Goal: Information Seeking & Learning: Find specific fact

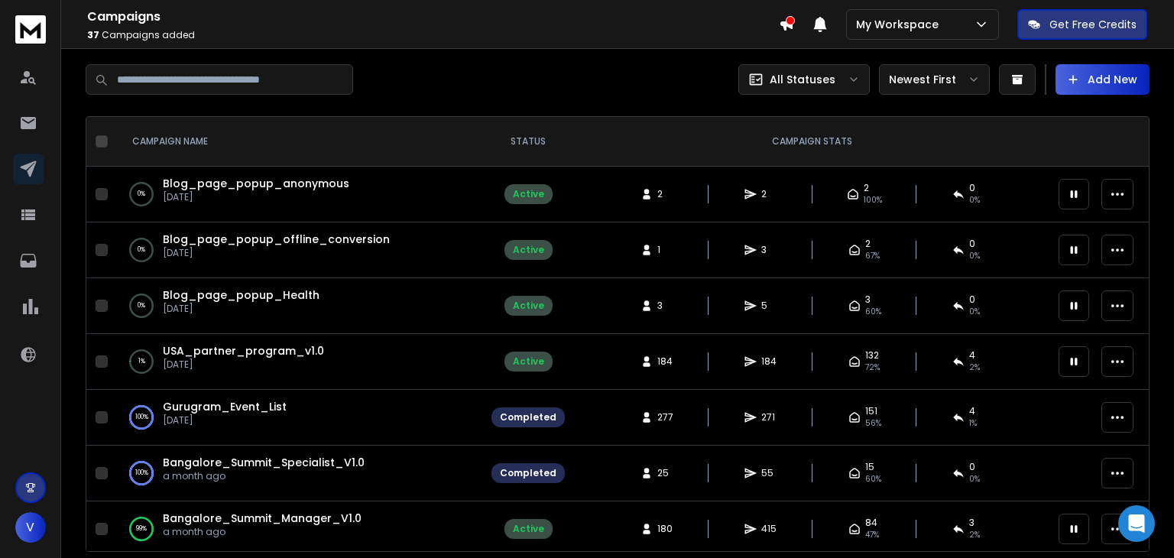
click at [300, 349] on span "USA_partner_program_v1.0" at bounding box center [243, 350] width 161 height 15
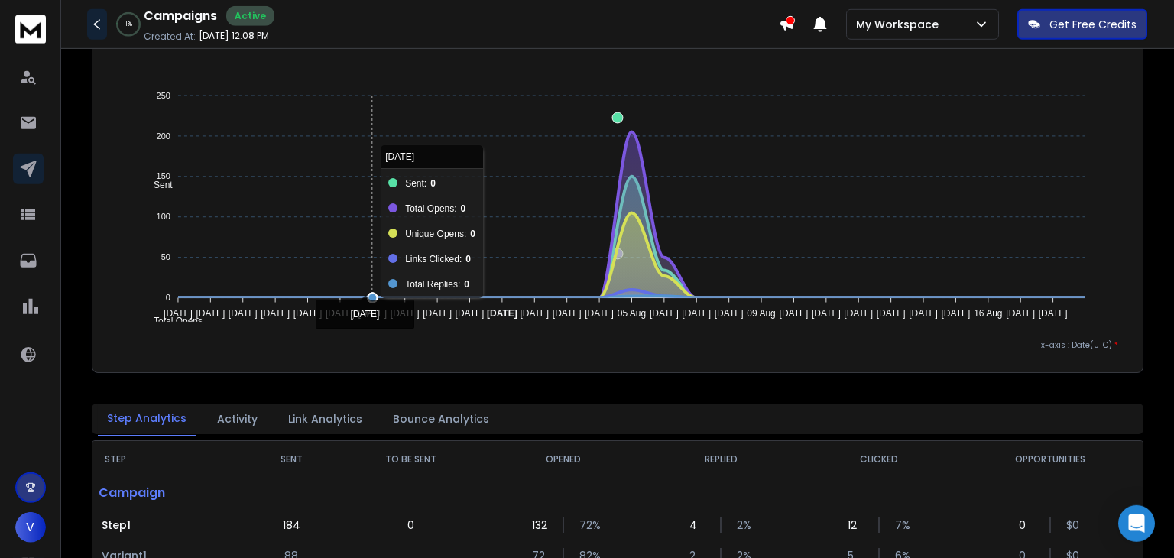
scroll to position [264, 0]
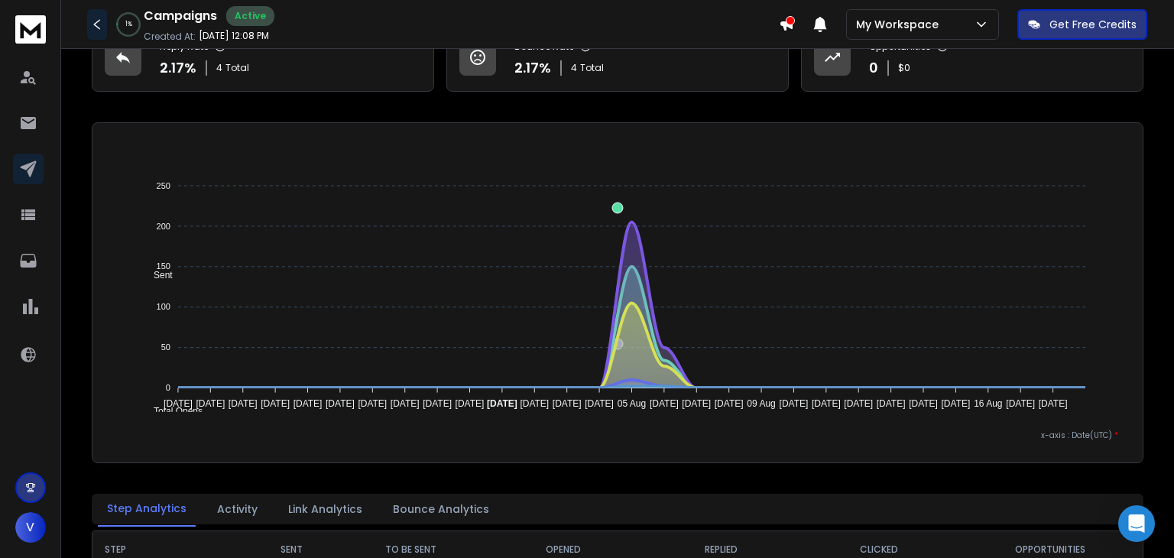
click at [98, 26] on icon at bounding box center [97, 25] width 14 height 14
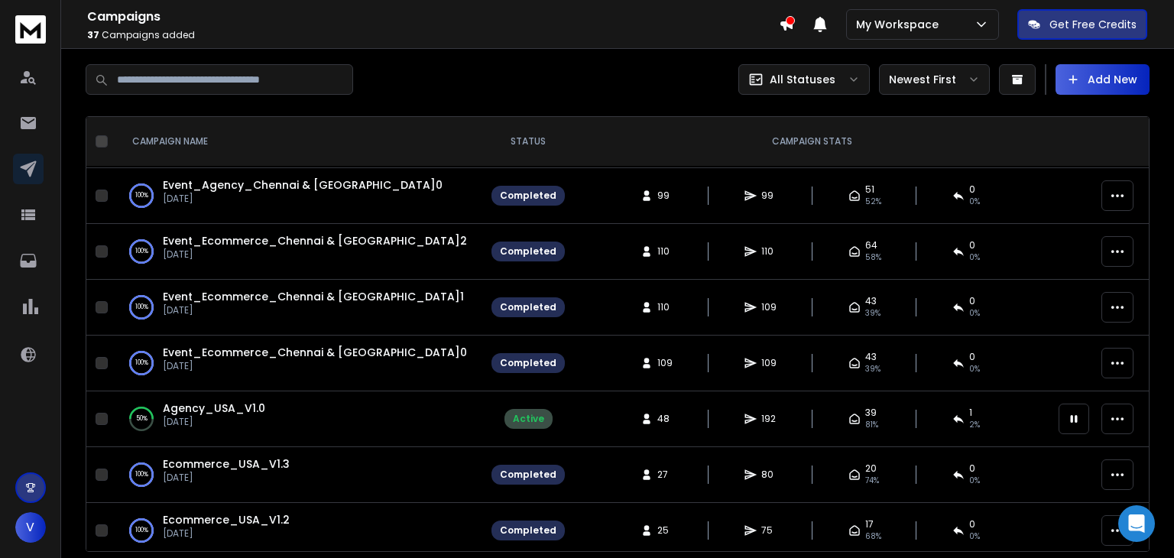
scroll to position [514, 0]
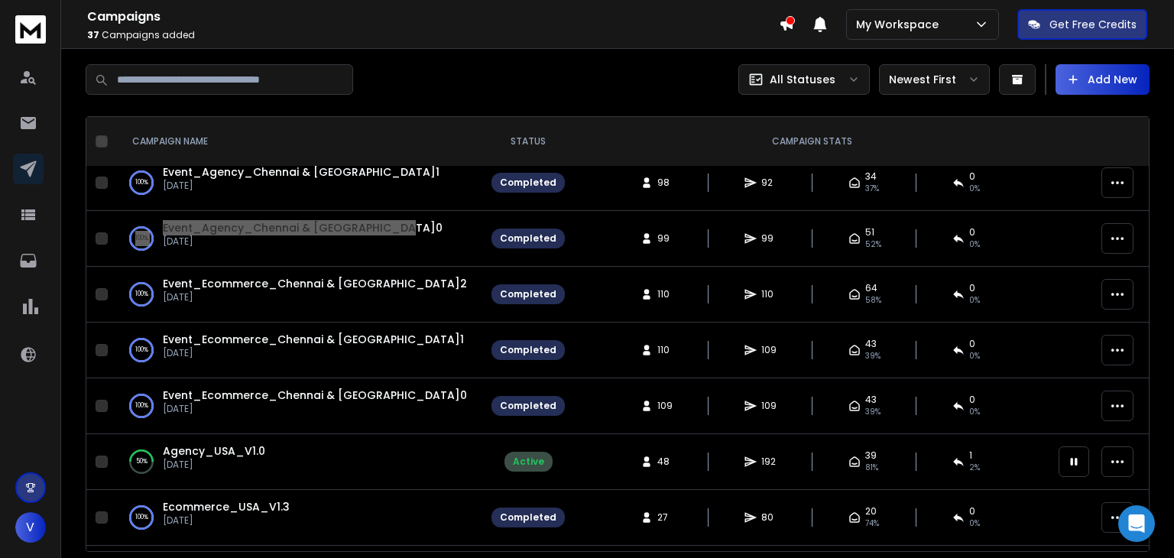
drag, startPoint x: 204, startPoint y: 231, endPoint x: 403, endPoint y: 231, distance: 198.7
click at [403, 231] on div "100 % Event_Agency_Chennai & Bangalore_V1.0 2 months ago" at bounding box center [298, 238] width 338 height 37
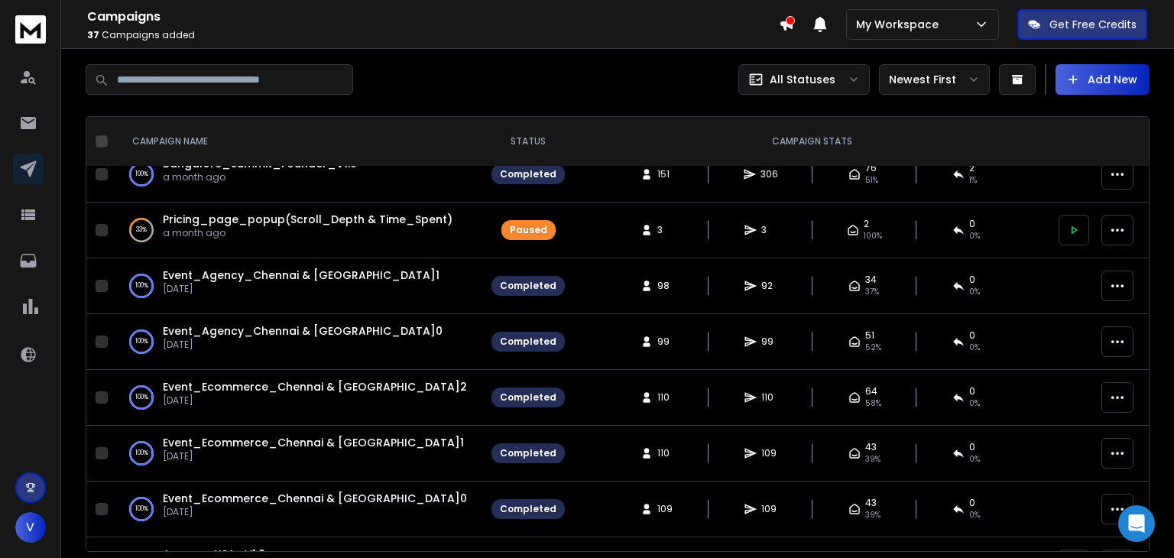
drag, startPoint x: 410, startPoint y: 383, endPoint x: 201, endPoint y: 384, distance: 209.4
click at [201, 384] on div "100 % Event_Ecommerce_Chennai & Bangalore_V1.2 2 months ago" at bounding box center [298, 397] width 338 height 37
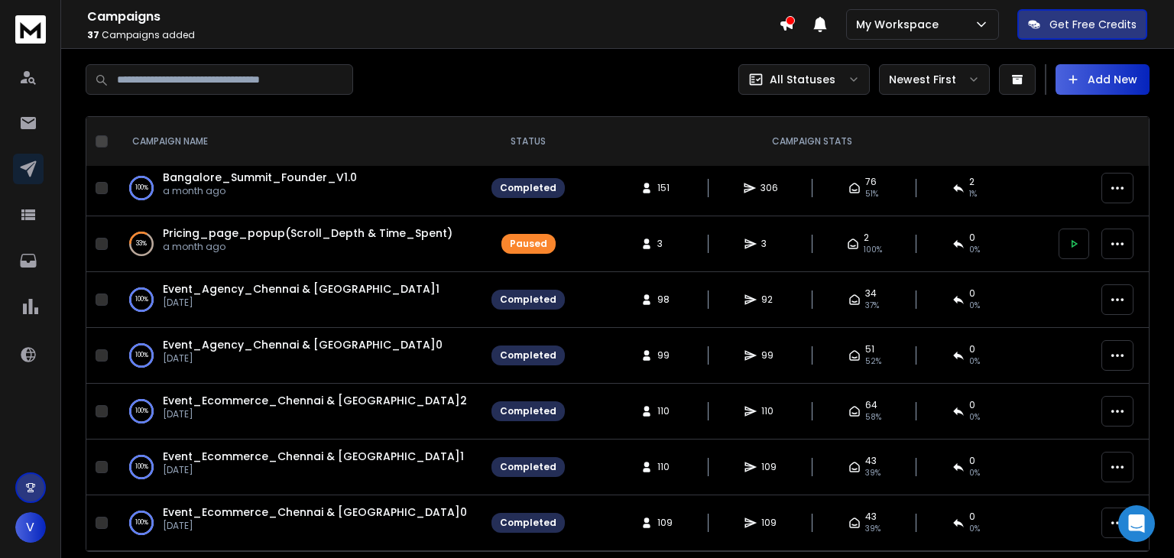
scroll to position [308, 0]
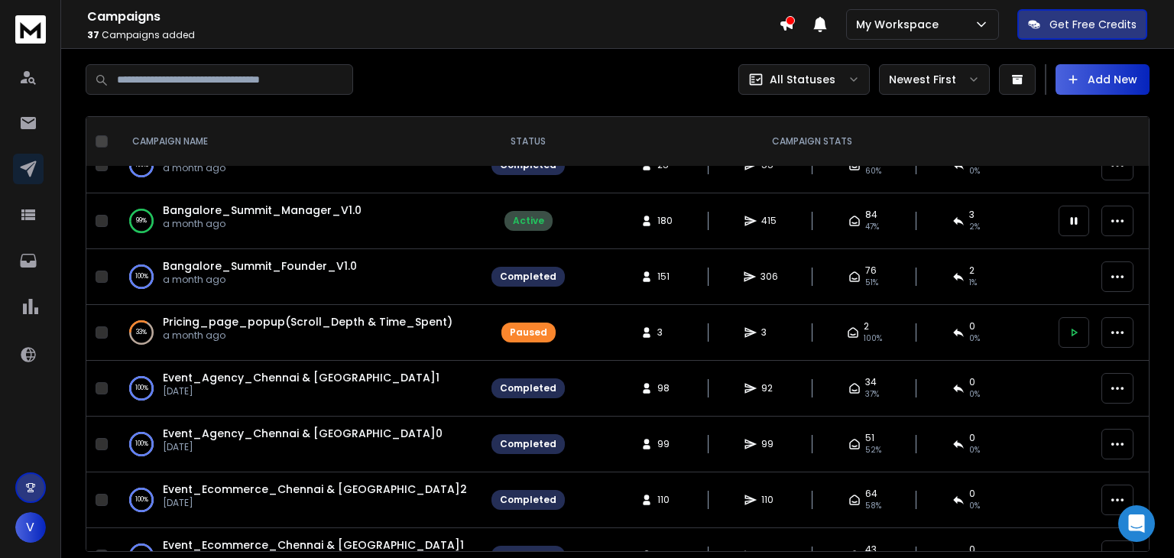
click at [1124, 219] on icon "button" at bounding box center [1117, 220] width 15 height 15
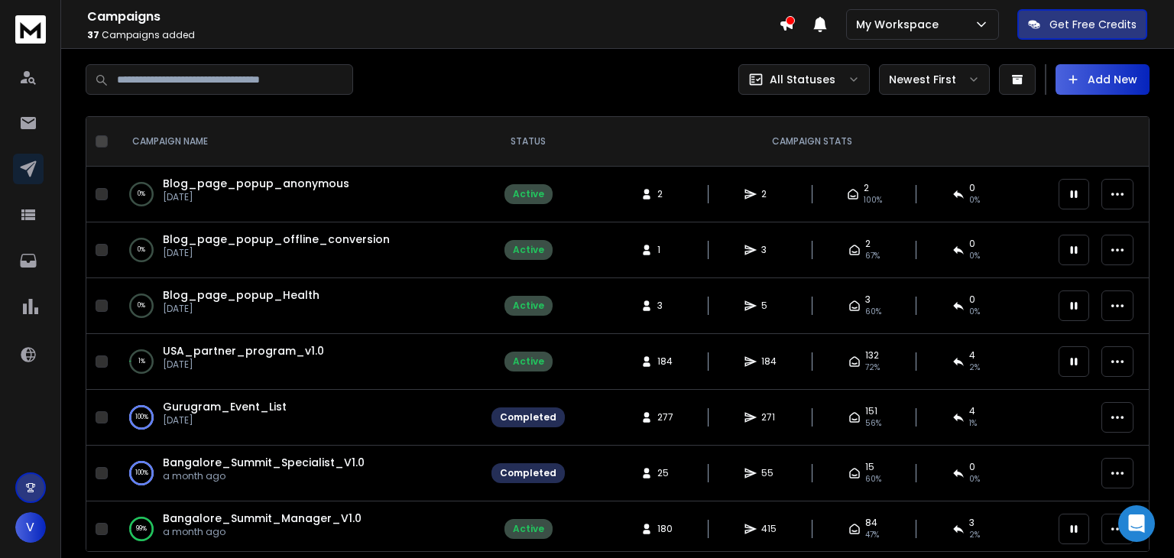
scroll to position [102, 0]
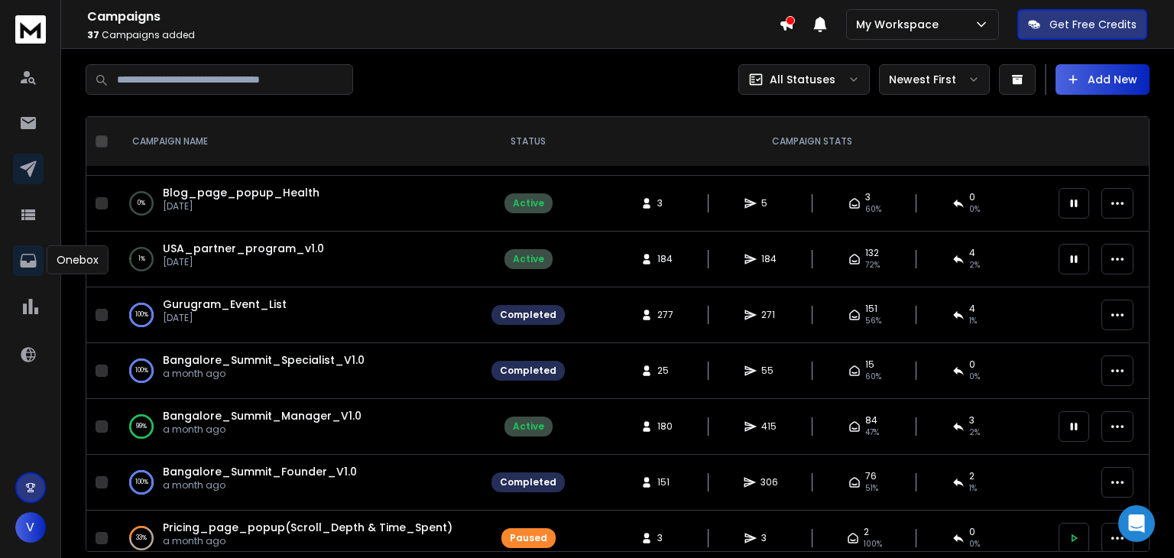
click at [26, 254] on icon at bounding box center [28, 261] width 16 height 14
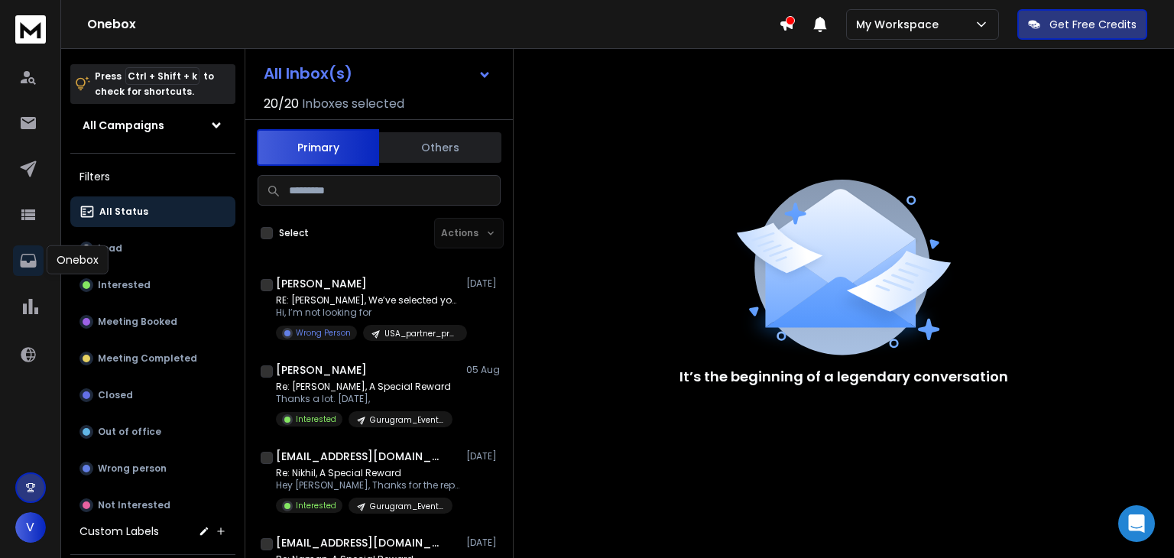
click at [460, 223] on div "Actions" at bounding box center [469, 233] width 70 height 31
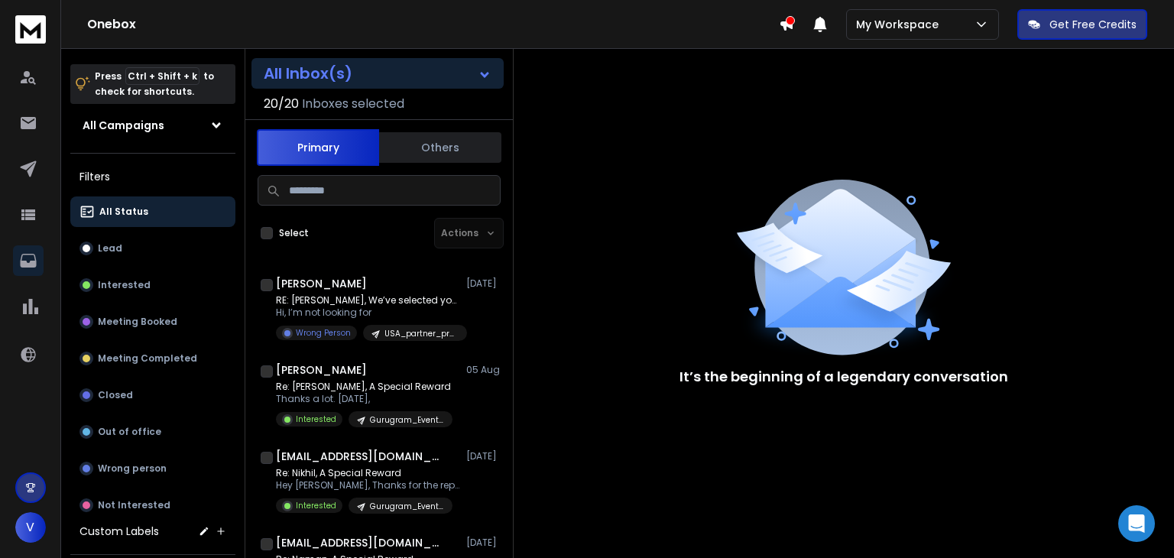
click at [461, 60] on button "All Inbox(s)" at bounding box center [377, 73] width 252 height 31
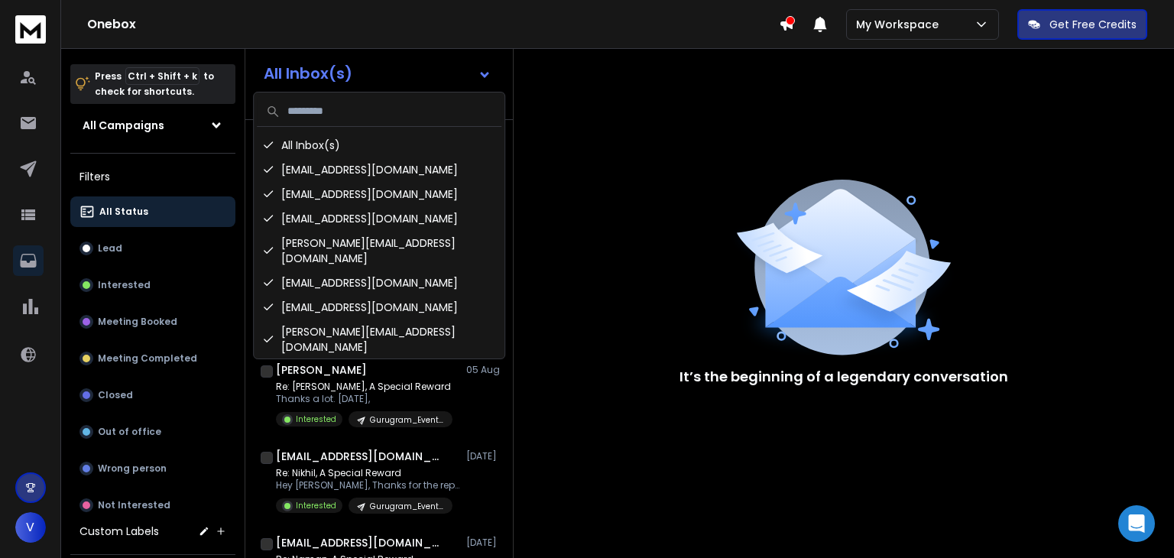
click at [674, 160] on div "It’s the beginning of a legendary conversation" at bounding box center [844, 286] width 660 height 475
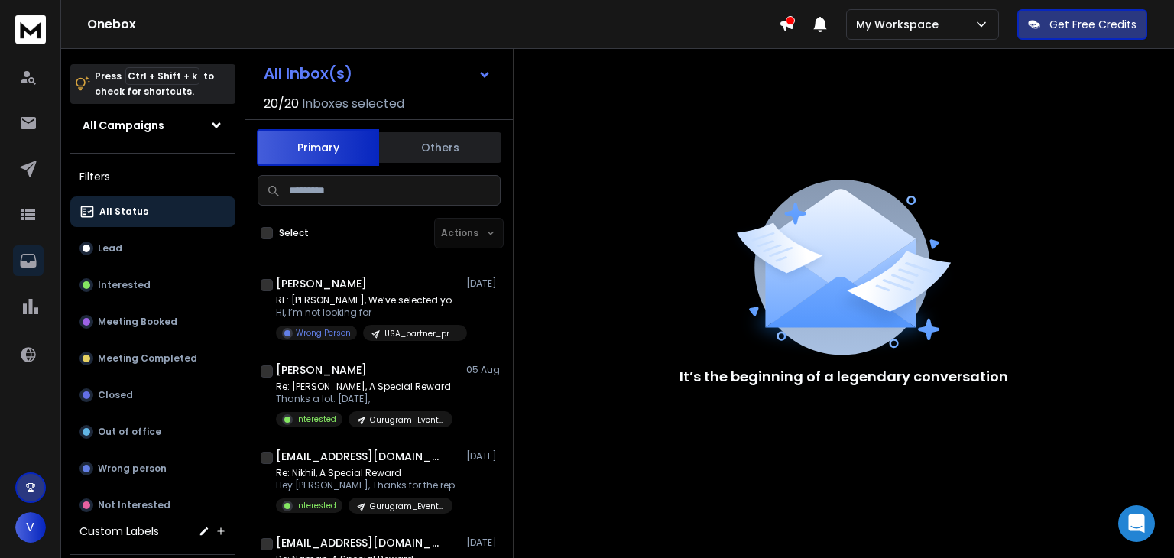
click at [335, 199] on input at bounding box center [379, 190] width 243 height 31
paste input "**********"
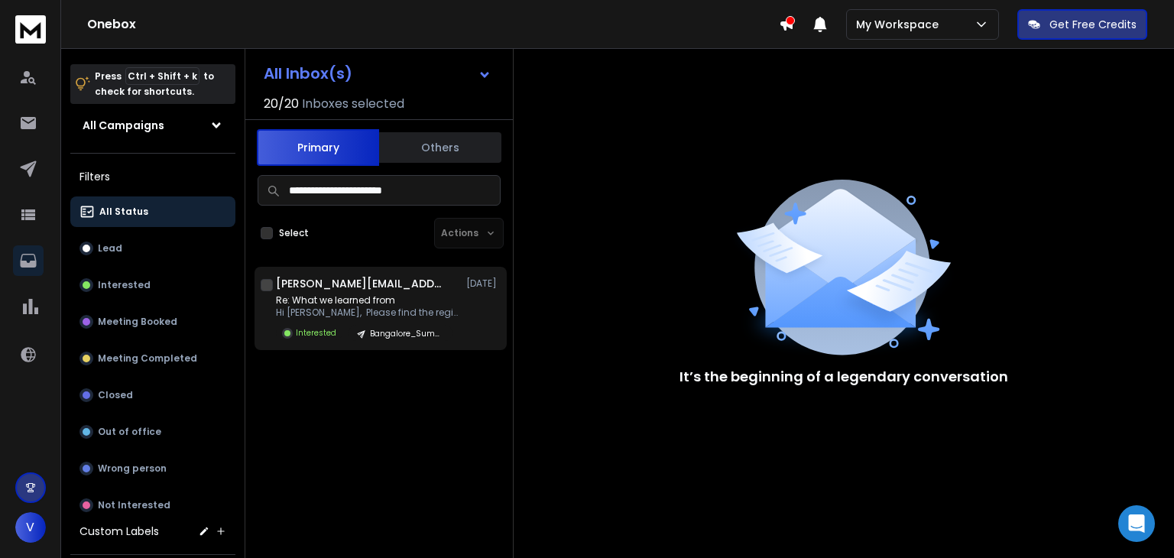
type input "**********"
click at [310, 274] on div "mehul@barenecessities.in 29 Jul Re: What we learned from Hi Sahar, Please find …" at bounding box center [381, 308] width 252 height 83
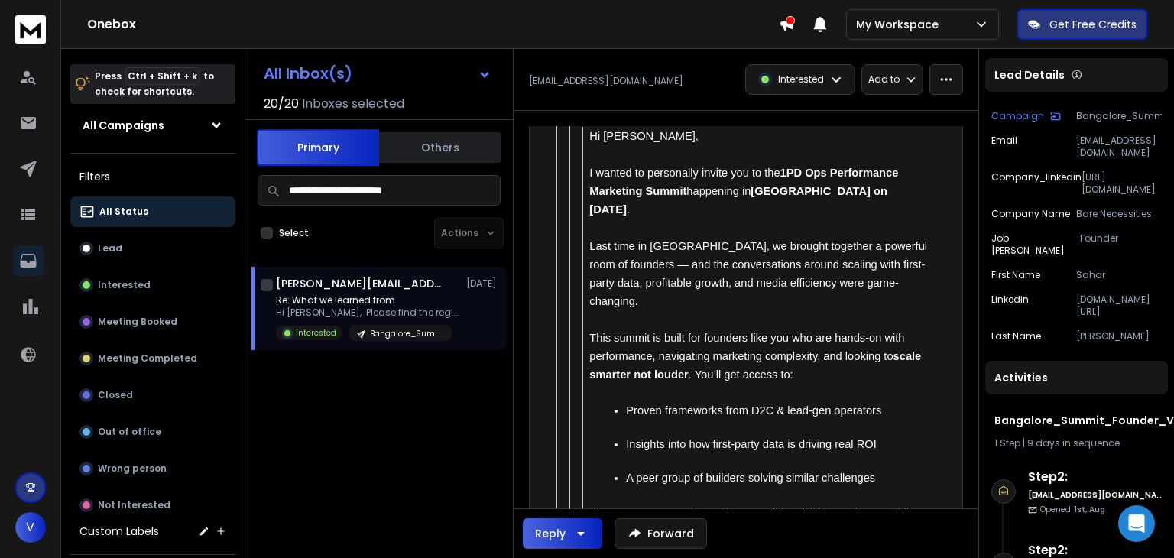
scroll to position [2082, 0]
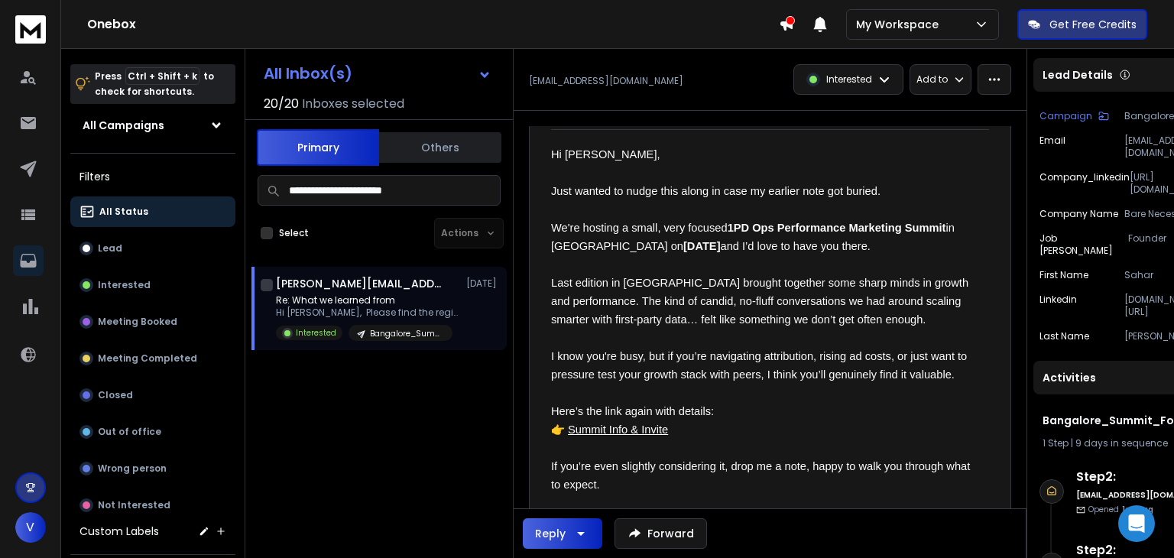
scroll to position [4570, 0]
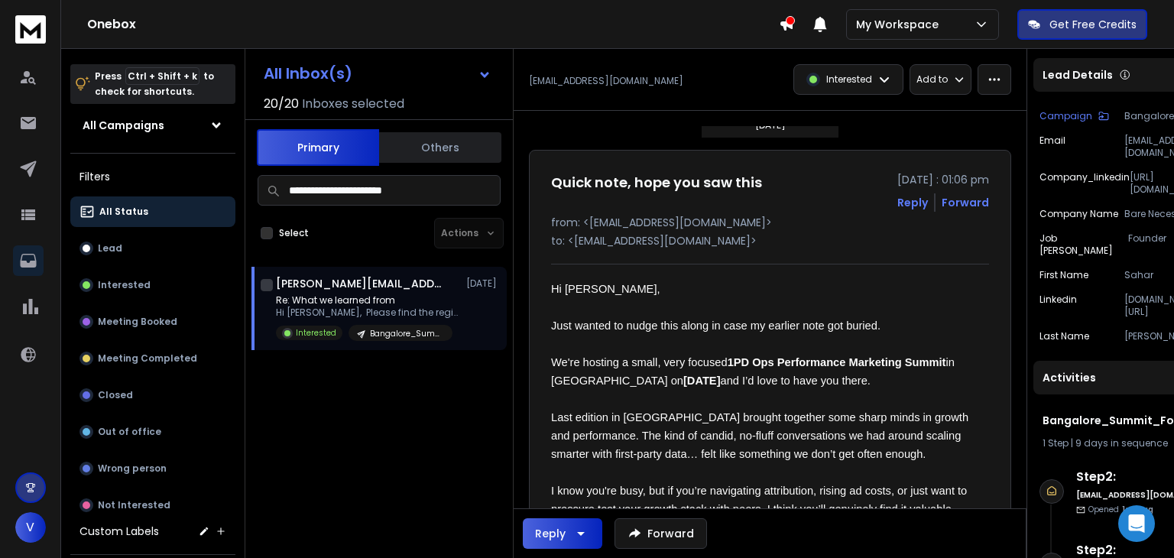
click at [378, 188] on input "**********" at bounding box center [379, 190] width 243 height 31
click at [27, 158] on link at bounding box center [28, 169] width 31 height 31
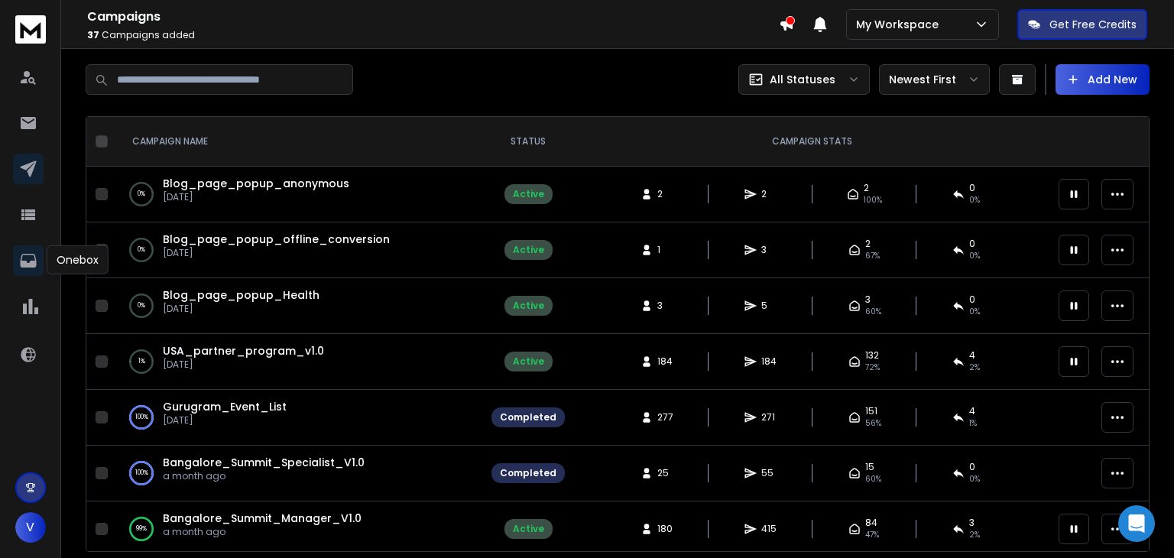
click at [22, 256] on icon at bounding box center [28, 260] width 18 height 18
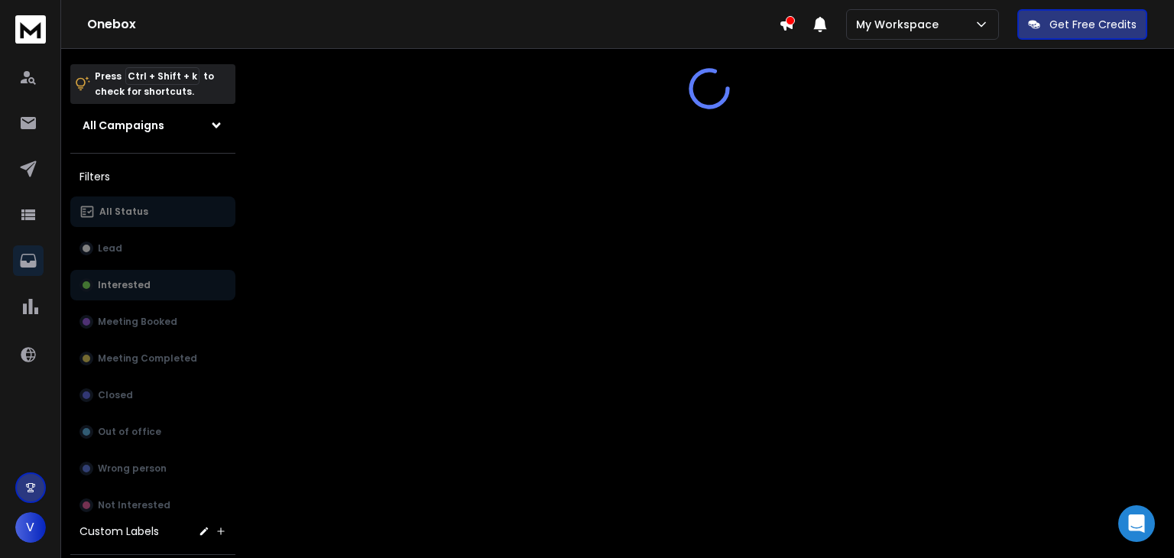
click at [118, 282] on div "All Status Lead Interested Meeting Booked Meeting Completed Closed Out of offic…" at bounding box center [152, 358] width 165 height 324
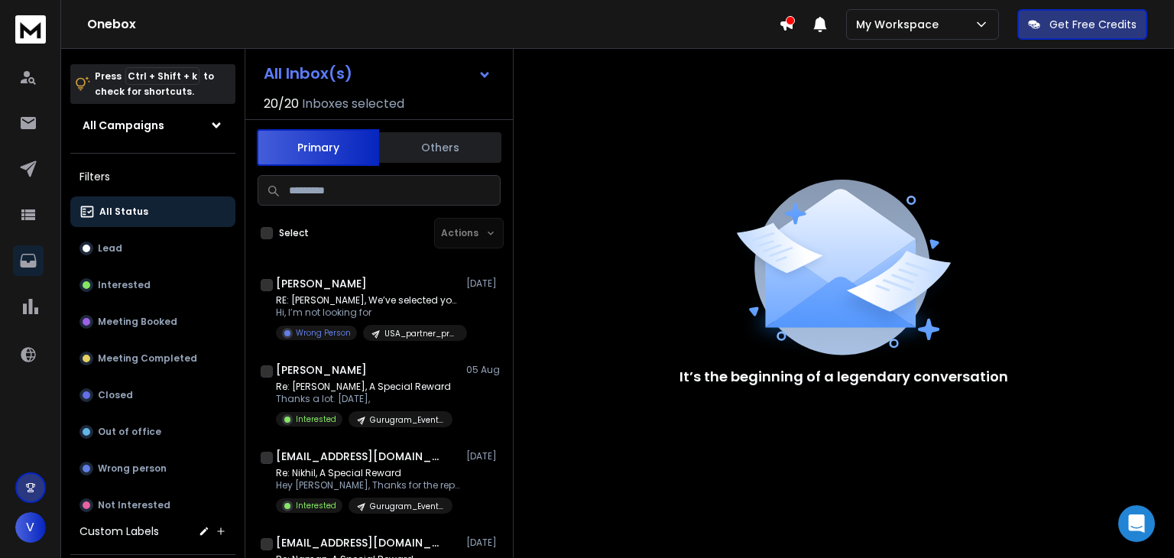
click at [329, 200] on input at bounding box center [379, 190] width 243 height 31
paste input "**********"
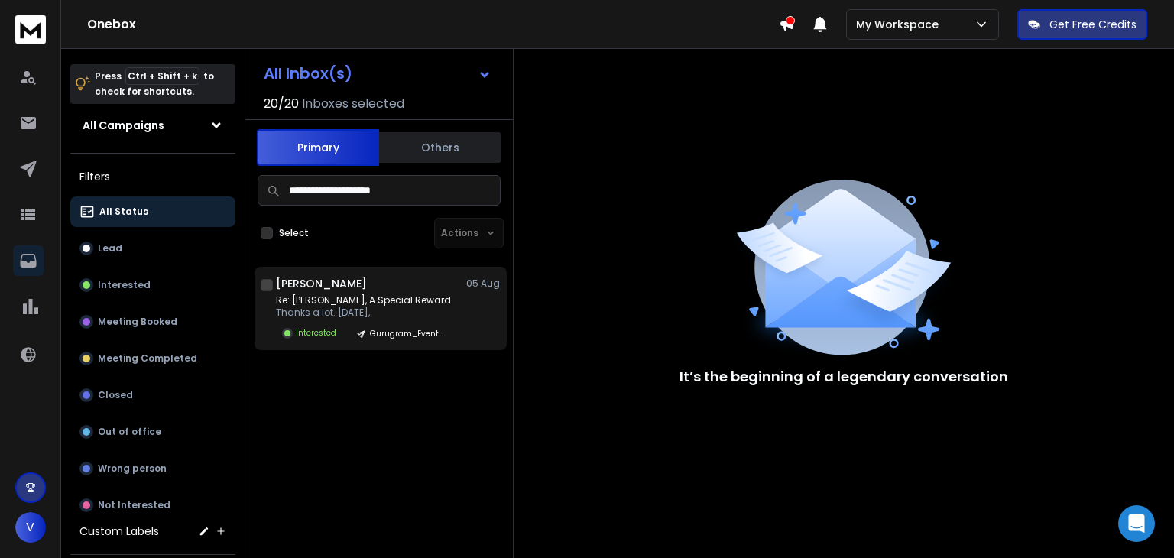
click at [414, 301] on p "Re: Vikram, A Special Reward" at bounding box center [364, 300] width 177 height 12
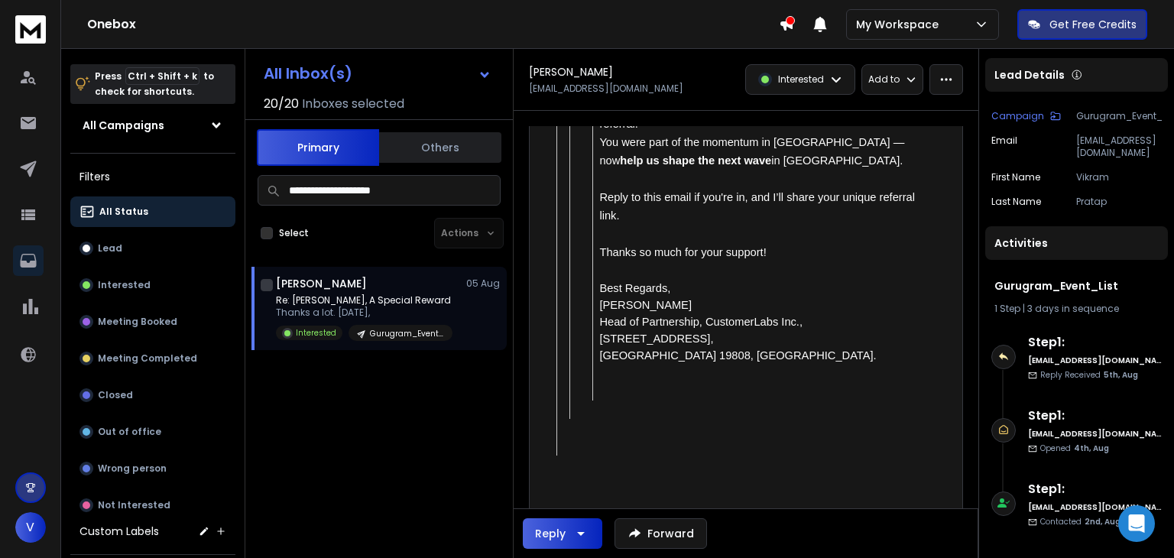
scroll to position [1137, 0]
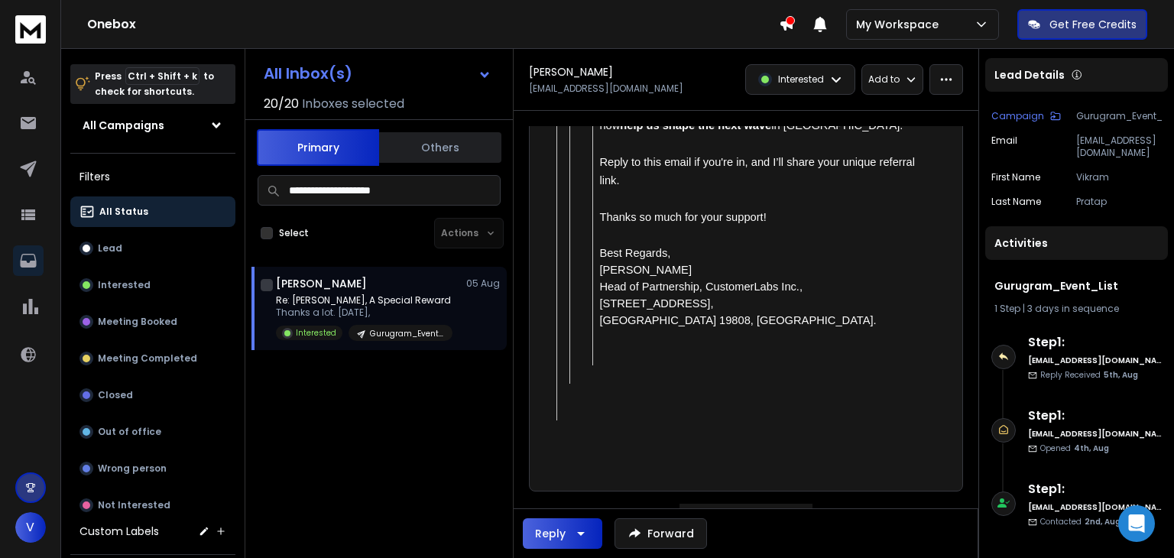
click at [744, 510] on p "View all 3 replies" at bounding box center [755, 516] width 75 height 12
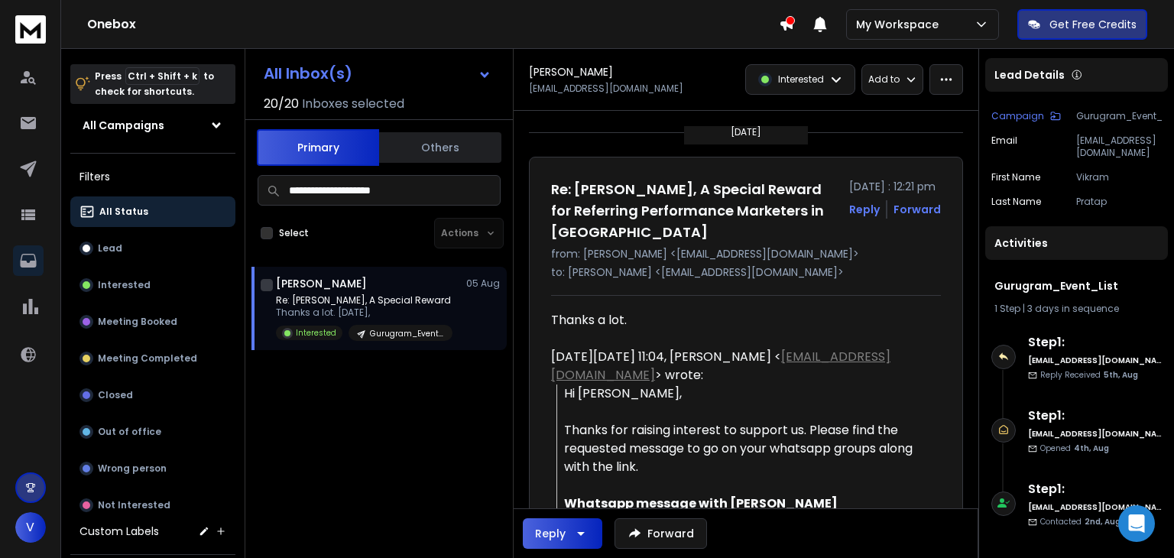
scroll to position [0, 0]
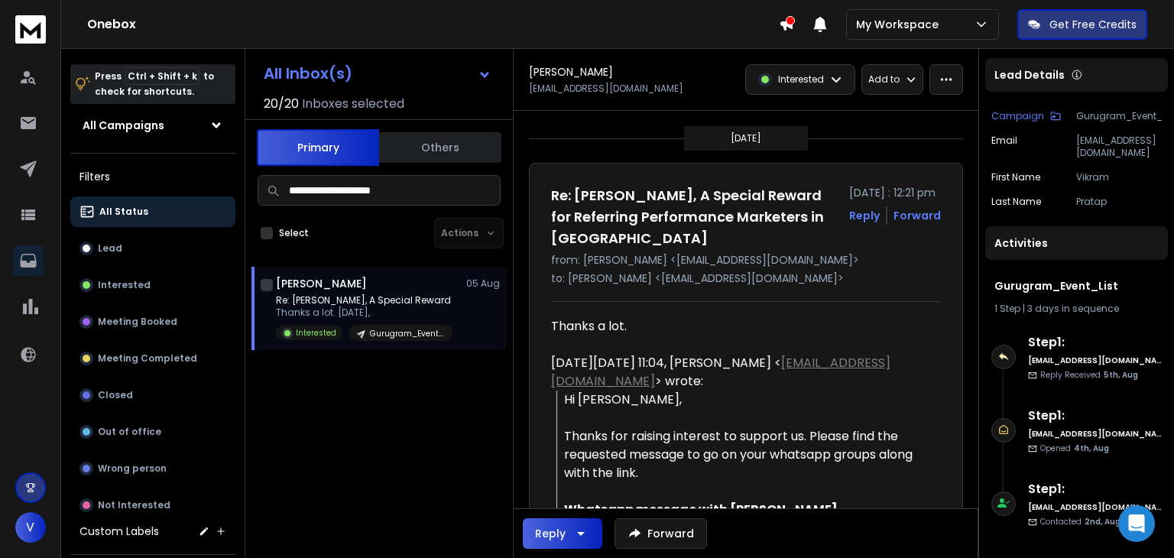
click at [417, 191] on input "**********" at bounding box center [379, 190] width 243 height 31
paste input "**********"
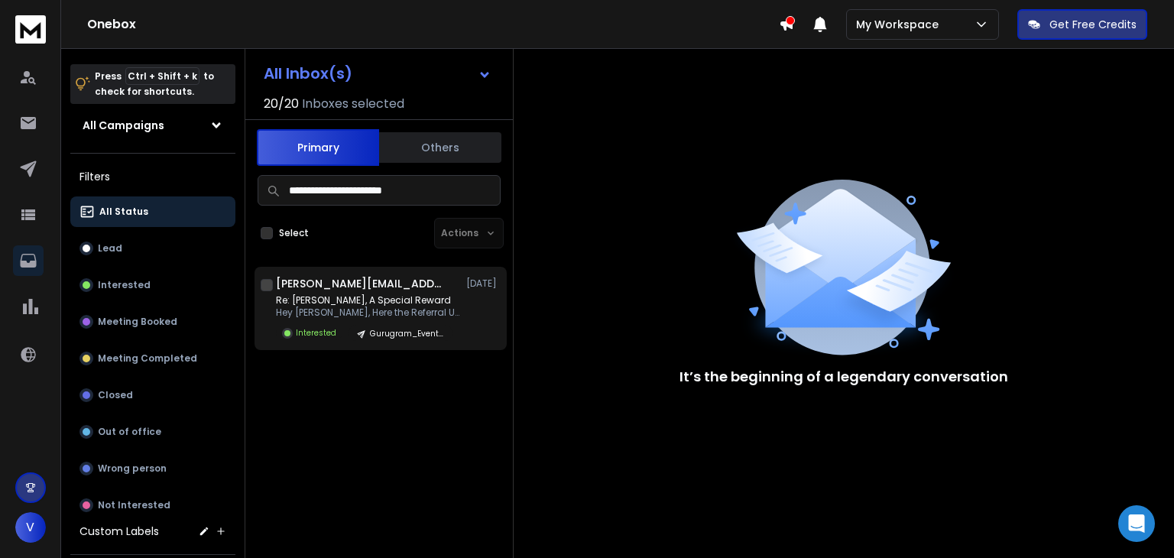
drag, startPoint x: 332, startPoint y: 301, endPoint x: 332, endPoint y: 293, distance: 8.4
click at [332, 299] on p "Re: Jatin, A Special Reward" at bounding box center [367, 300] width 183 height 12
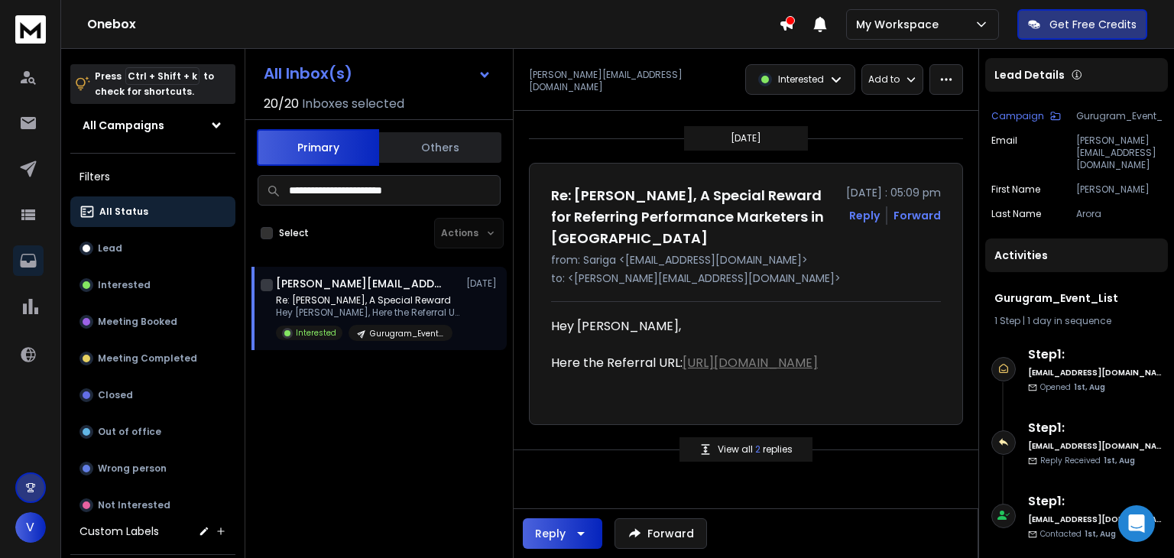
click at [456, 193] on input "**********" at bounding box center [379, 190] width 243 height 31
click at [456, 194] on input "**********" at bounding box center [379, 190] width 243 height 31
paste input
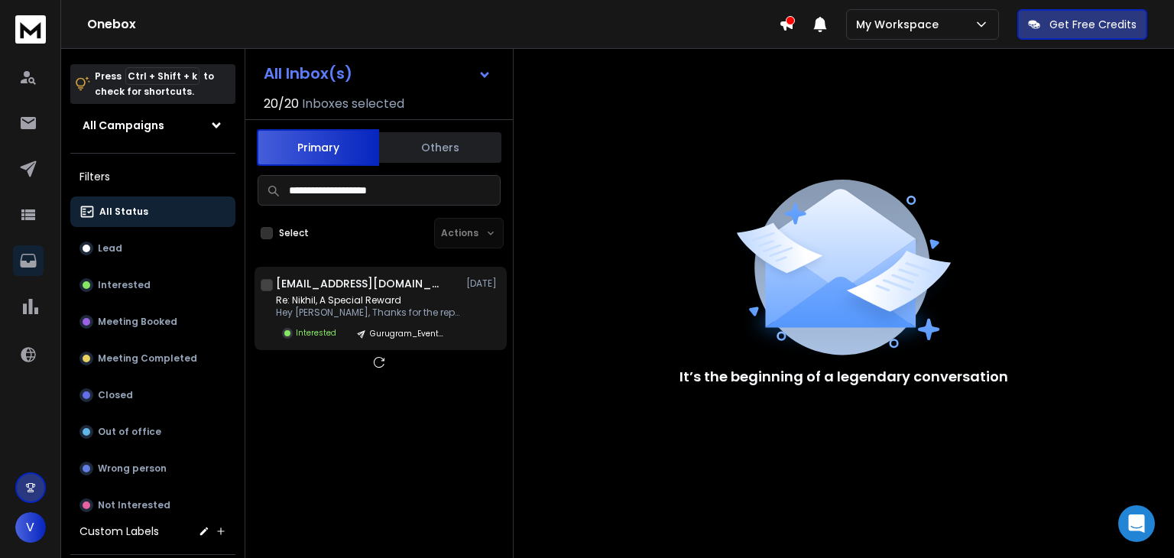
type input "**********"
click at [427, 296] on p "Re: Nikhil, A Special Reward" at bounding box center [367, 300] width 183 height 12
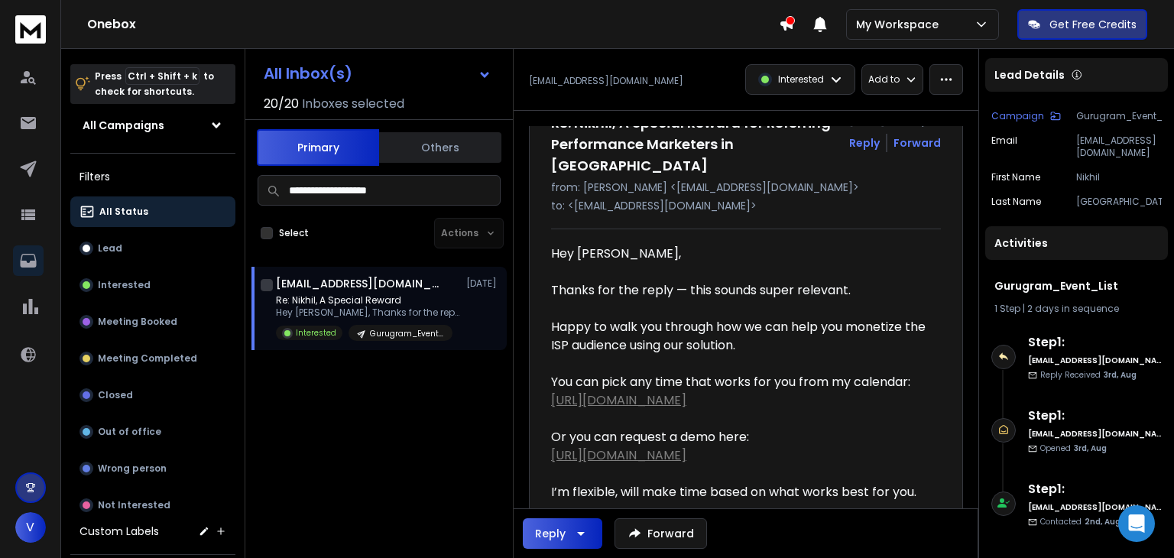
scroll to position [102, 0]
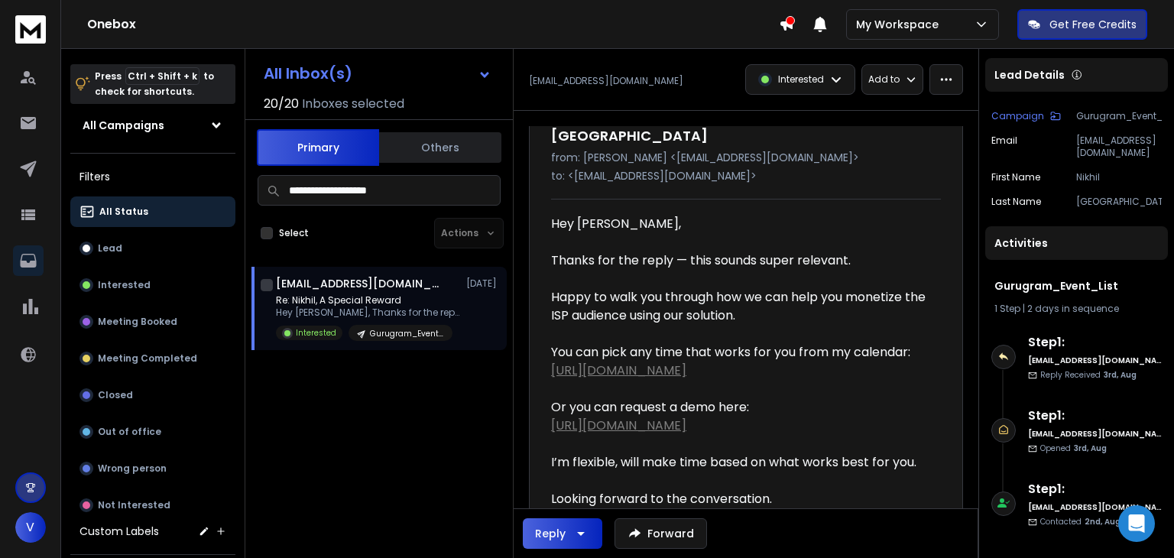
click at [682, 176] on p "to: <ceo@atroxfortuna.com>" at bounding box center [746, 175] width 390 height 15
click at [575, 177] on p "to: <ceo@atroxfortuna.com>" at bounding box center [746, 175] width 390 height 15
copy p "ceo@atroxfortuna.com"
click at [24, 172] on icon at bounding box center [28, 169] width 18 height 18
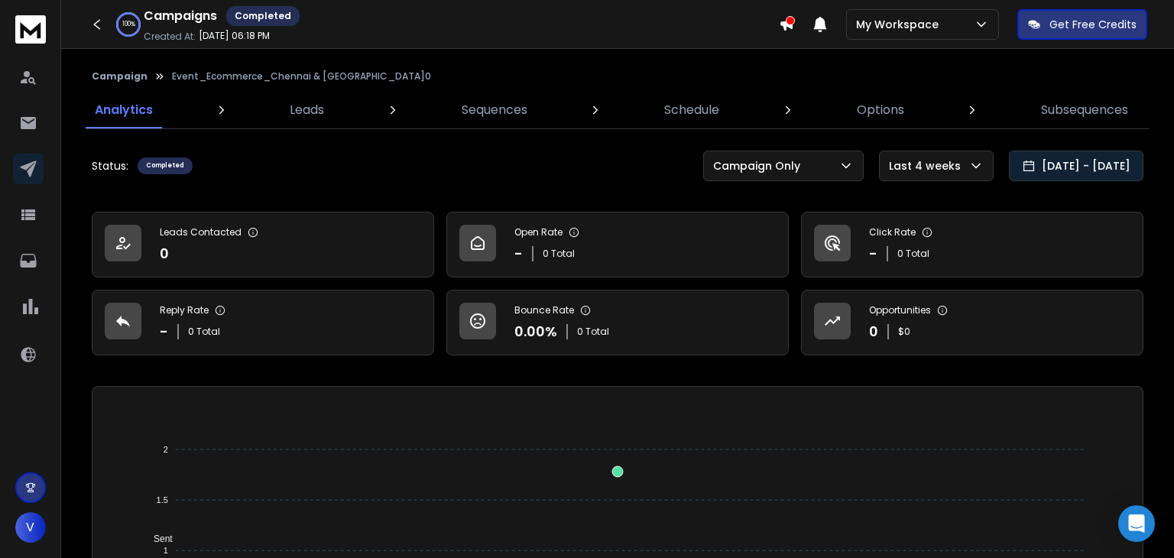
click at [1035, 173] on button "[DATE] - [DATE]" at bounding box center [1076, 166] width 135 height 31
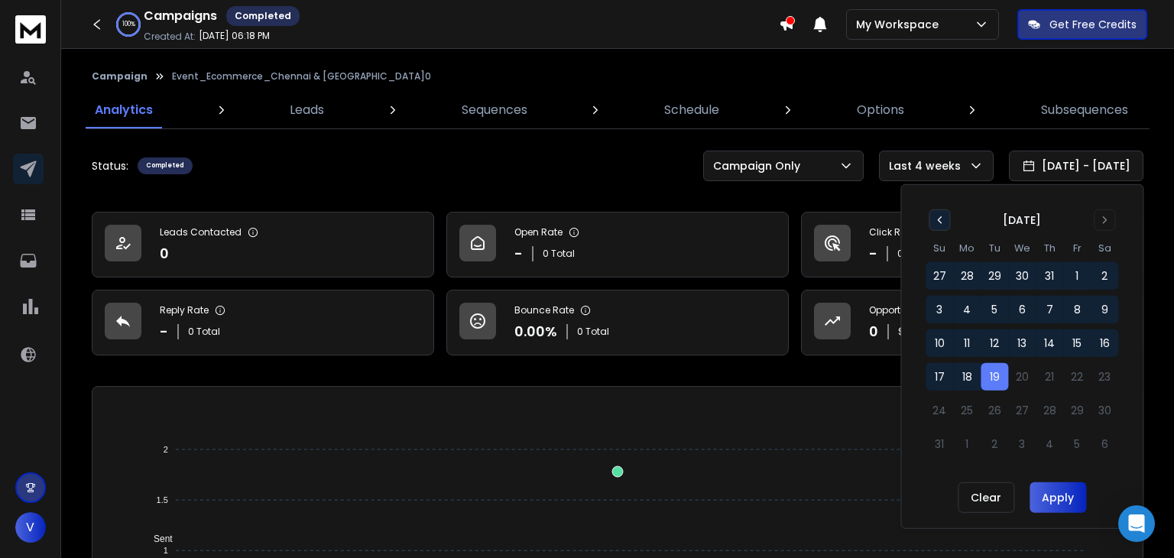
click at [934, 226] on button "Go to previous month" at bounding box center [939, 219] width 21 height 21
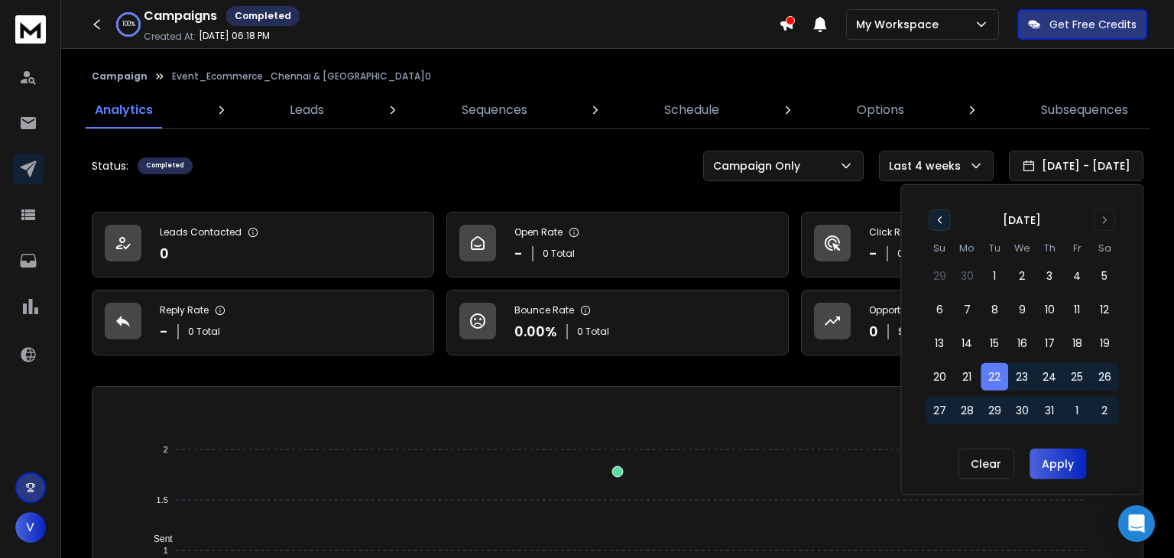
click at [935, 225] on button "Go to previous month" at bounding box center [939, 219] width 21 height 21
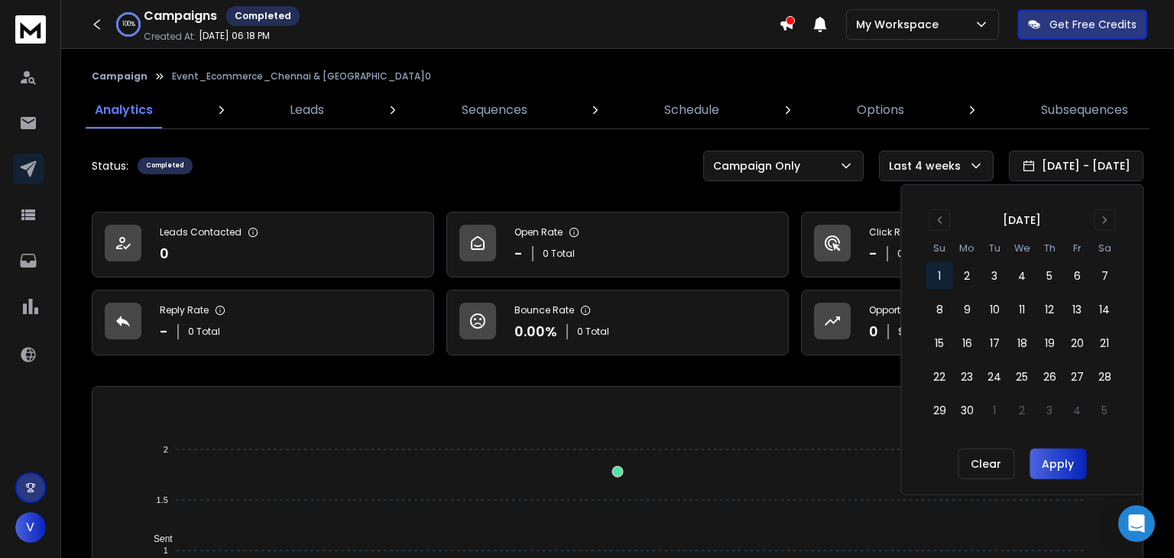
click at [944, 271] on button "1" at bounding box center [940, 276] width 28 height 28
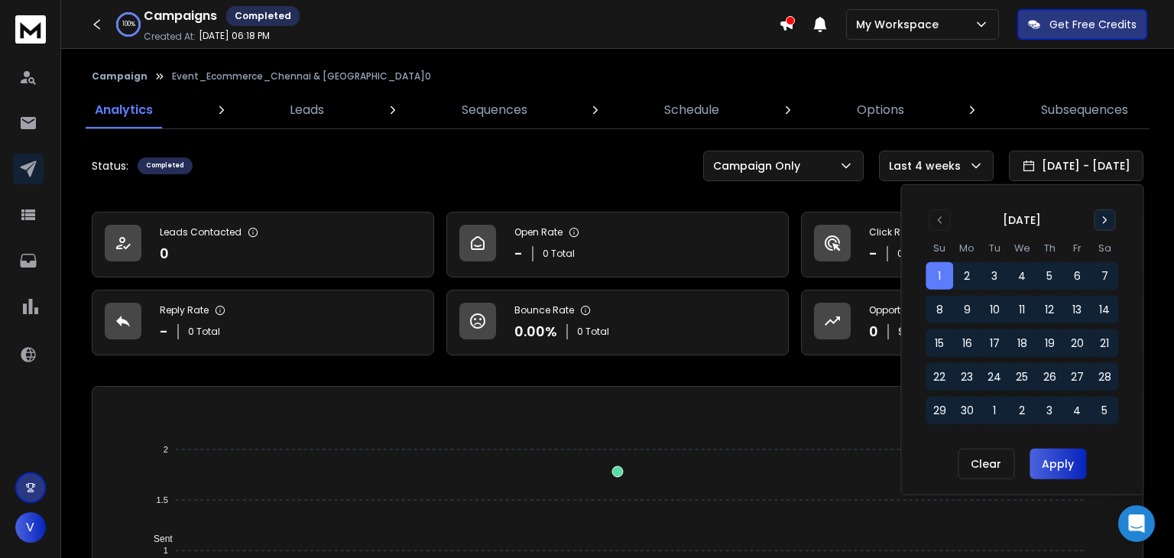
click at [1111, 219] on icon "Go to next month" at bounding box center [1104, 220] width 12 height 12
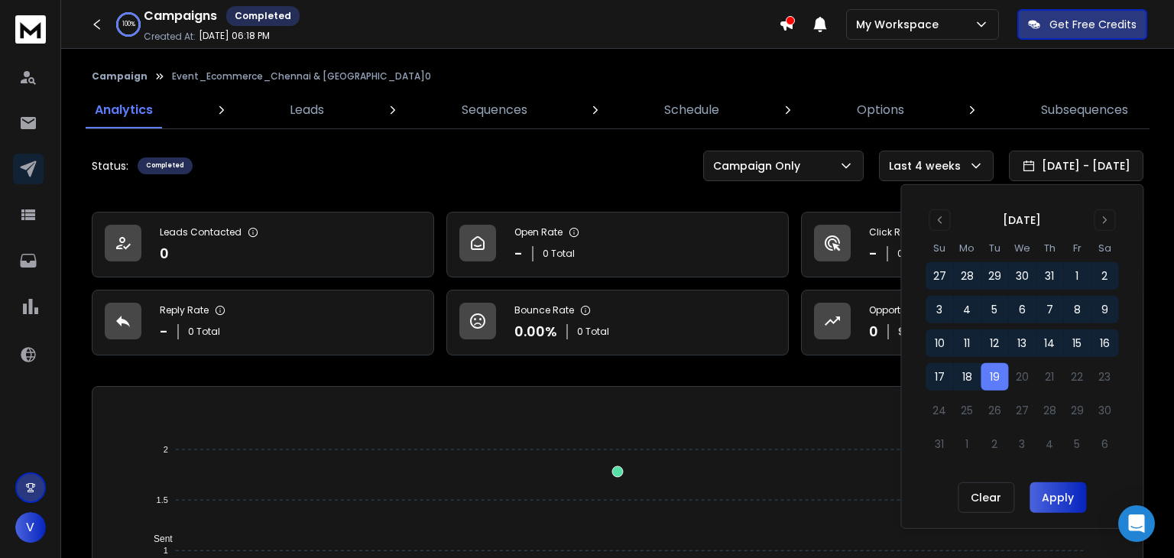
click at [1056, 506] on button "Apply" at bounding box center [1058, 497] width 57 height 31
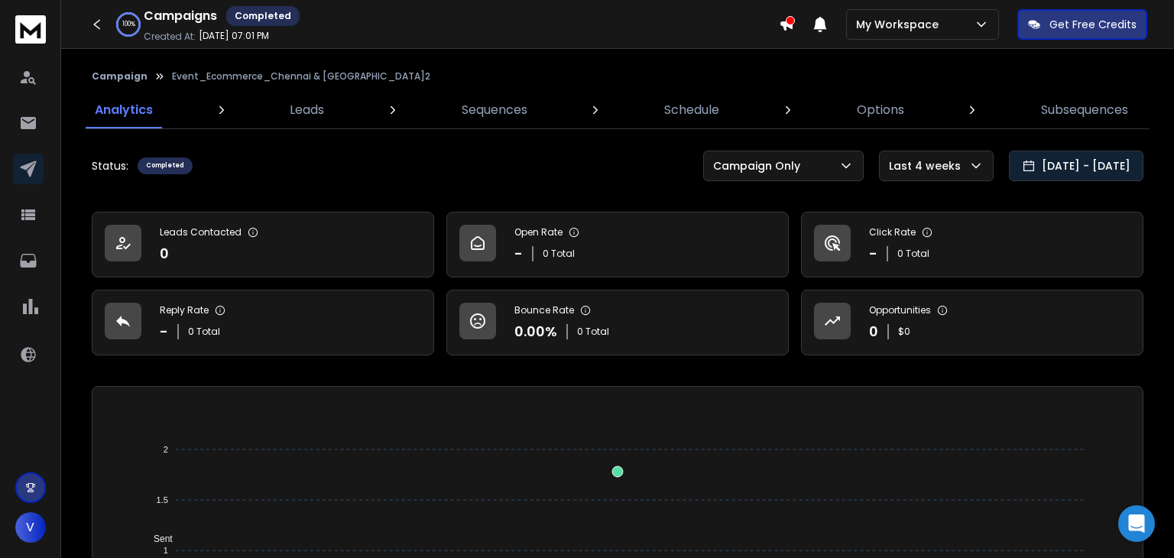
click at [1077, 168] on button "[DATE] - [DATE]" at bounding box center [1076, 166] width 135 height 31
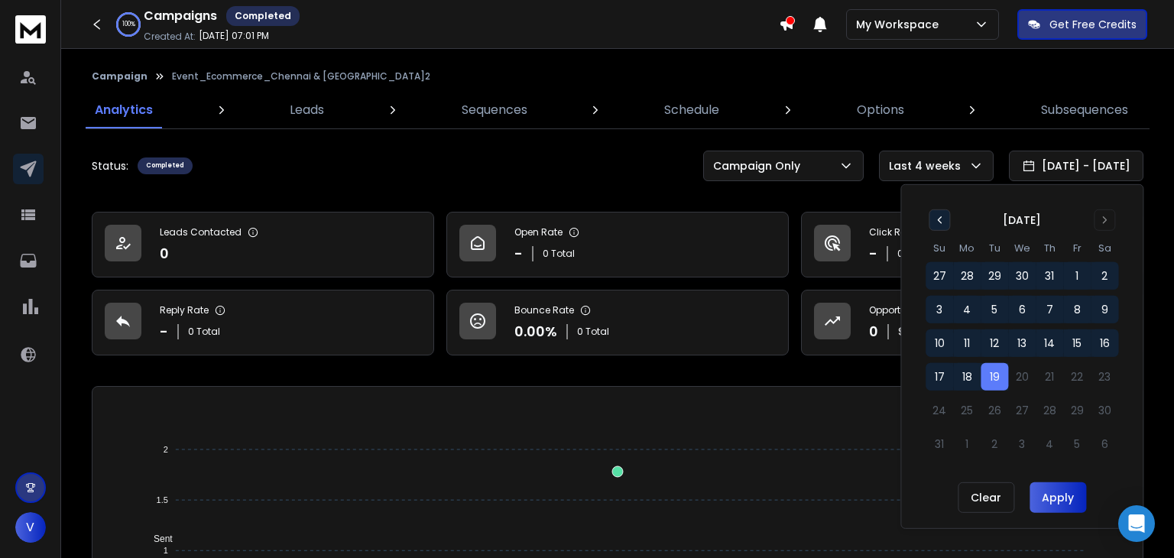
click at [937, 217] on icon "Go to previous month" at bounding box center [939, 220] width 12 height 12
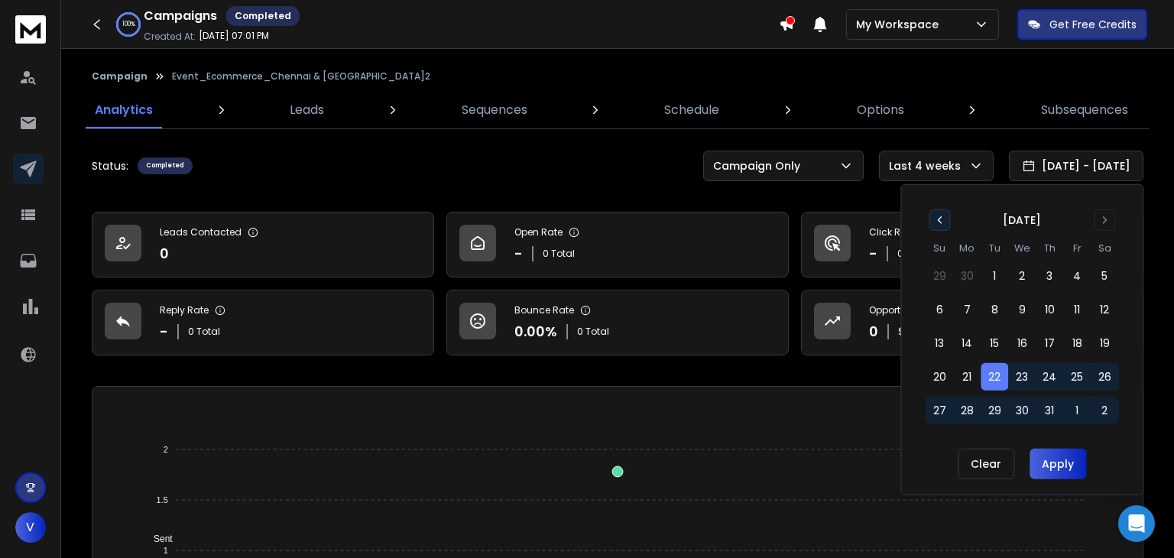
click at [937, 217] on icon "Go to previous month" at bounding box center [939, 220] width 12 height 12
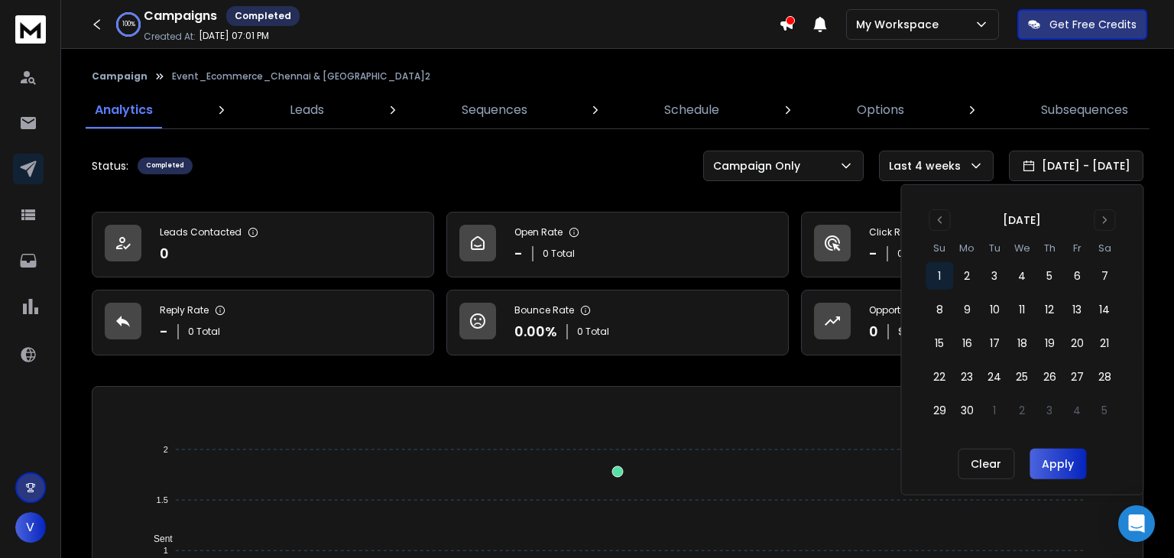
click at [933, 271] on button "1" at bounding box center [940, 276] width 28 height 28
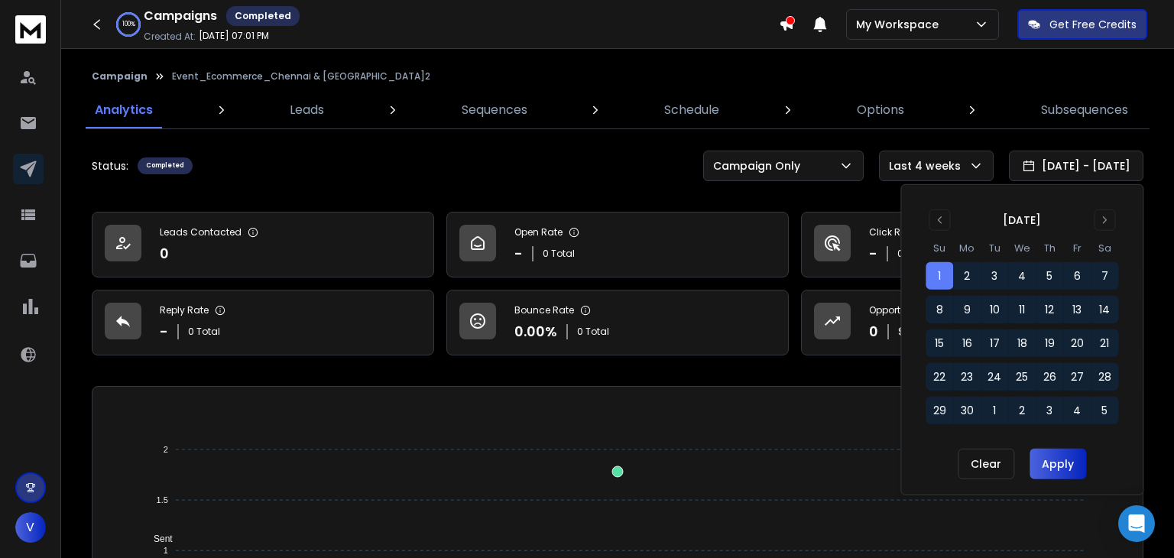
click at [1064, 468] on button "Apply" at bounding box center [1058, 464] width 57 height 31
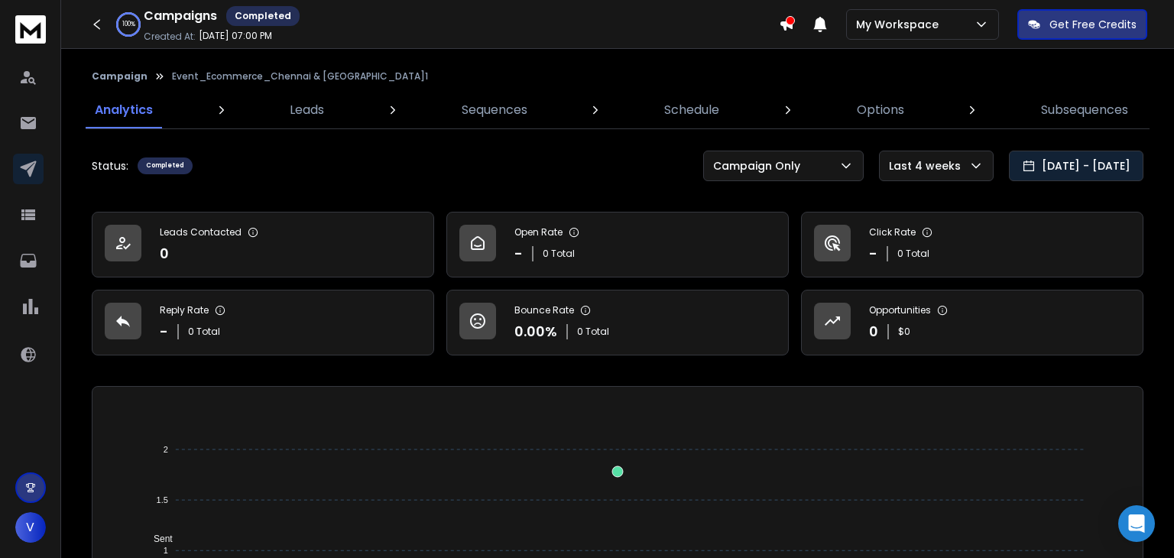
click at [1017, 162] on button "[DATE] - [DATE]" at bounding box center [1076, 166] width 135 height 31
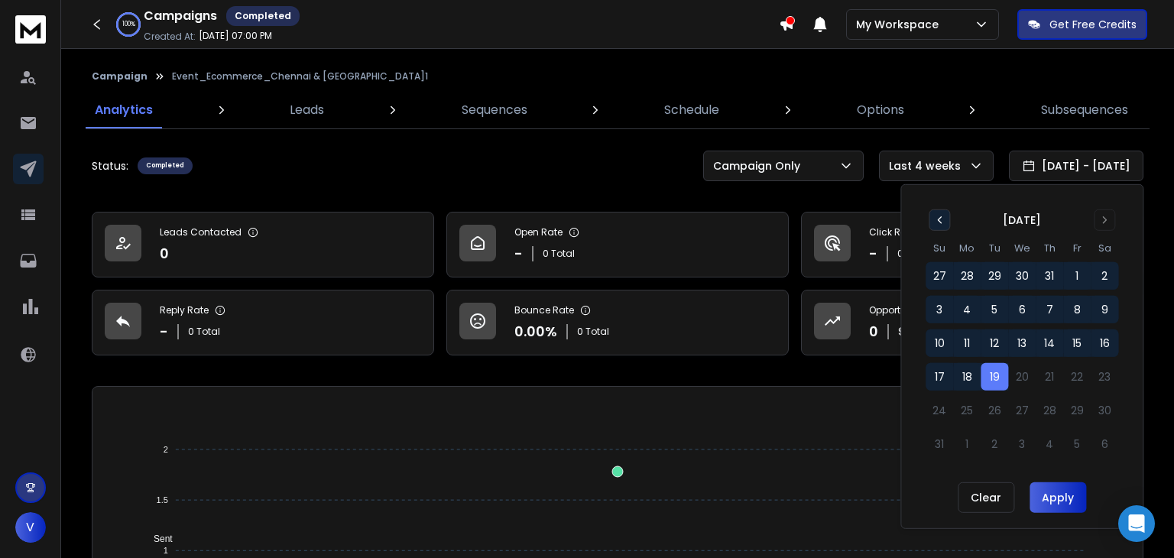
click at [939, 222] on icon "Go to previous month" at bounding box center [939, 220] width 12 height 12
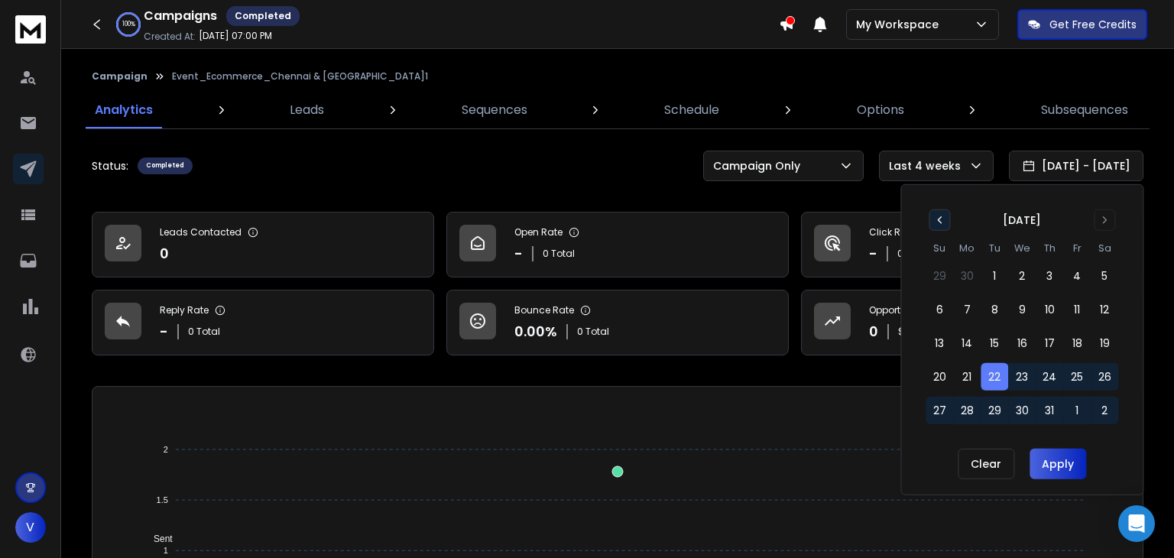
click at [939, 222] on icon "Go to previous month" at bounding box center [939, 220] width 12 height 12
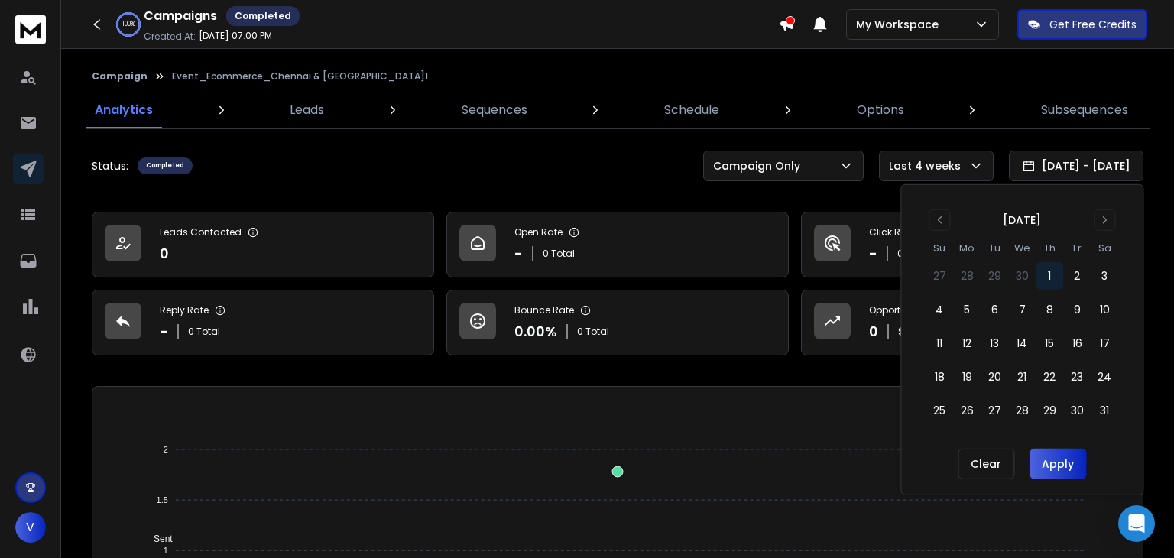
drag, startPoint x: 1047, startPoint y: 274, endPoint x: 1059, endPoint y: 280, distance: 13.7
click at [1049, 274] on button "1" at bounding box center [1050, 276] width 28 height 28
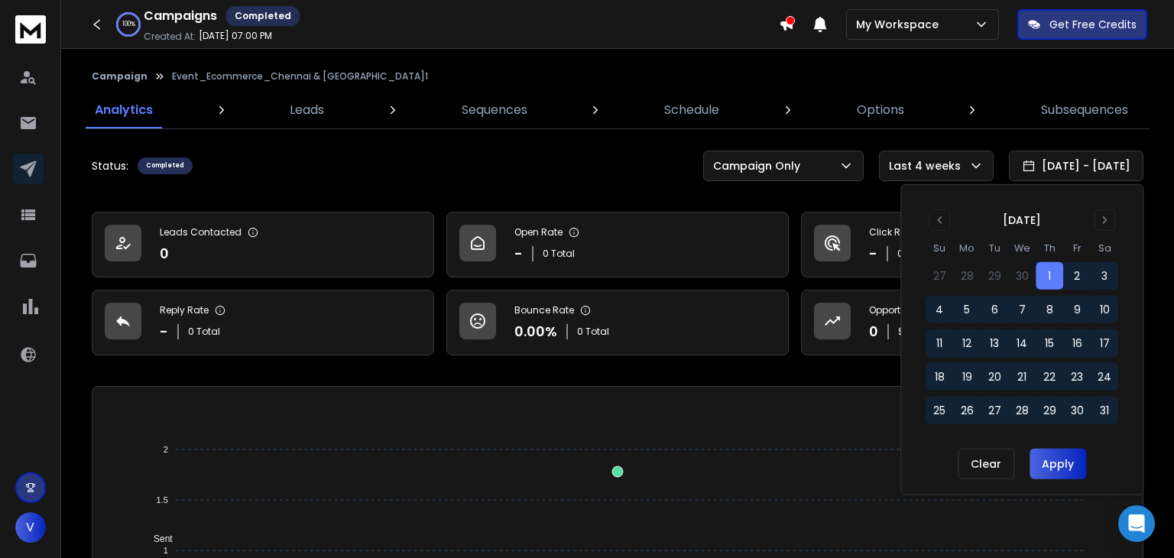
click at [1059, 475] on button "Apply" at bounding box center [1058, 464] width 57 height 31
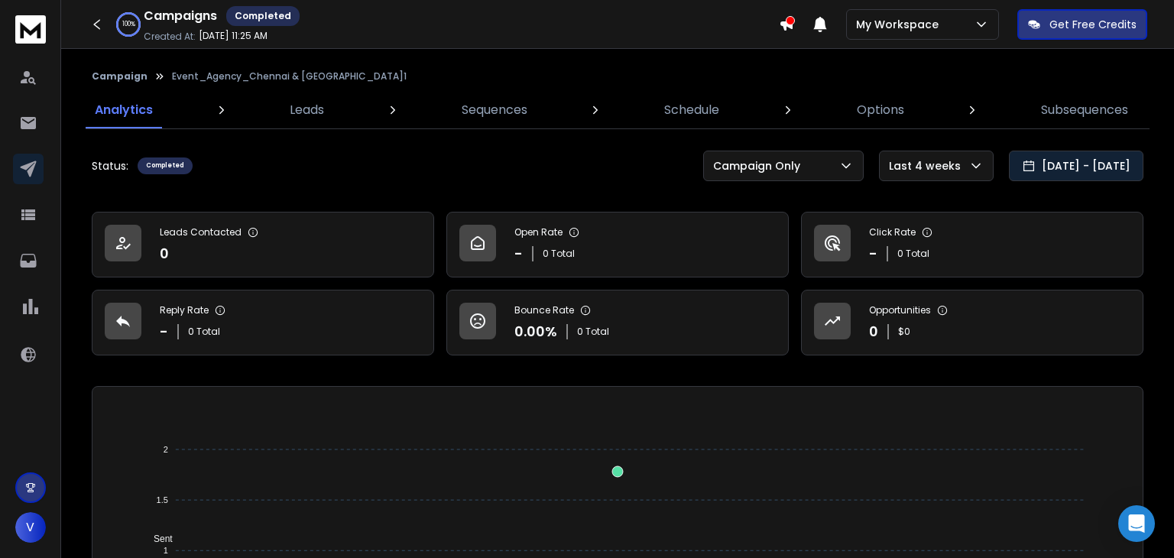
click at [1052, 163] on button "[DATE] - [DATE]" at bounding box center [1076, 166] width 135 height 31
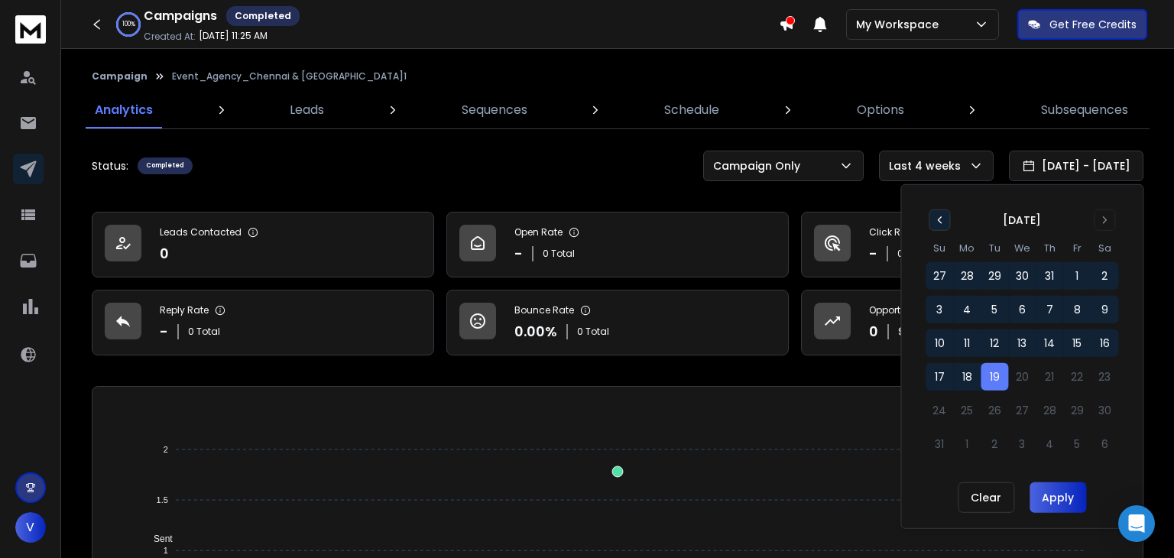
click at [936, 216] on icon "Go to previous month" at bounding box center [939, 220] width 12 height 12
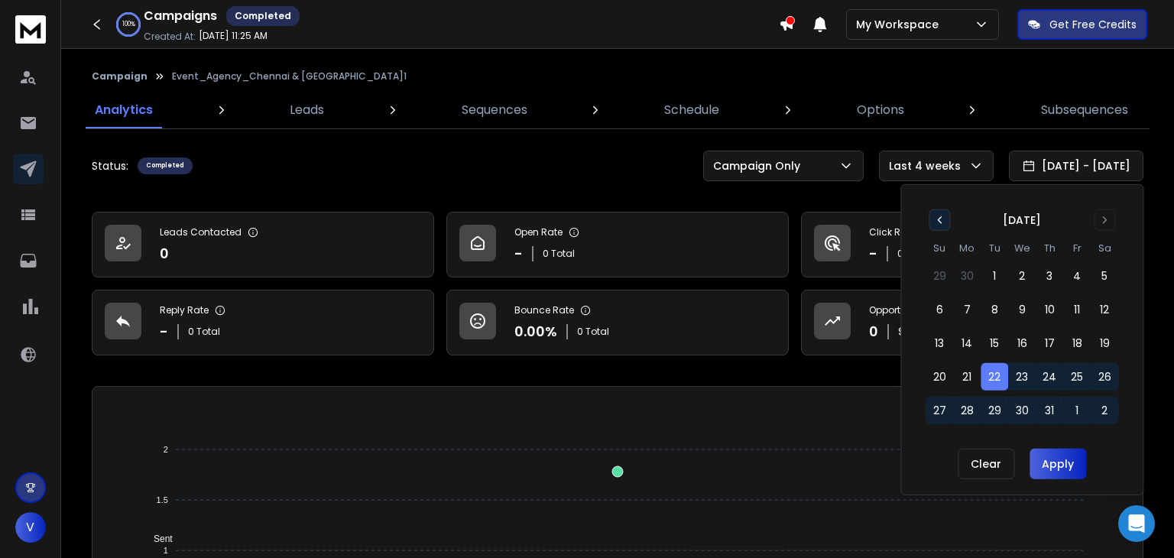
click at [936, 216] on icon "Go to previous month" at bounding box center [939, 220] width 12 height 12
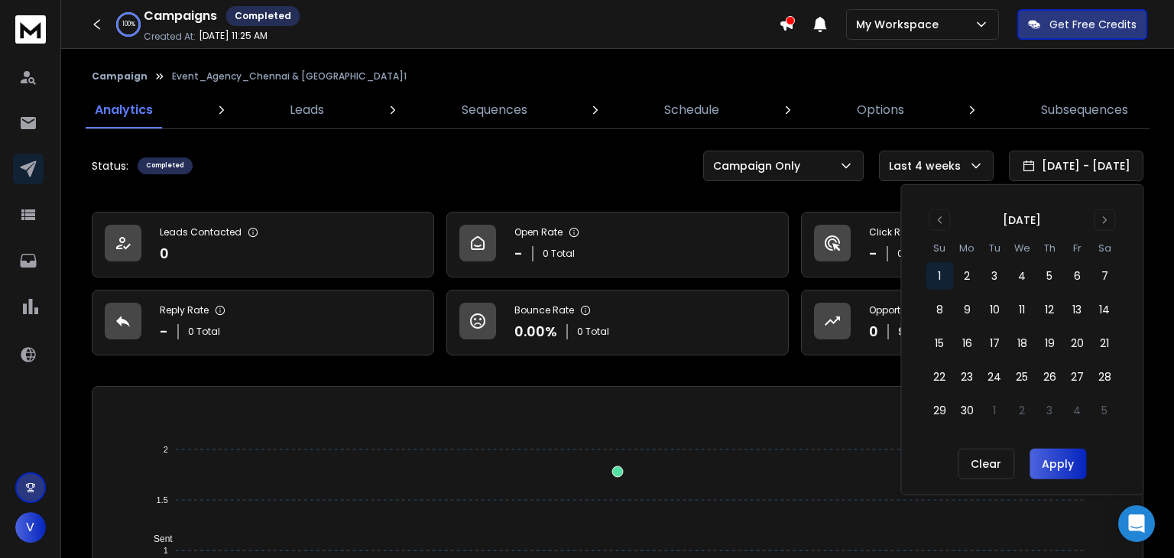
click at [938, 271] on button "1" at bounding box center [940, 276] width 28 height 28
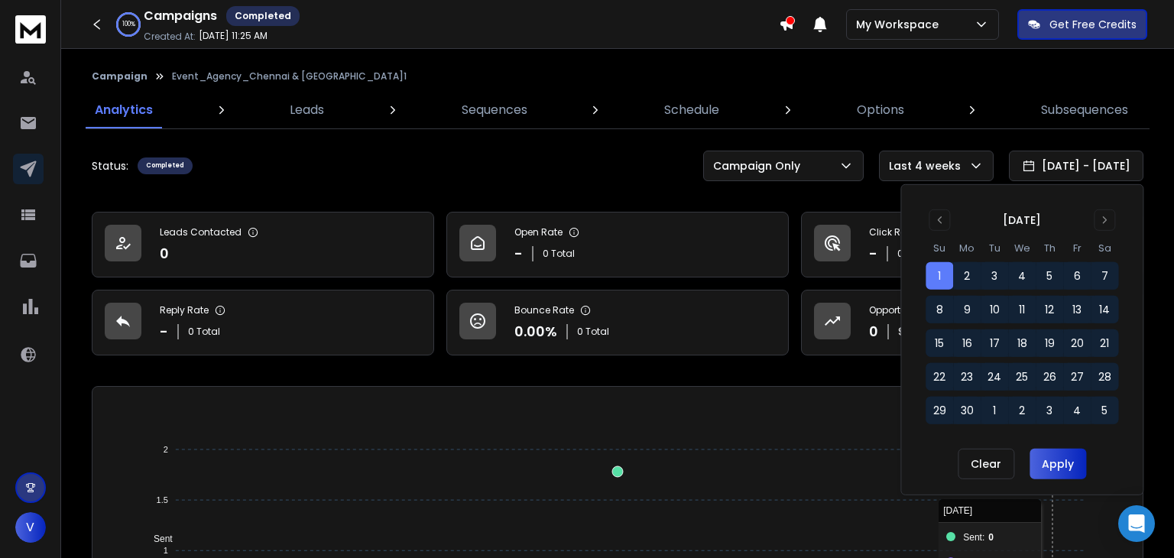
click at [1062, 472] on button "Apply" at bounding box center [1058, 464] width 57 height 31
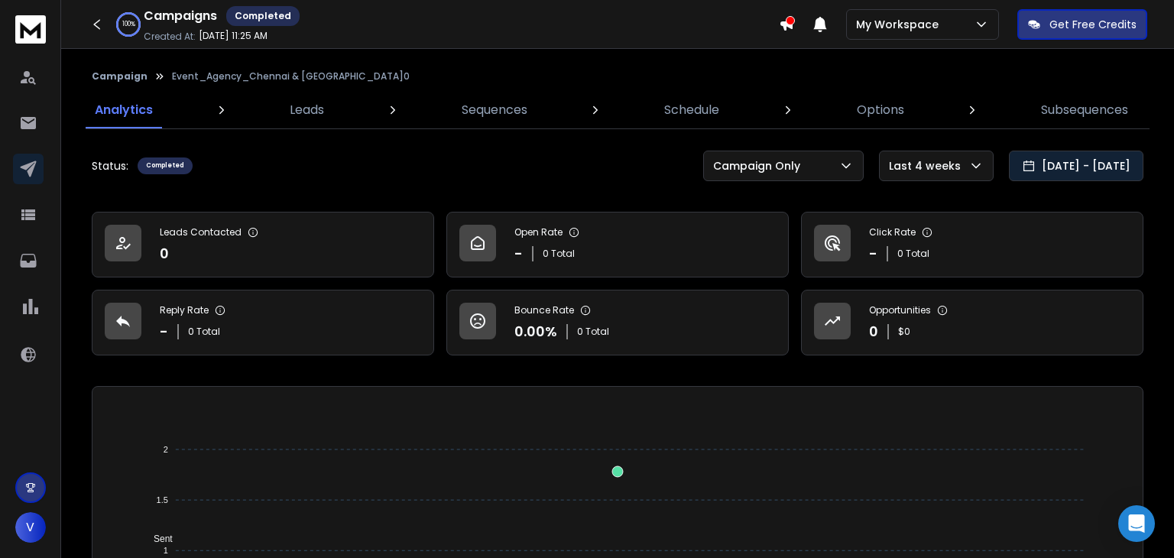
click at [1041, 161] on button "[DATE] - [DATE]" at bounding box center [1076, 166] width 135 height 31
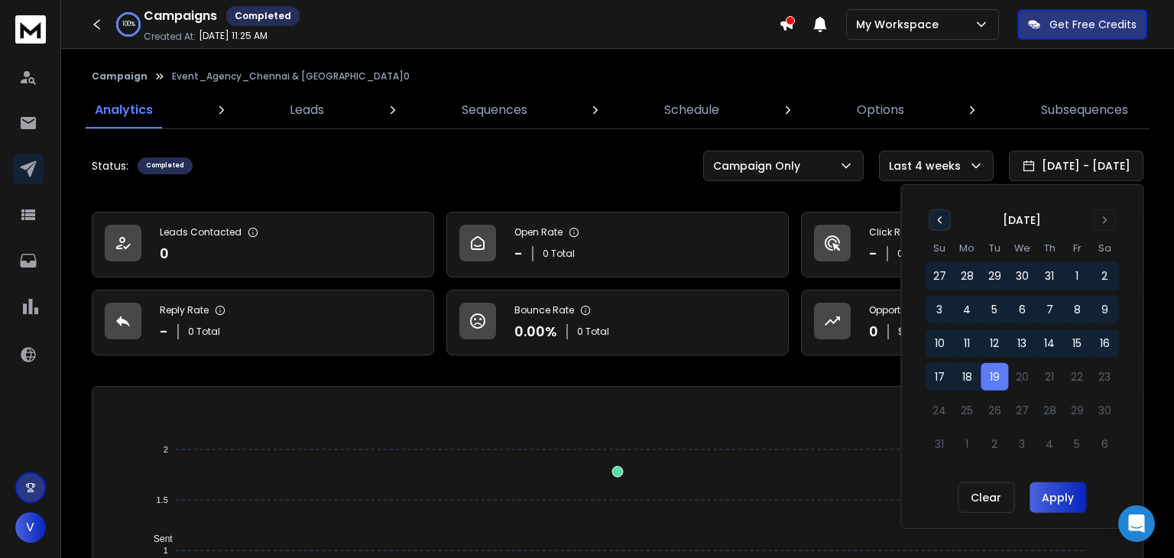
click at [936, 221] on icon "Go to previous month" at bounding box center [939, 220] width 12 height 12
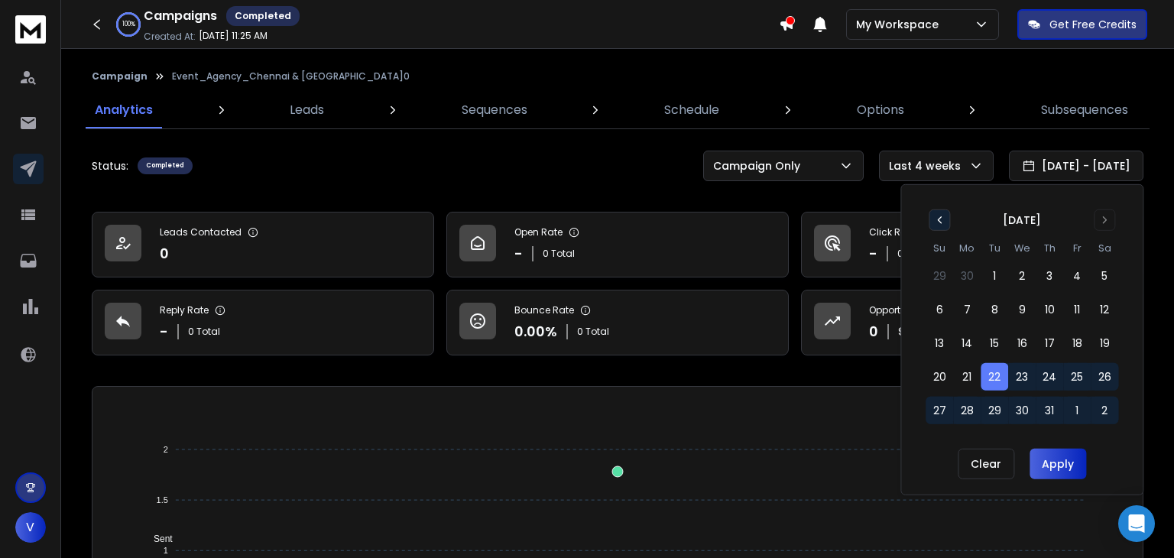
click at [936, 221] on icon "Go to previous month" at bounding box center [939, 220] width 12 height 12
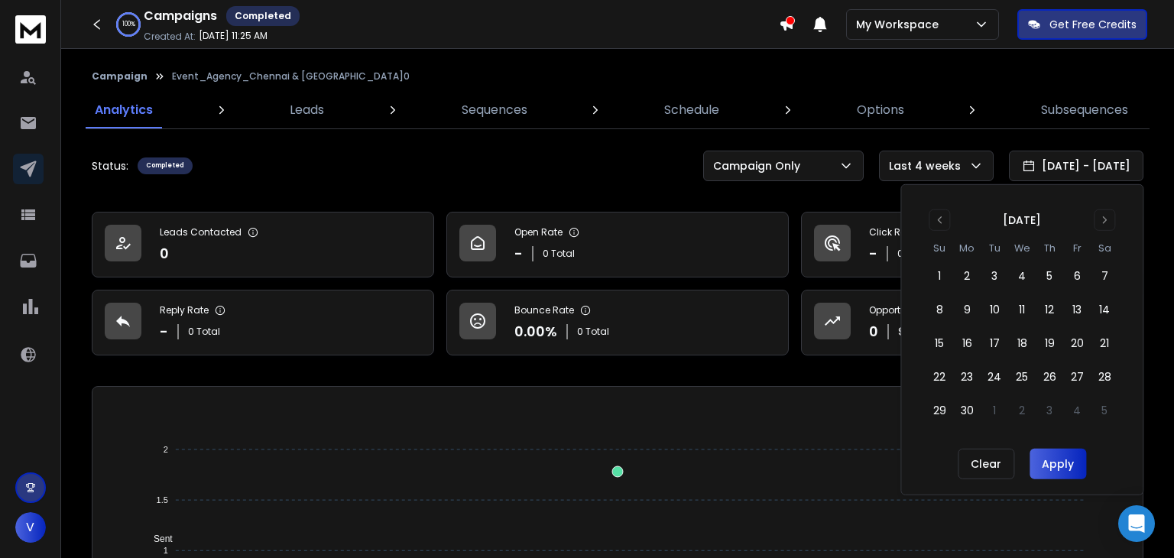
drag, startPoint x: 943, startPoint y: 274, endPoint x: 1061, endPoint y: 451, distance: 212.8
click at [946, 277] on button "1" at bounding box center [940, 276] width 28 height 28
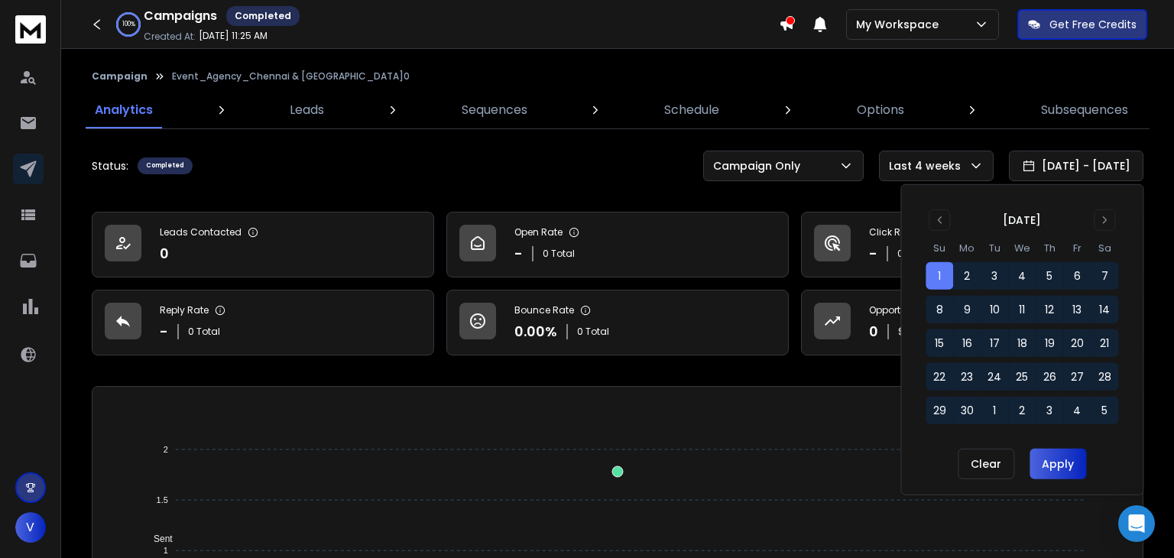
click at [1063, 472] on button "Apply" at bounding box center [1058, 464] width 57 height 31
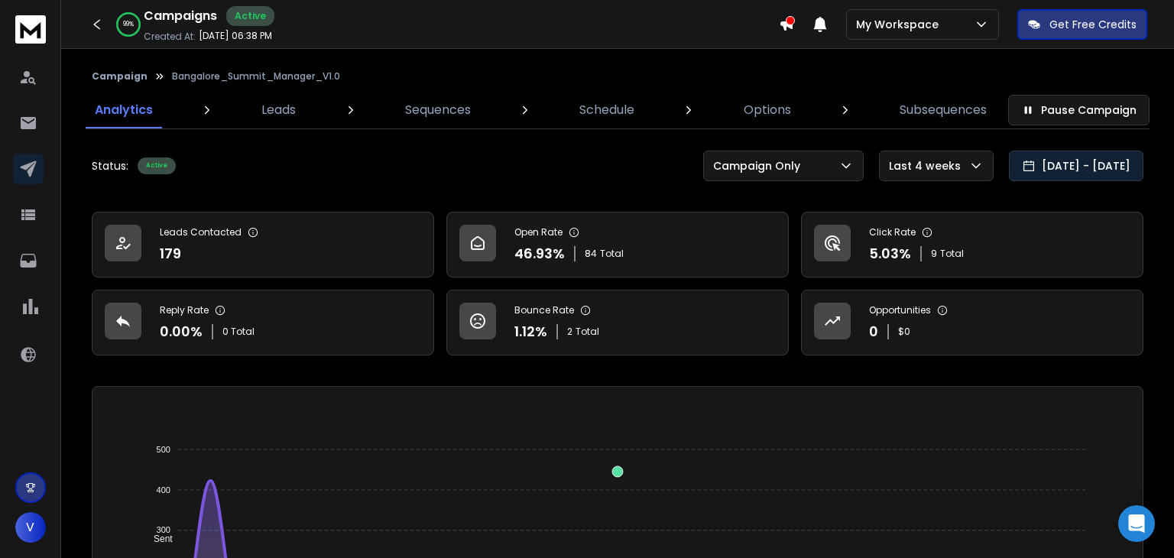
click at [1062, 176] on button "[DATE] - [DATE]" at bounding box center [1076, 166] width 135 height 31
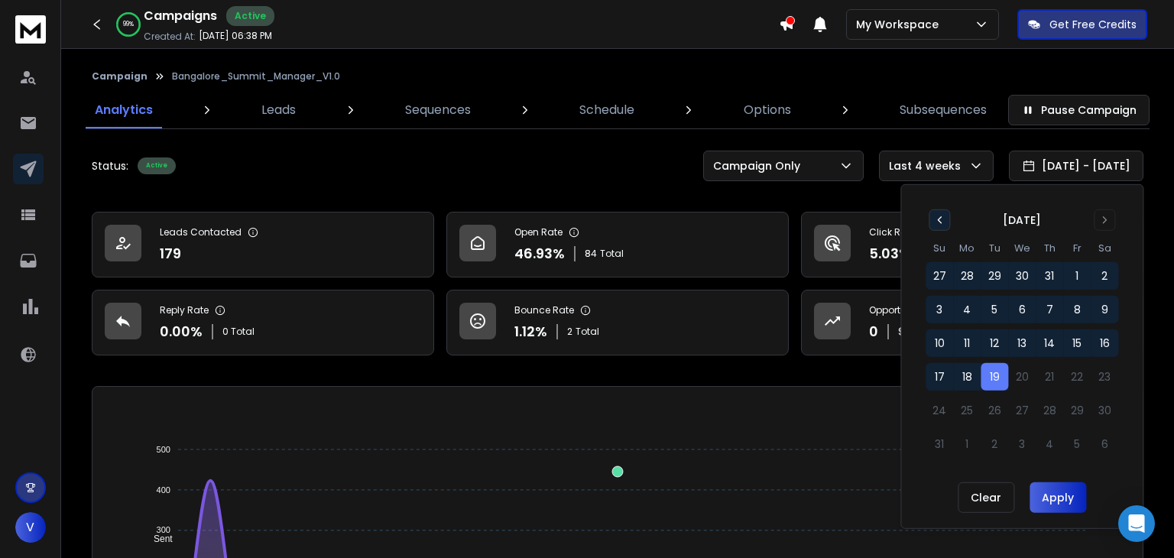
click at [937, 218] on icon "Go to previous month" at bounding box center [939, 220] width 12 height 12
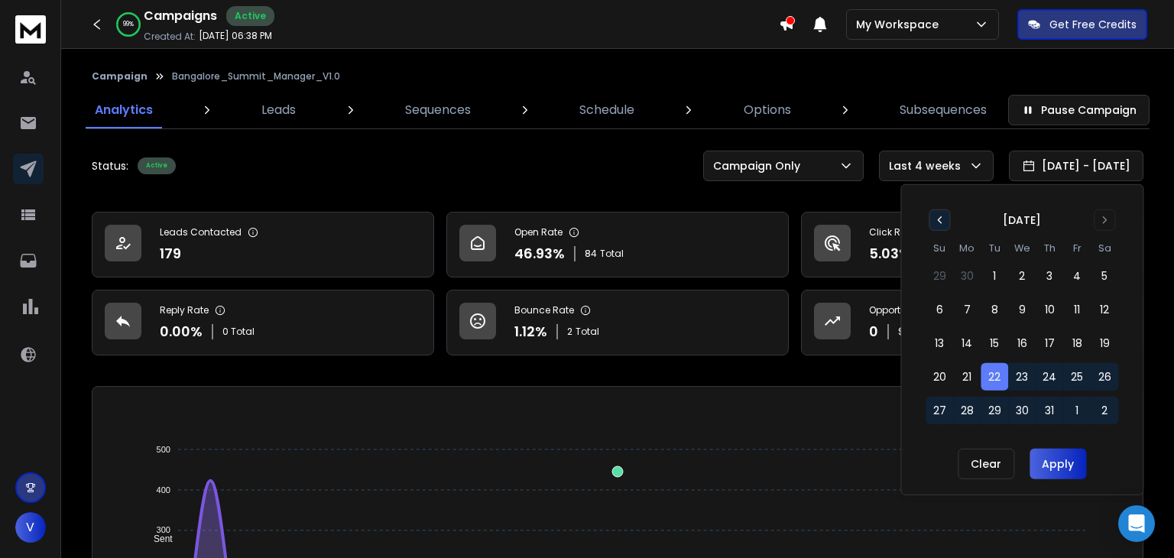
click at [937, 218] on icon "Go to previous month" at bounding box center [939, 220] width 12 height 12
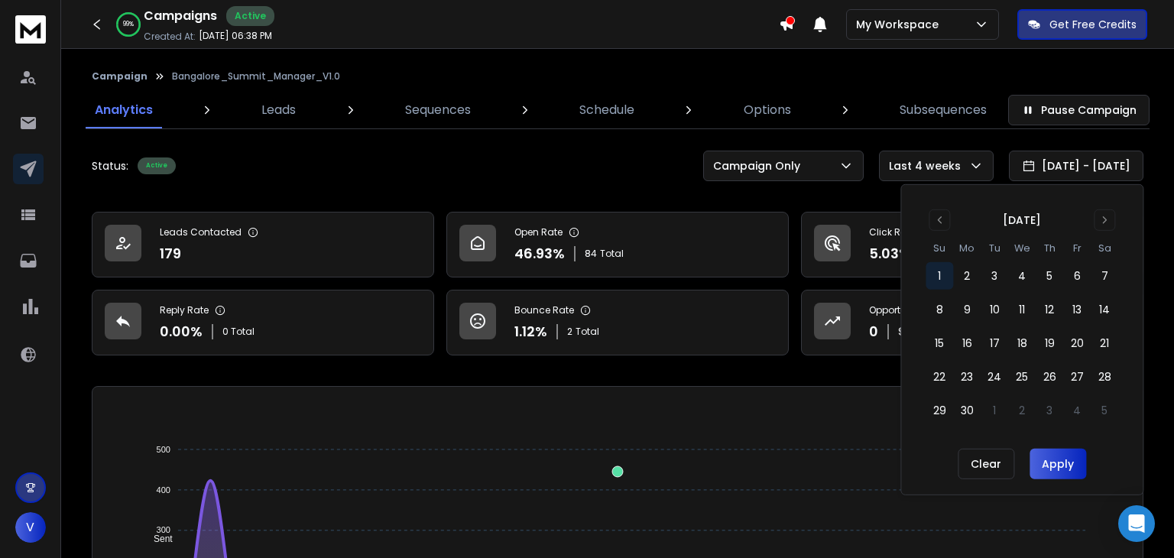
click at [942, 278] on button "1" at bounding box center [940, 276] width 28 height 28
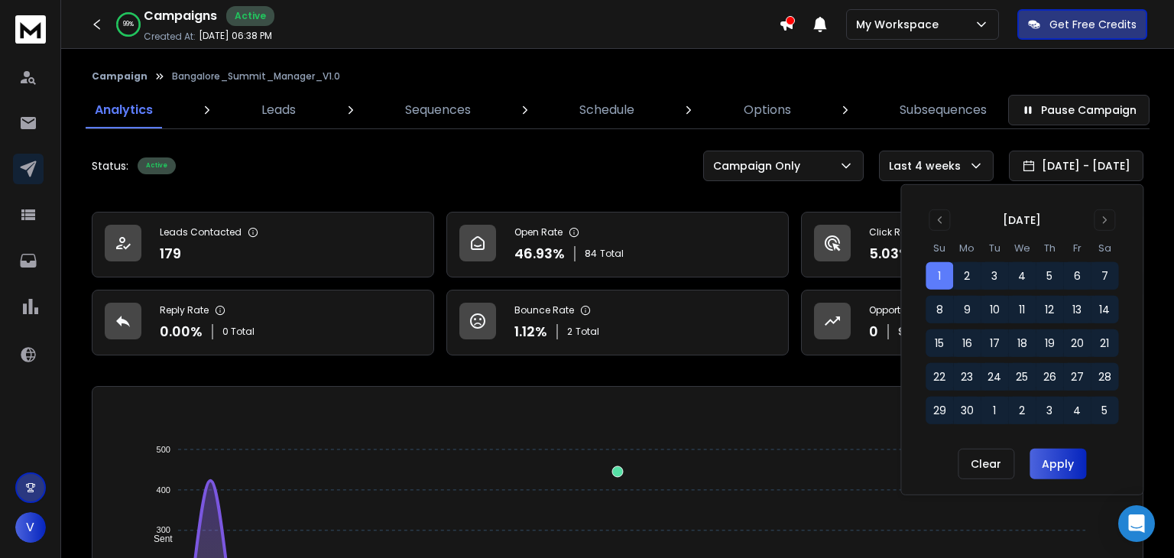
click at [1058, 466] on button "Apply" at bounding box center [1058, 464] width 57 height 31
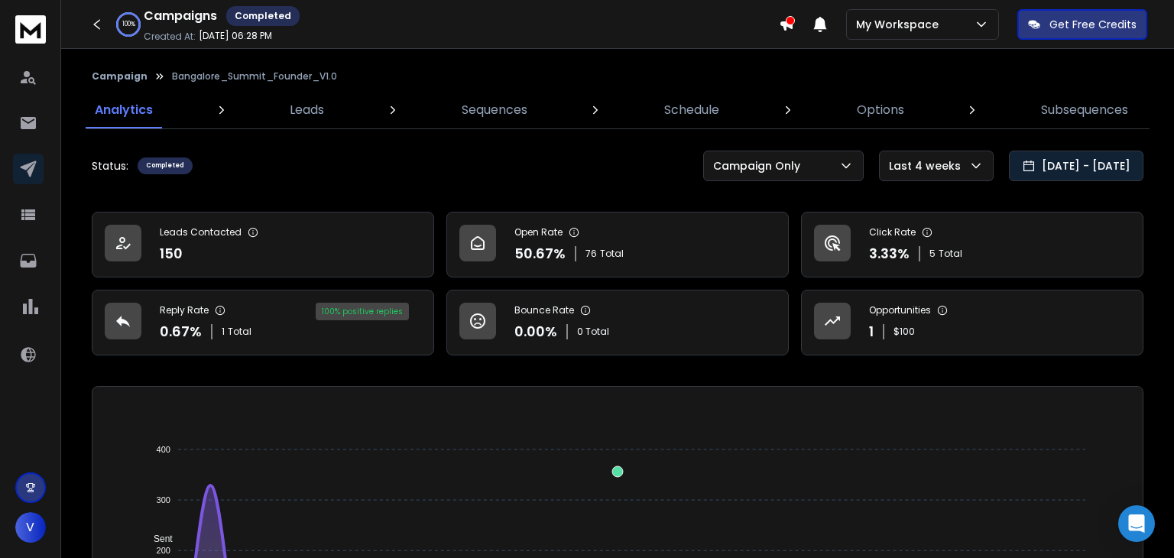
click at [1068, 164] on button "[DATE] - [DATE]" at bounding box center [1076, 166] width 135 height 31
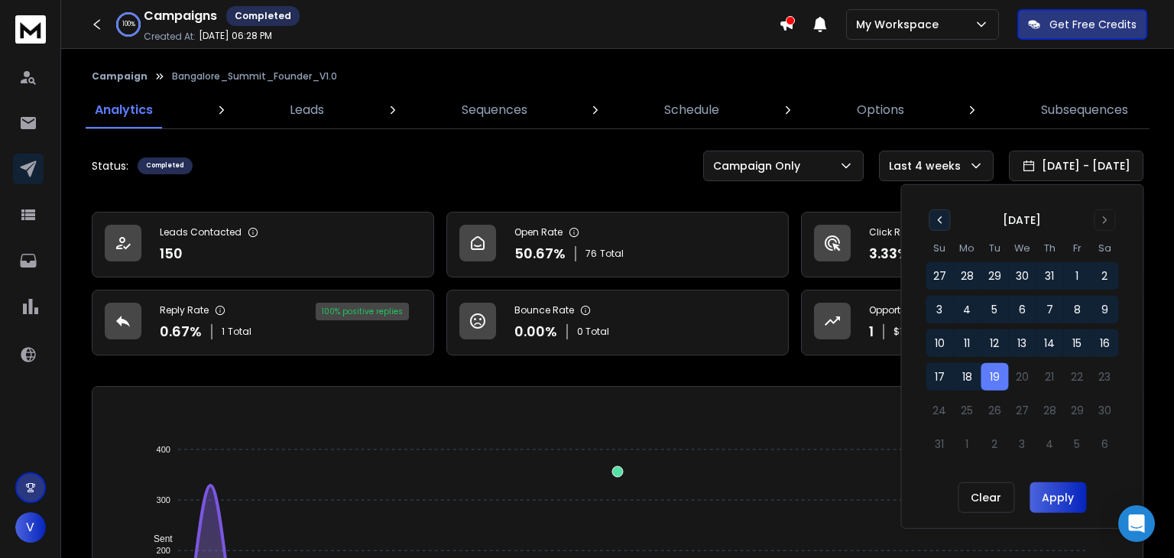
click at [942, 227] on button "Go to previous month" at bounding box center [939, 219] width 21 height 21
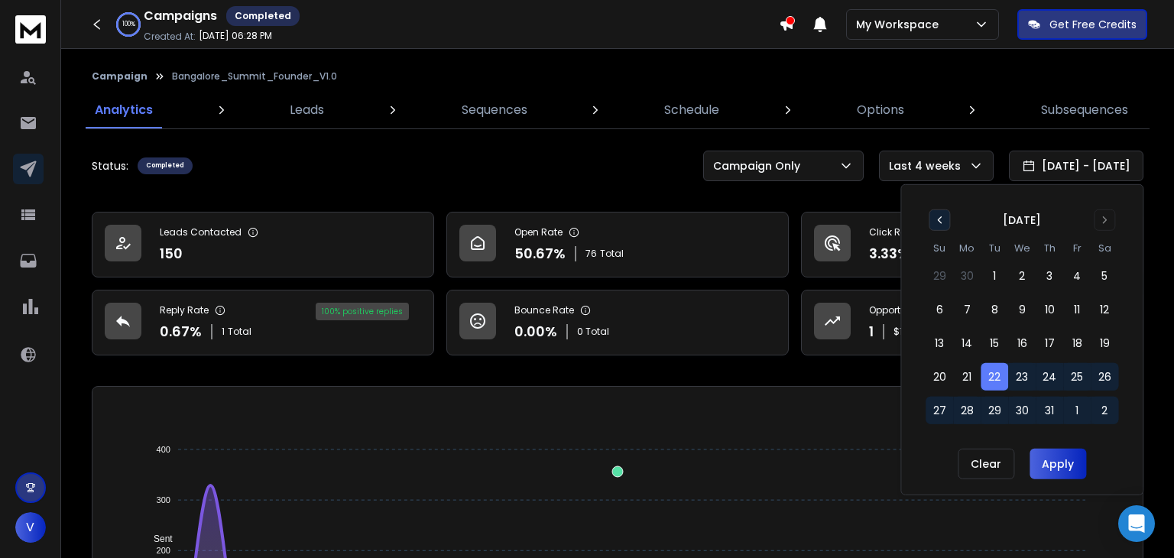
click at [936, 222] on icon "Go to previous month" at bounding box center [939, 220] width 12 height 12
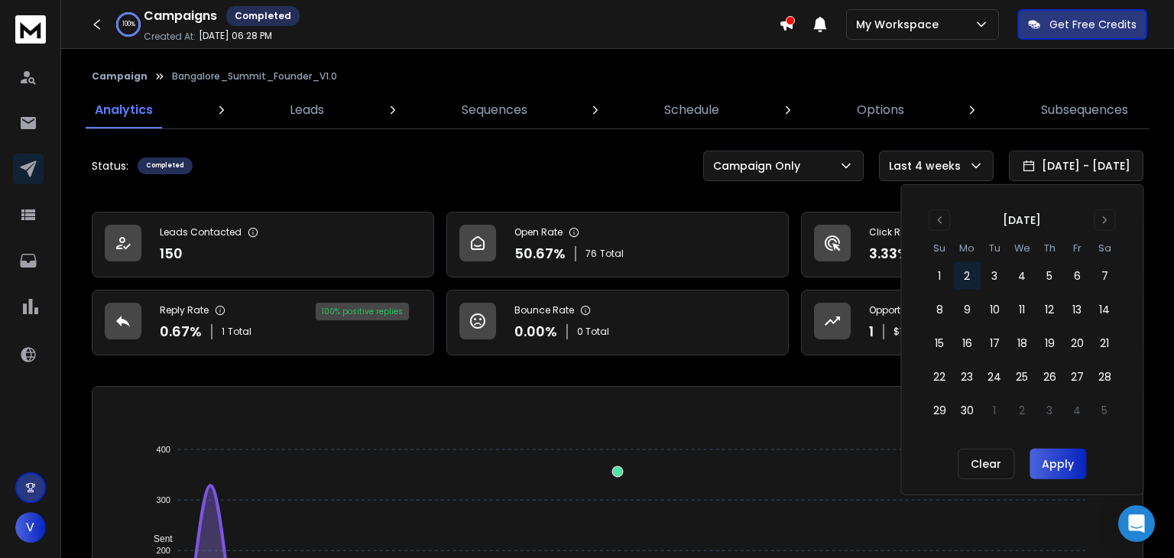
drag, startPoint x: 933, startPoint y: 268, endPoint x: 955, endPoint y: 284, distance: 26.8
click at [933, 270] on button "1" at bounding box center [940, 276] width 28 height 28
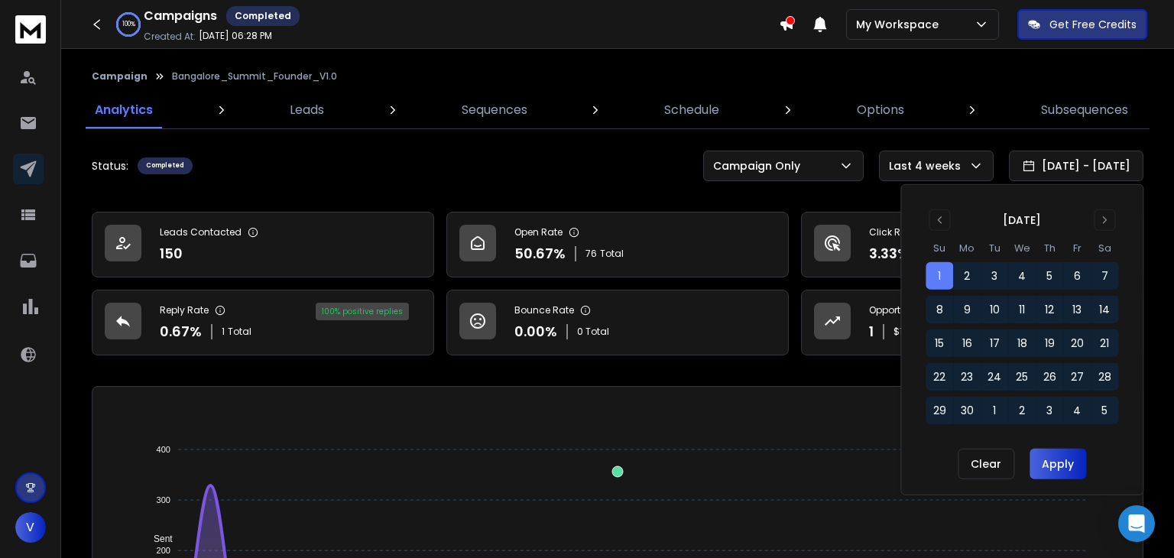
drag, startPoint x: 1056, startPoint y: 471, endPoint x: 1053, endPoint y: 462, distance: 8.9
click at [1056, 469] on button "Apply" at bounding box center [1058, 464] width 57 height 31
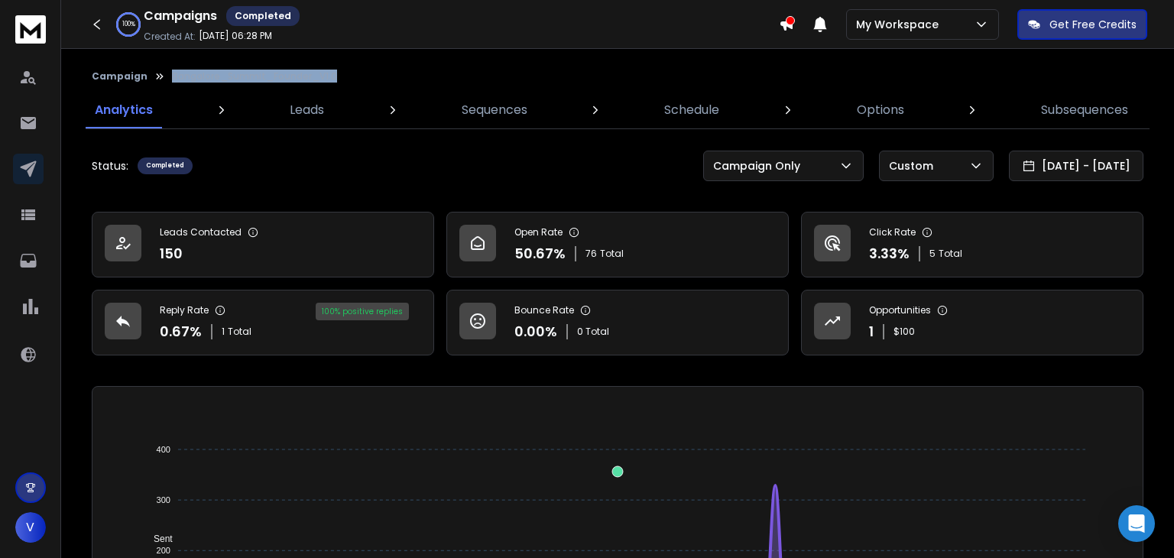
copy div "Bangalore_Summit_Founder_V1.0"
drag, startPoint x: 341, startPoint y: 76, endPoint x: 160, endPoint y: 72, distance: 181.2
click at [160, 72] on div "Campaign Bangalore_Summit_Founder_V1.0" at bounding box center [618, 76] width 1064 height 24
click at [394, 179] on div "Status: Completed Campaign Only Custom [DATE] - [DATE]" at bounding box center [618, 166] width 1052 height 31
click at [317, 110] on p "Leads" at bounding box center [307, 110] width 34 height 18
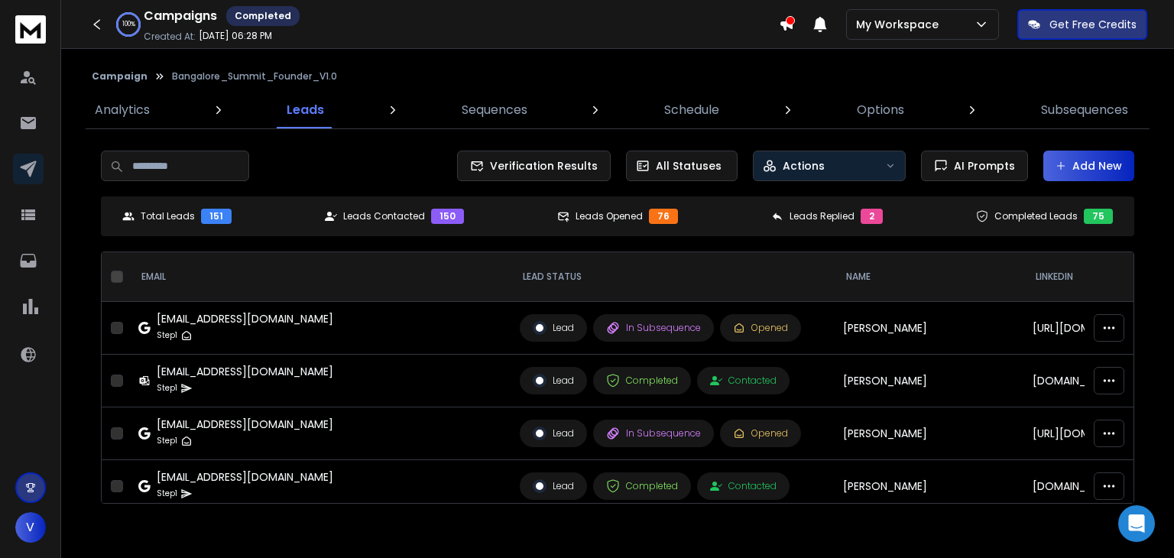
click at [799, 164] on p "Actions" at bounding box center [804, 165] width 42 height 15
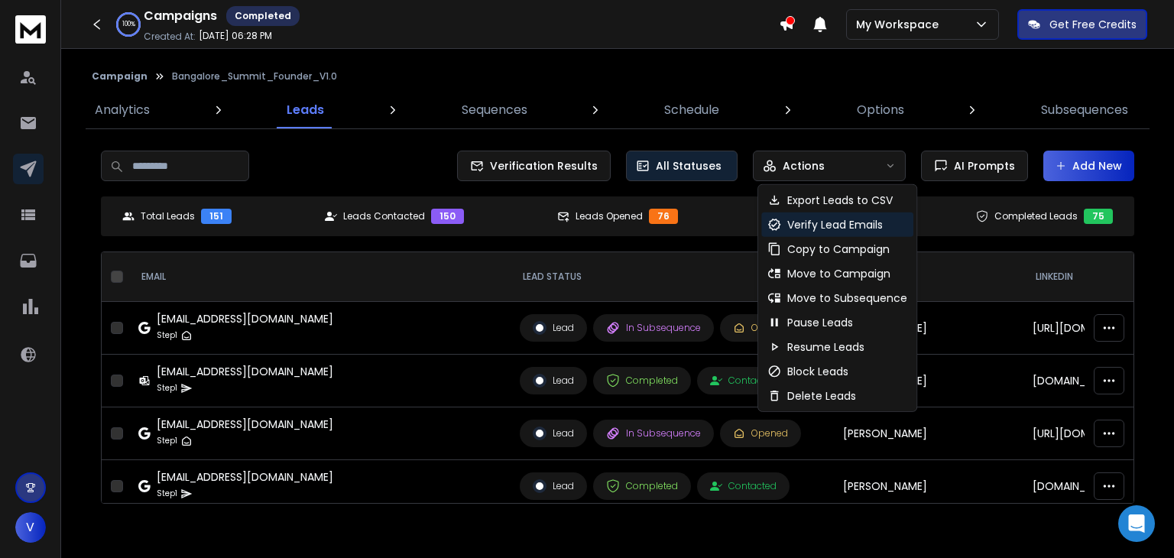
click at [650, 164] on icon "button" at bounding box center [643, 166] width 14 height 14
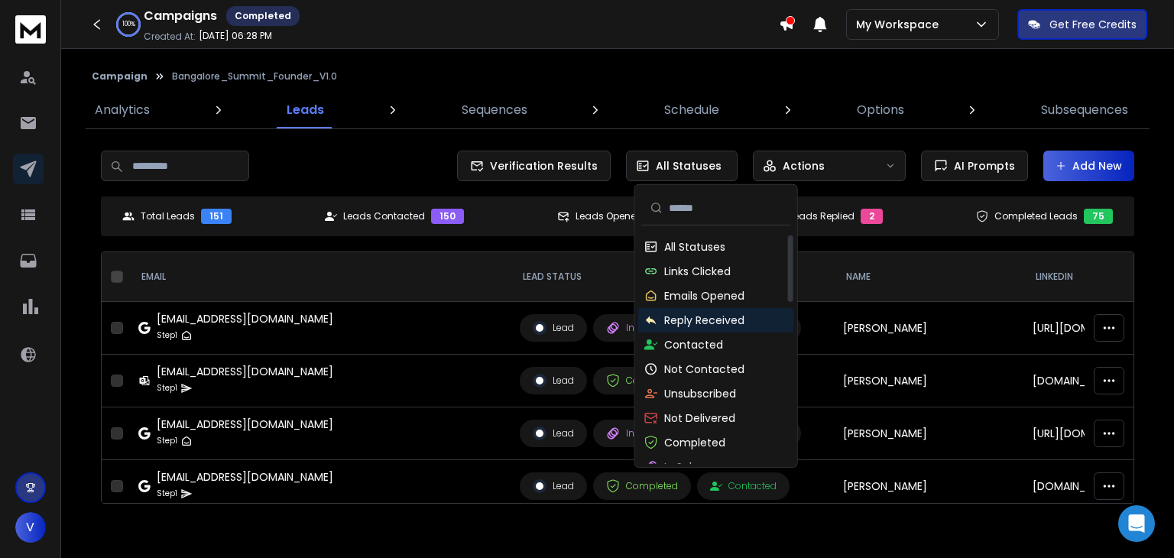
click at [702, 312] on div "Reply Received" at bounding box center [716, 320] width 156 height 24
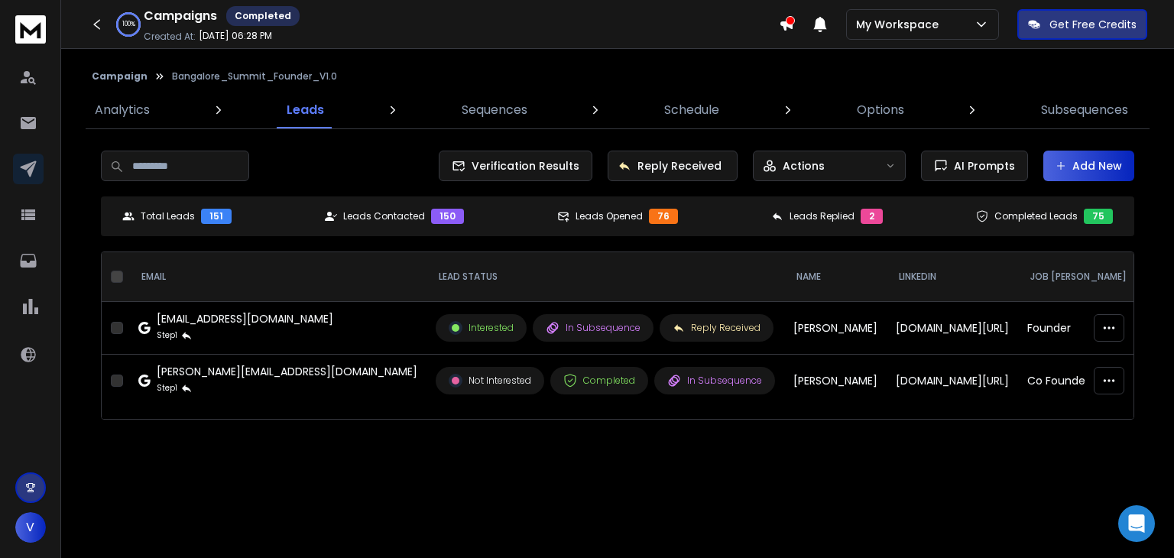
click at [1105, 318] on button "button" at bounding box center [1109, 328] width 31 height 28
click at [887, 315] on td "linkedin.com/in/saharmansoor" at bounding box center [952, 328] width 131 height 53
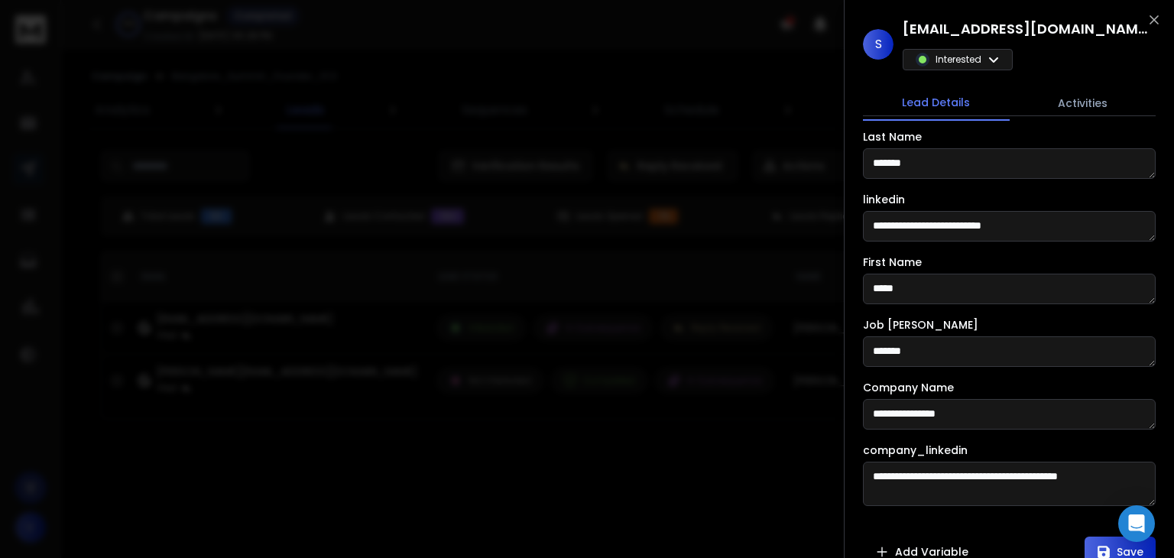
scroll to position [27, 0]
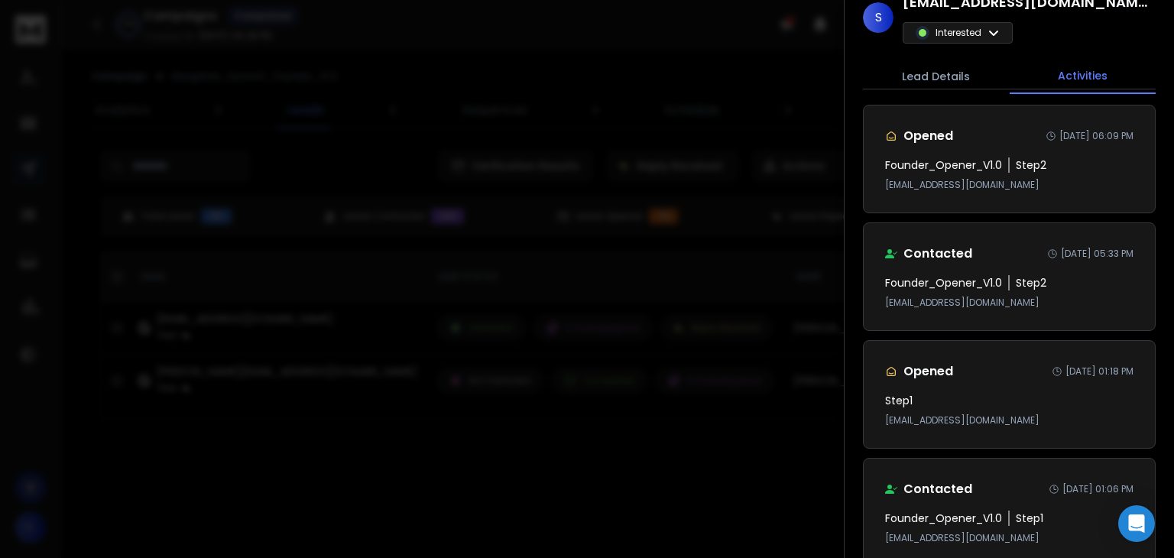
click at [1091, 71] on button "Activities" at bounding box center [1083, 76] width 147 height 35
click at [925, 76] on button "Lead Details" at bounding box center [936, 77] width 147 height 34
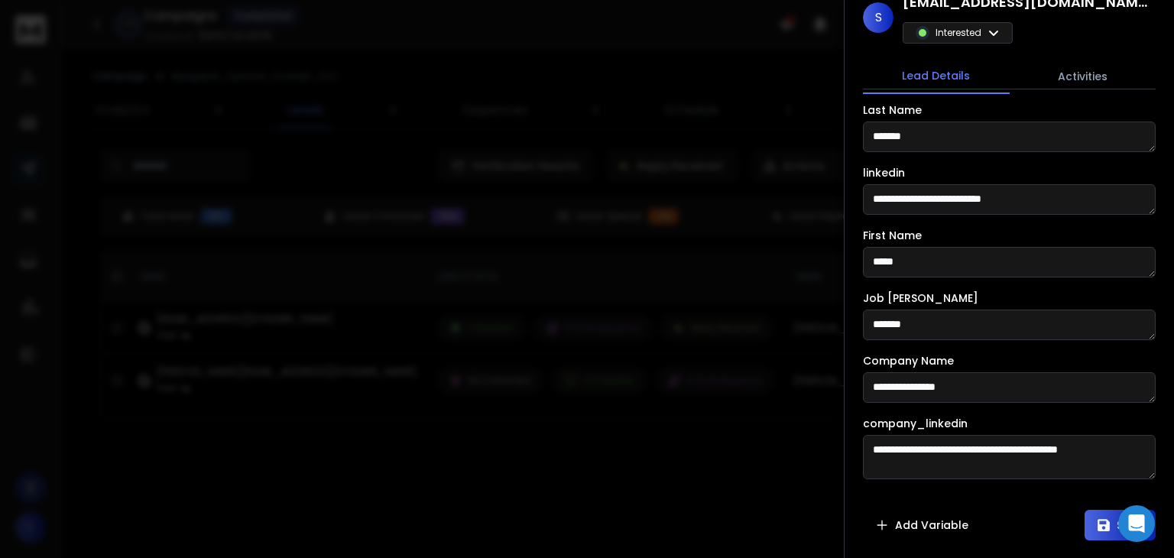
click at [547, 205] on div at bounding box center [587, 279] width 1174 height 558
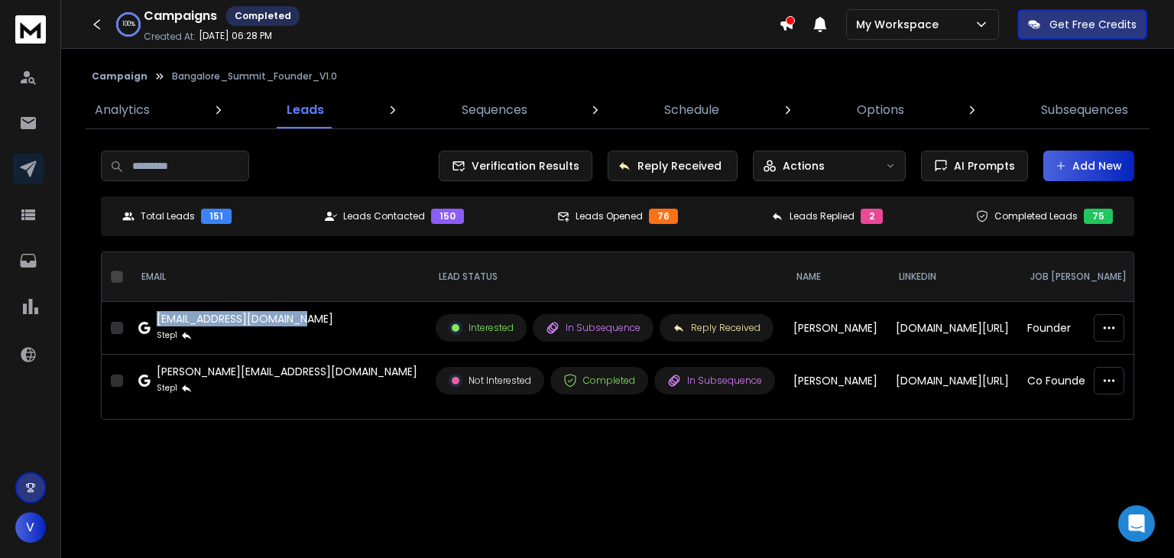
copy div "sahar@barenecessities.in"
drag, startPoint x: 298, startPoint y: 319, endPoint x: 155, endPoint y: 314, distance: 143.0
click at [155, 314] on div "sahar@barenecessities.in Step 1" at bounding box center [277, 328] width 279 height 34
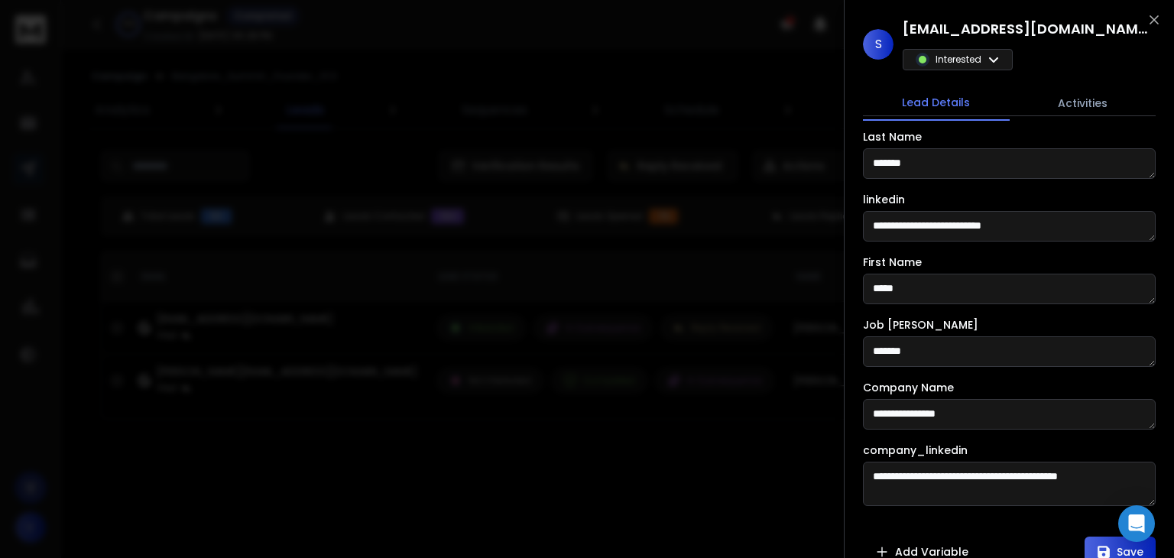
click at [504, 90] on div at bounding box center [587, 279] width 1174 height 558
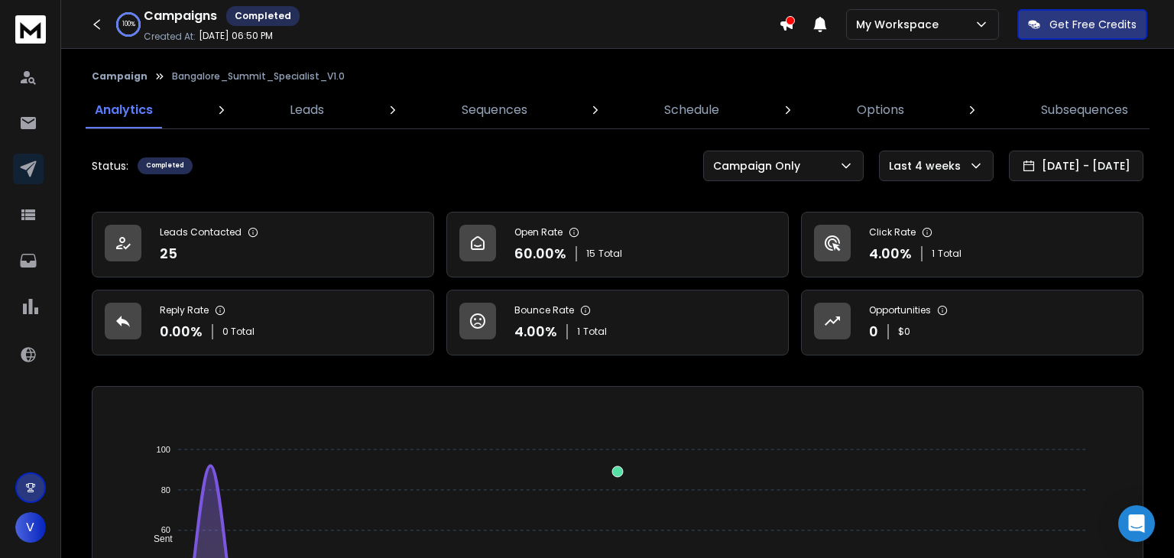
click at [1033, 149] on div "Status: Completed Campaign Only Last 4 weeks [DATE] - [DATE] Leads Contacted 25…" at bounding box center [618, 541] width 1064 height 795
click at [1038, 161] on button "[DATE] - [DATE]" at bounding box center [1076, 166] width 135 height 31
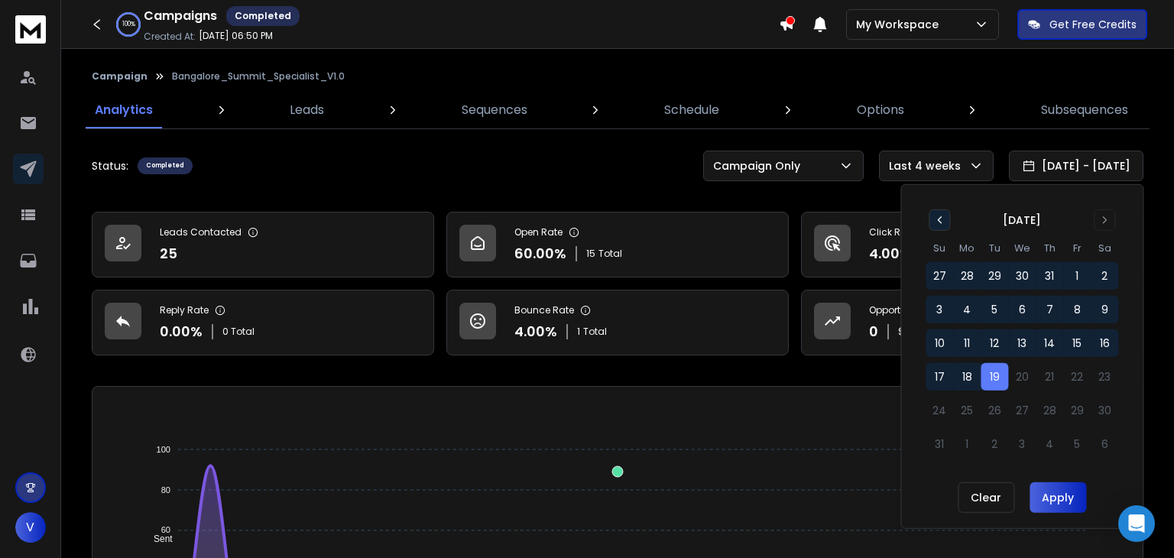
click at [930, 218] on button "Go to previous month" at bounding box center [939, 219] width 21 height 21
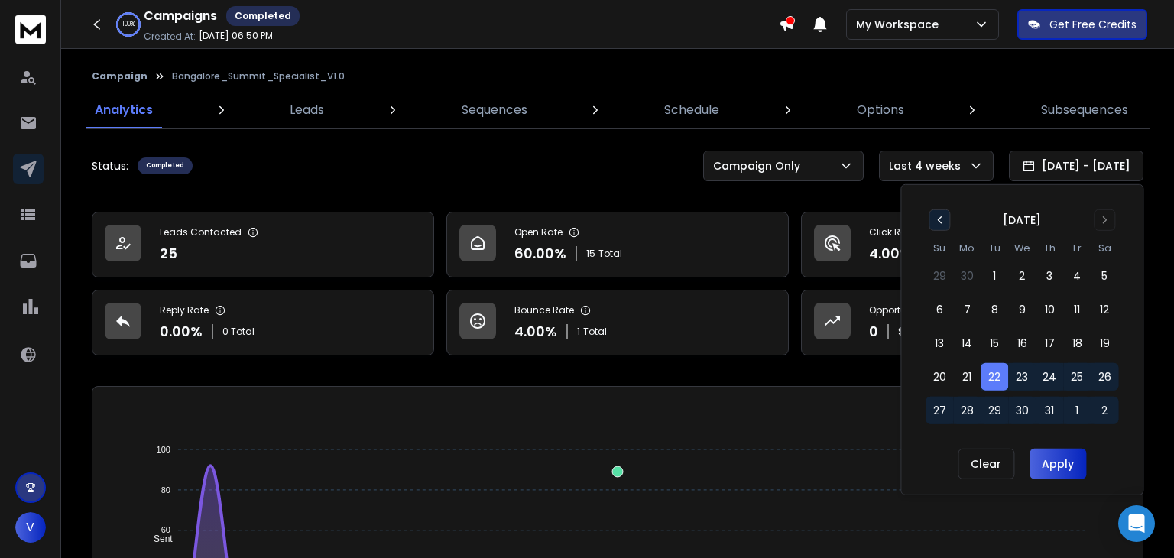
click at [930, 218] on button "Go to previous month" at bounding box center [939, 219] width 21 height 21
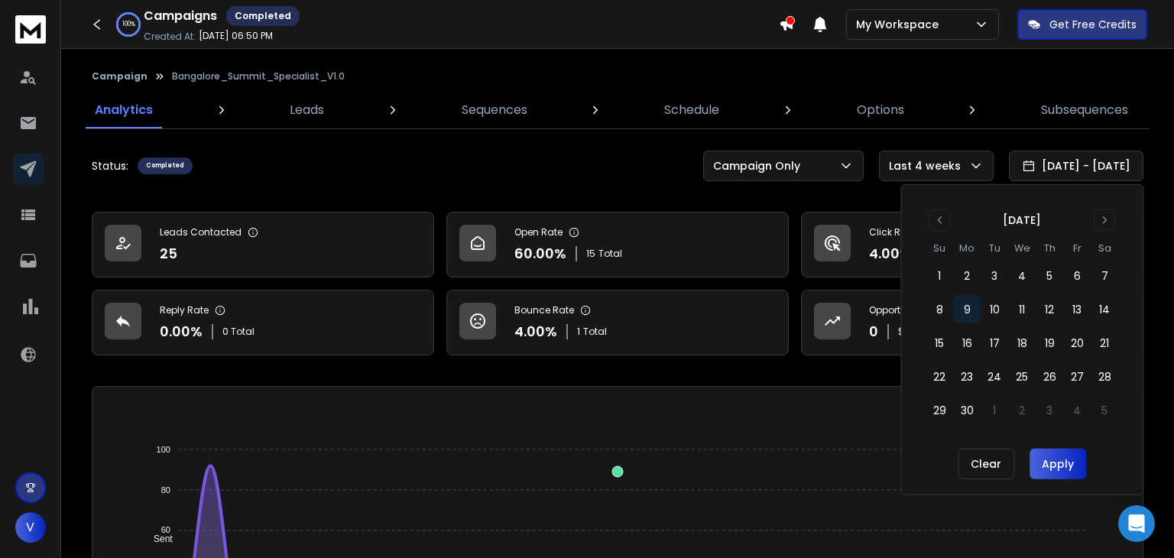
drag, startPoint x: 942, startPoint y: 273, endPoint x: 967, endPoint y: 297, distance: 35.1
click at [945, 276] on button "1" at bounding box center [940, 276] width 28 height 28
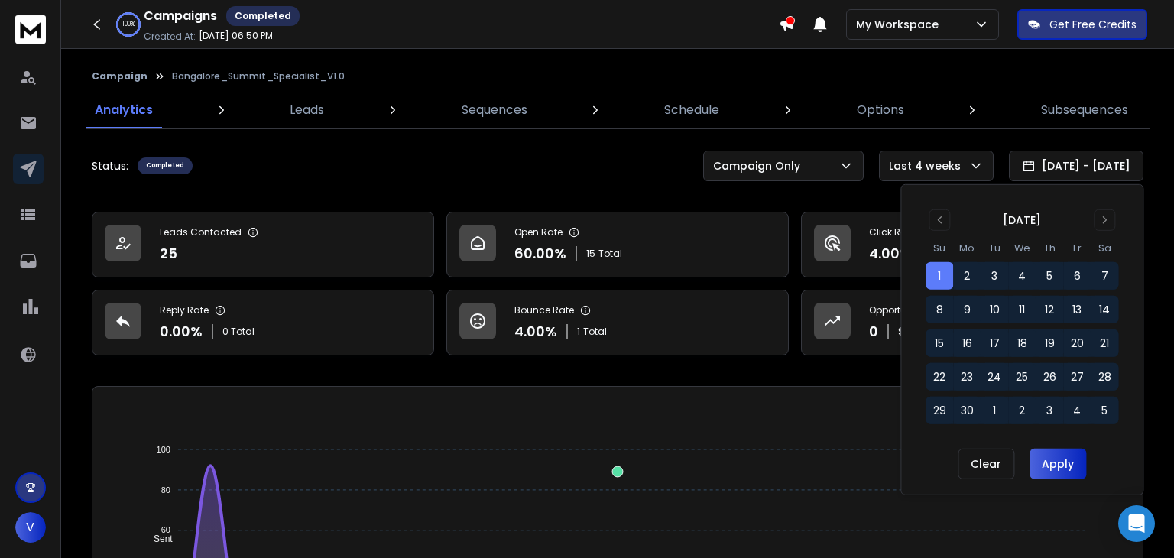
click at [1049, 472] on button "Apply" at bounding box center [1058, 464] width 57 height 31
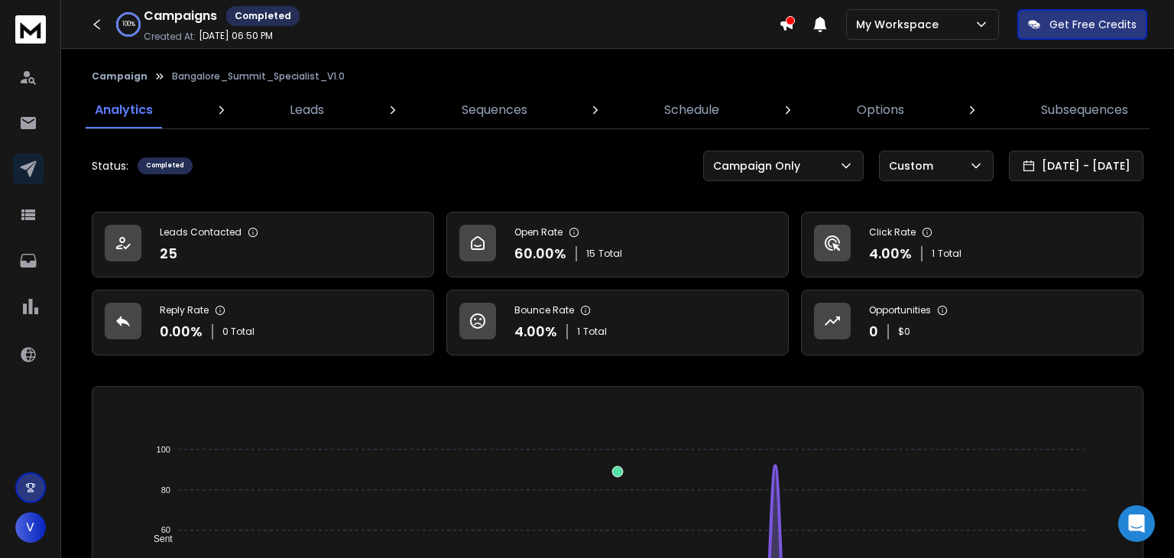
click at [1015, 170] on button "[DATE] - [DATE]" at bounding box center [1076, 166] width 135 height 31
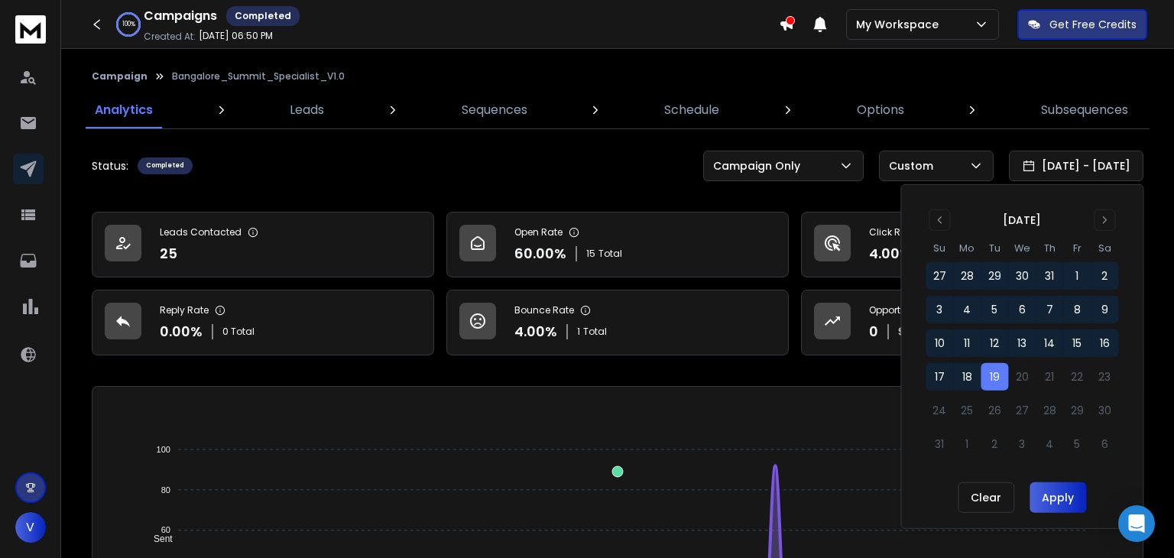
click at [588, 180] on div "Status: Completed Campaign Only Custom [DATE] - [DATE]" at bounding box center [618, 166] width 1052 height 31
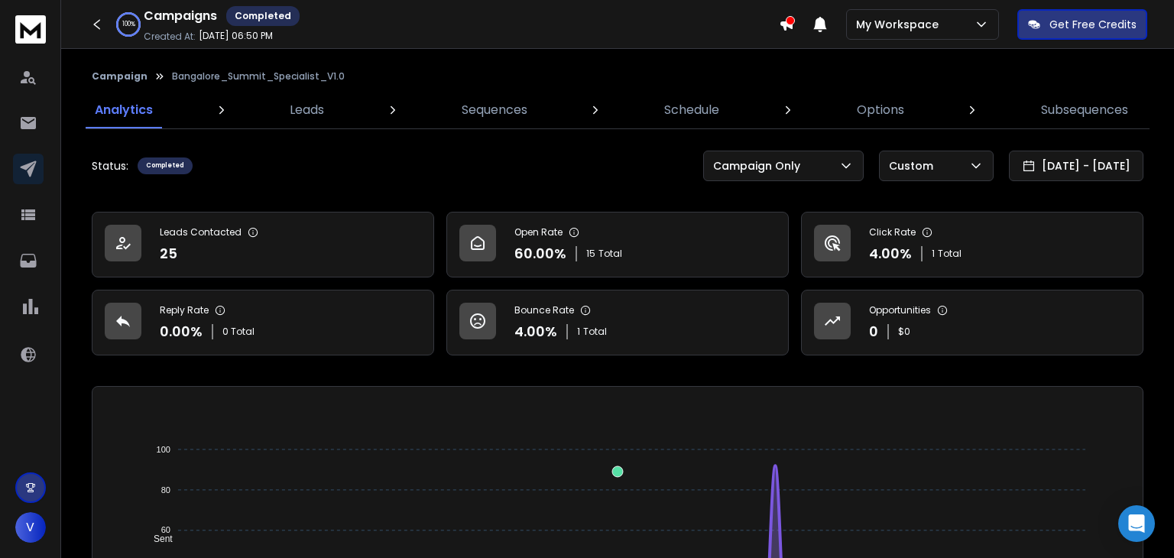
click at [414, 411] on div "Sent Total Opens Unique Opens Links Clicked Total Replies" at bounding box center [618, 478] width 952 height 134
click at [1093, 109] on p "Subsequences" at bounding box center [1084, 110] width 87 height 18
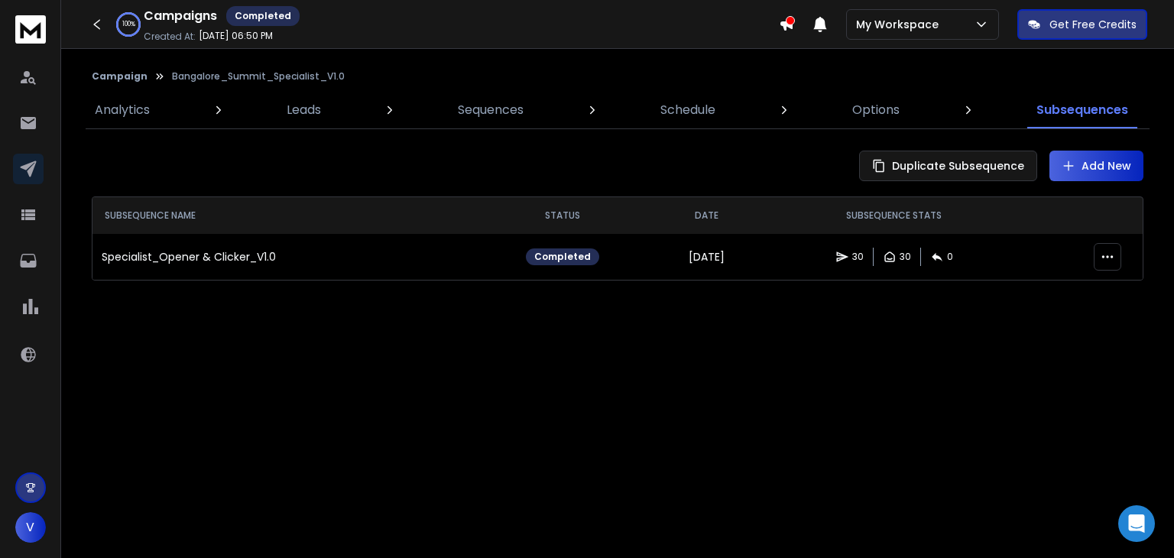
click at [252, 109] on div "Analytics Leads Sequences Schedule Options Subsequences" at bounding box center [612, 110] width 1052 height 37
click at [293, 110] on p "Leads" at bounding box center [304, 110] width 34 height 18
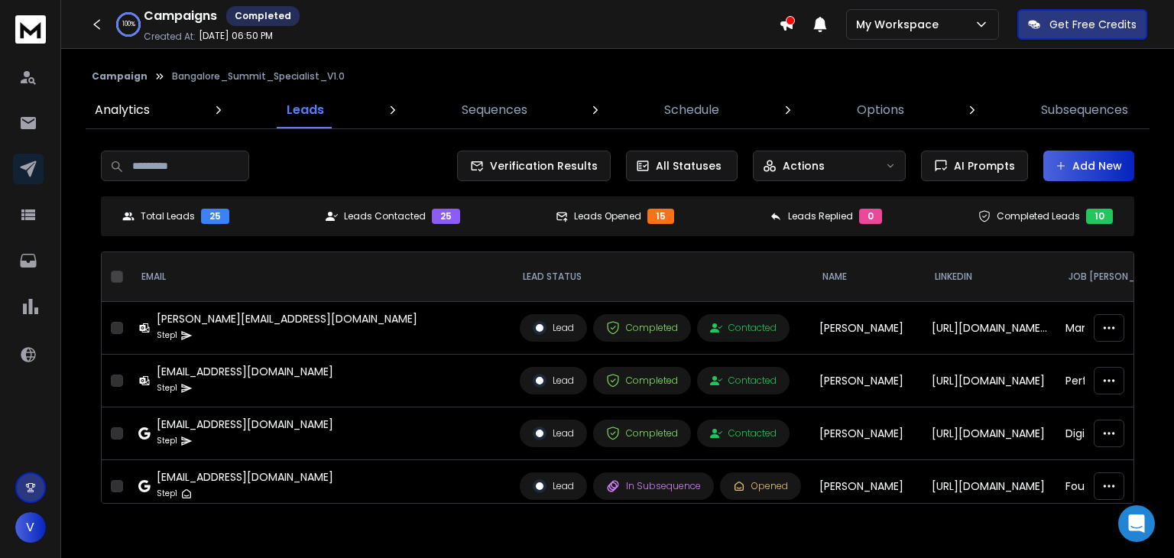
click at [123, 100] on link "Analytics" at bounding box center [122, 110] width 73 height 37
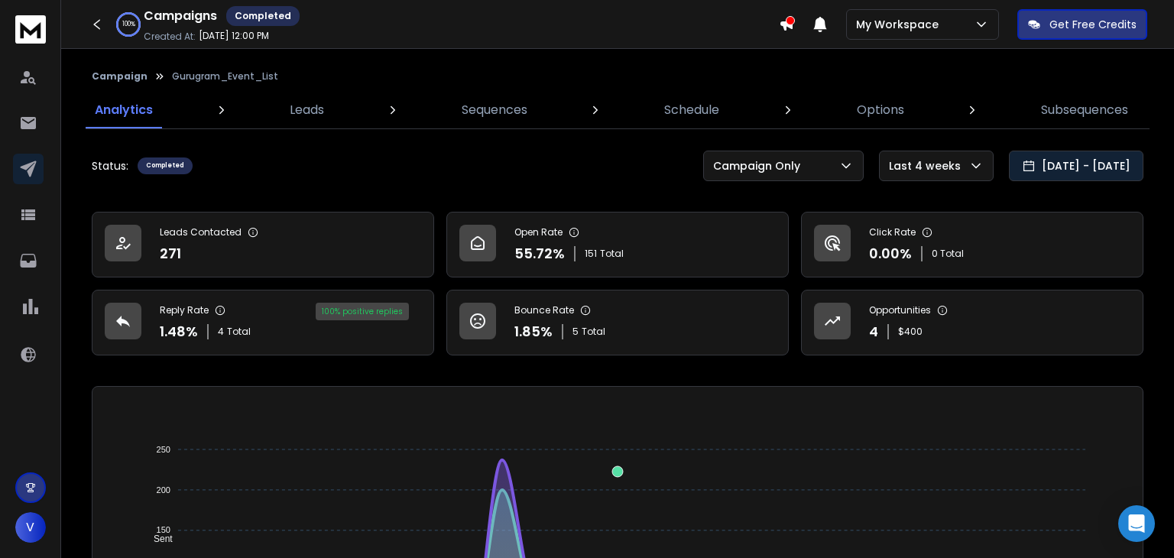
click at [1066, 157] on button "[DATE] - [DATE]" at bounding box center [1076, 166] width 135 height 31
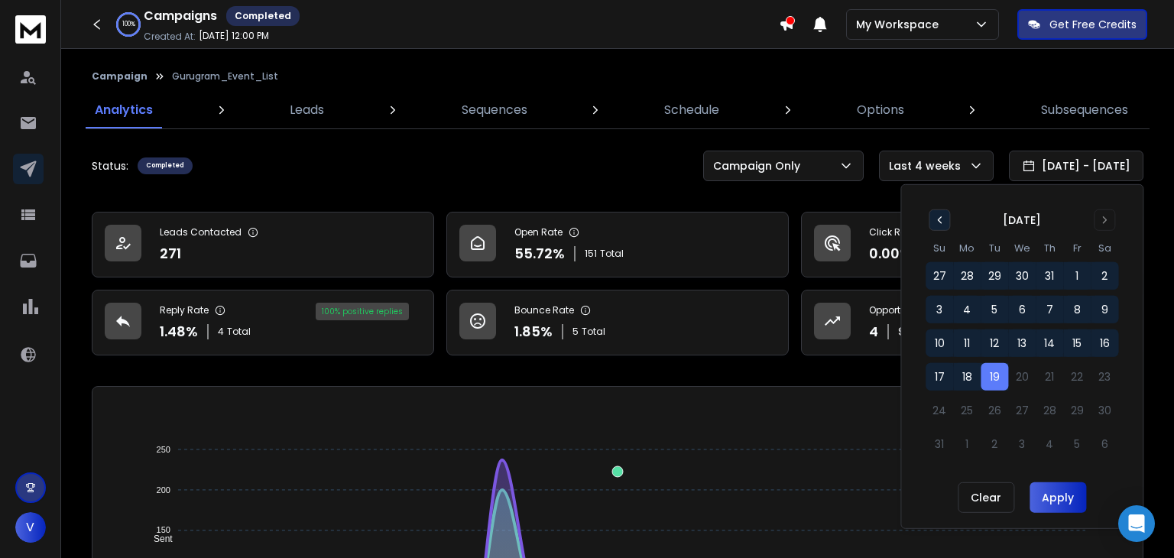
click at [938, 225] on icon "Go to previous month" at bounding box center [939, 220] width 12 height 12
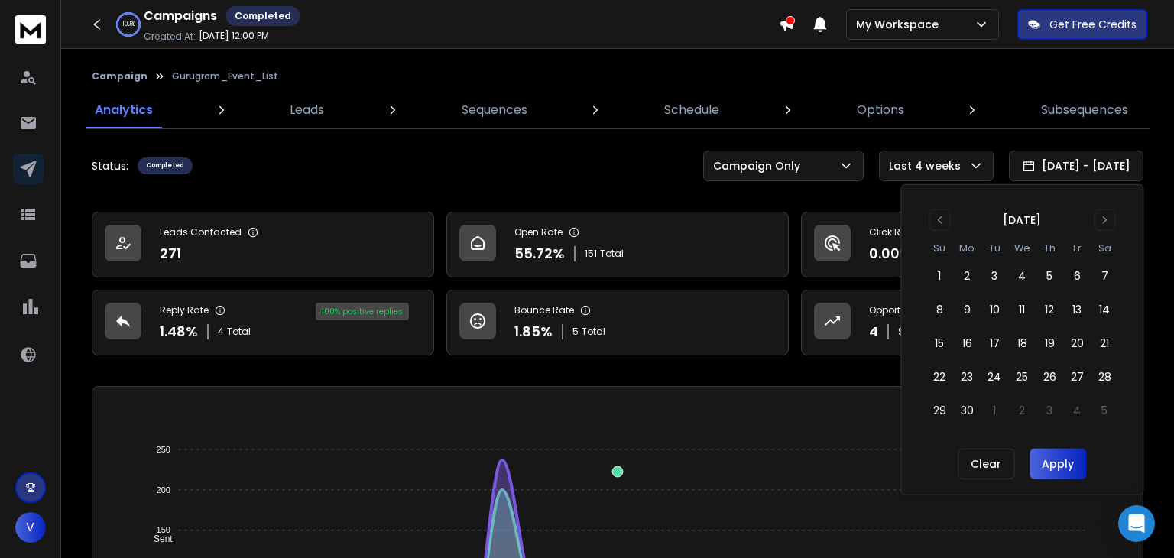
drag, startPoint x: 949, startPoint y: 274, endPoint x: 985, endPoint y: 325, distance: 63.0
click at [947, 273] on button "1" at bounding box center [940, 276] width 28 height 28
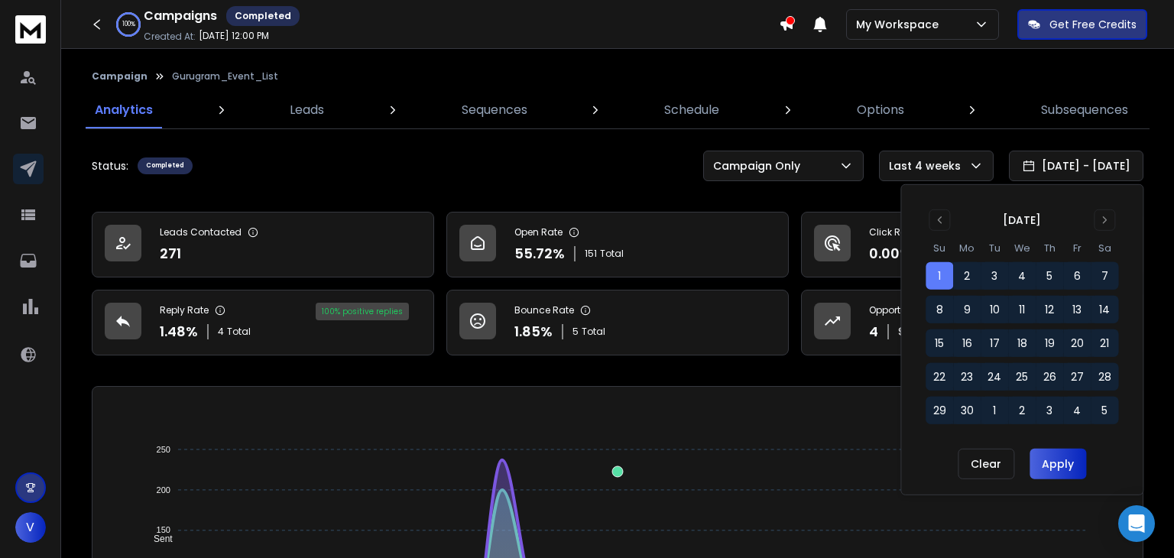
click at [1050, 452] on button "Apply" at bounding box center [1058, 464] width 57 height 31
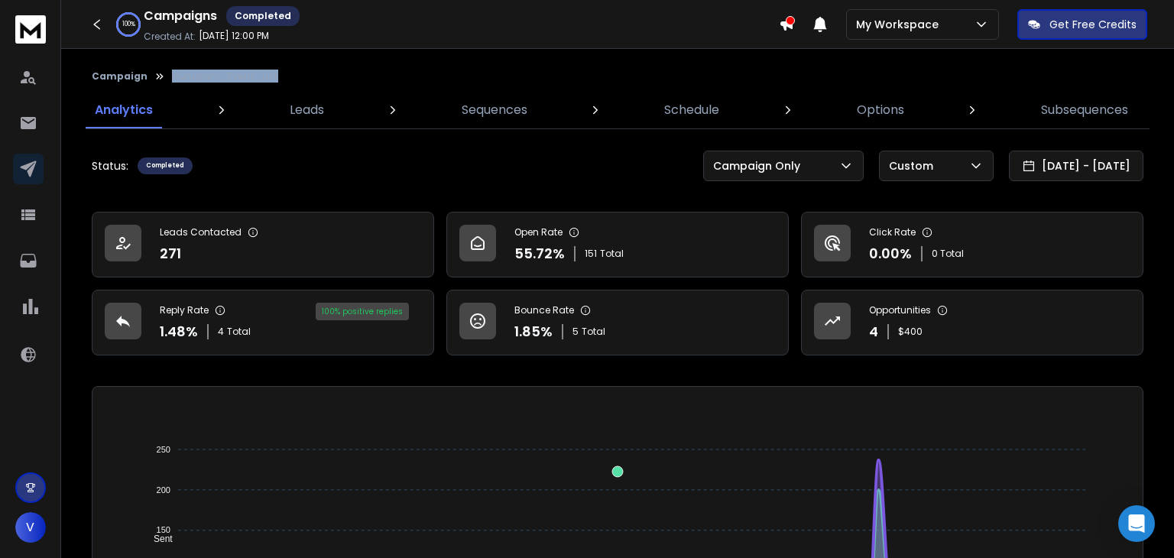
copy p "Gurugram_Event_List"
drag, startPoint x: 283, startPoint y: 71, endPoint x: 167, endPoint y: 81, distance: 116.6
click at [167, 81] on div "Campaign Gurugram_Event_List" at bounding box center [618, 76] width 1064 height 24
click at [301, 110] on p "Leads" at bounding box center [307, 110] width 34 height 18
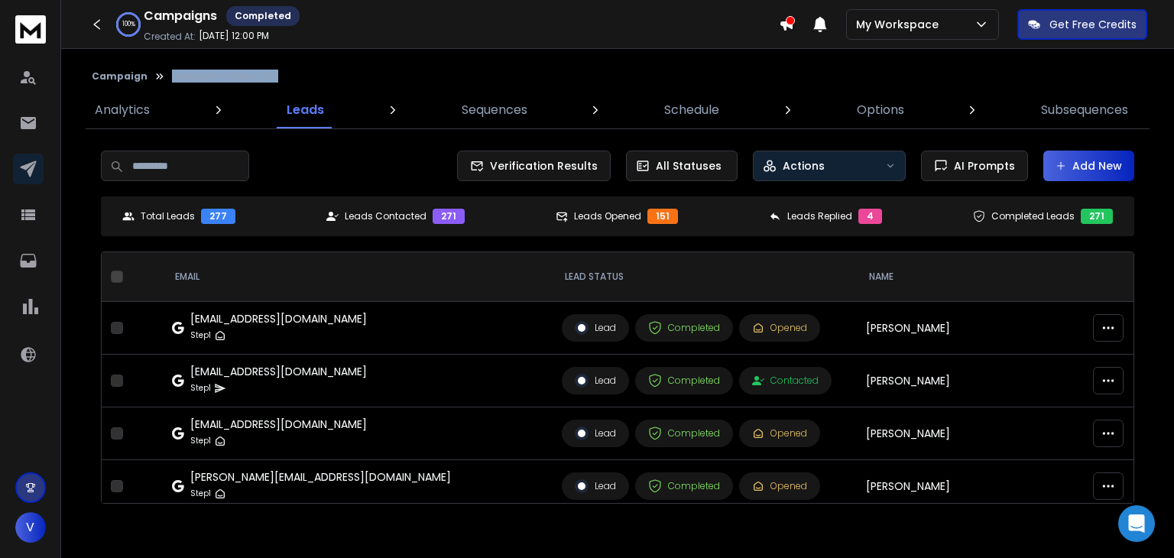
click at [809, 157] on button "Actions" at bounding box center [829, 166] width 153 height 31
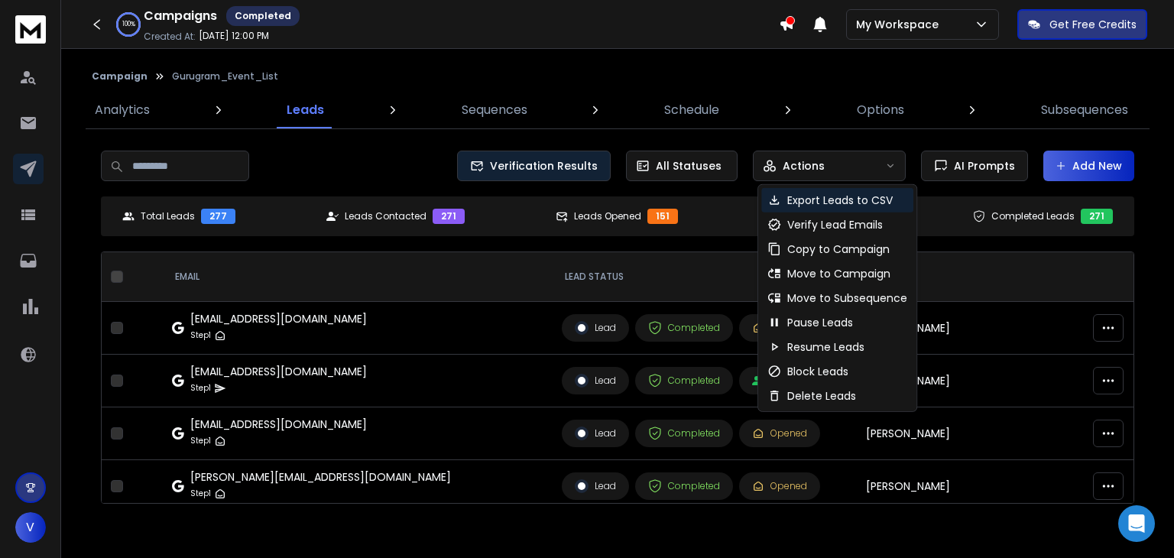
click at [543, 163] on span "Verification Results" at bounding box center [541, 165] width 114 height 15
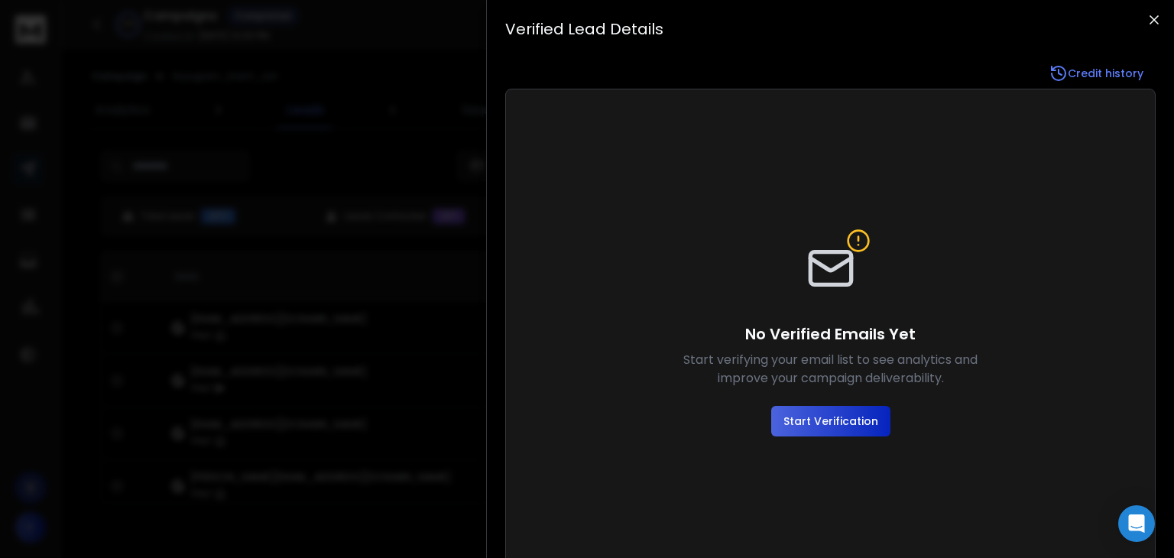
click at [1159, 27] on div "Sheet Title Verified Lead Details Credit history No Verified Emails Yet Start v…" at bounding box center [830, 279] width 688 height 558
drag, startPoint x: 1154, startPoint y: 24, endPoint x: 958, endPoint y: 102, distance: 210.6
click at [1153, 23] on icon "button" at bounding box center [1154, 19] width 15 height 15
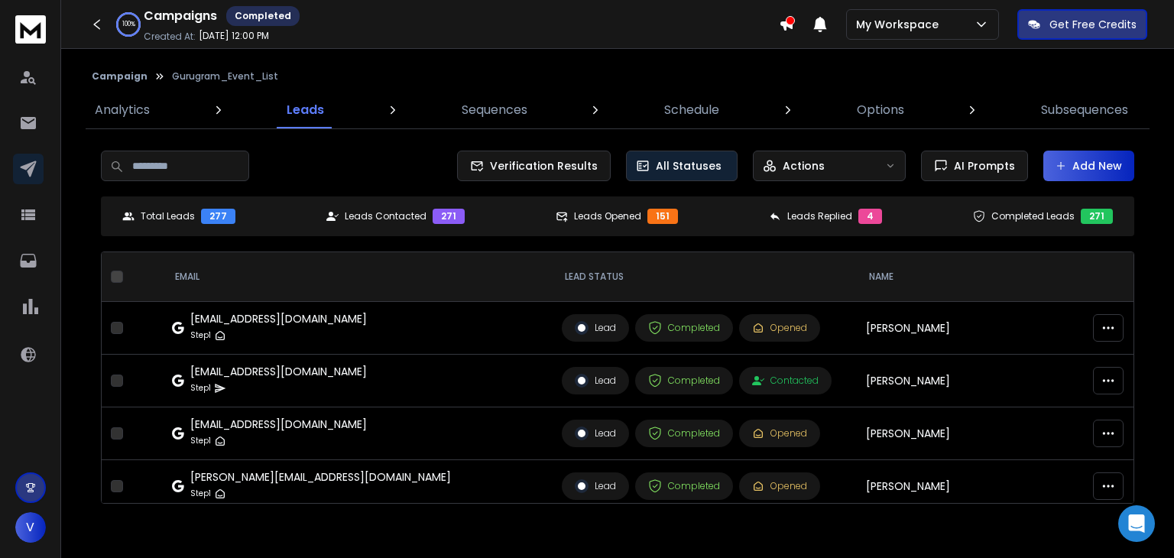
click at [667, 166] on p "All Statuses" at bounding box center [689, 165] width 66 height 15
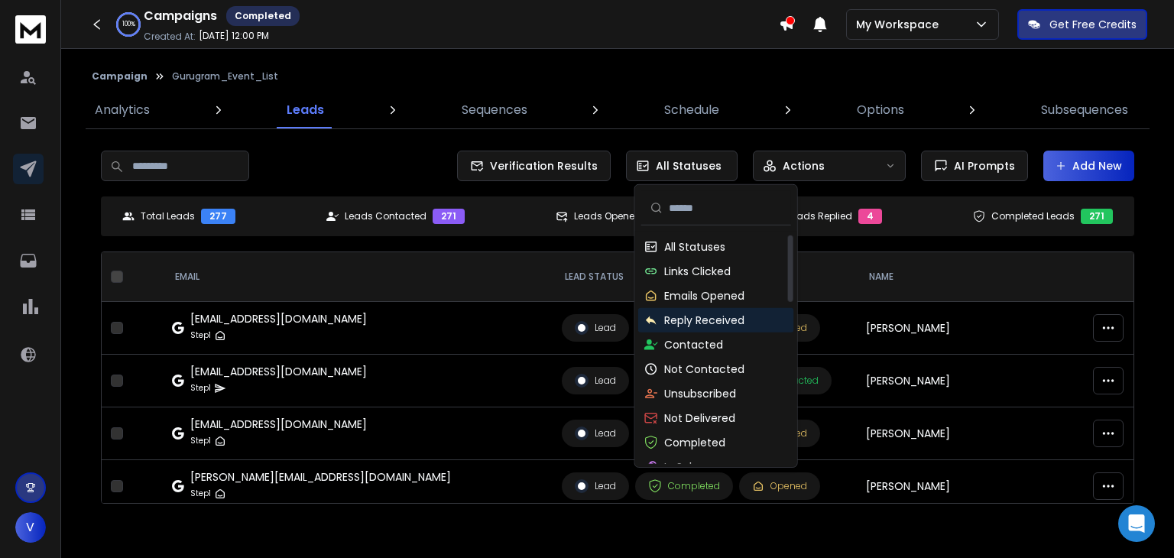
click at [683, 323] on p "Reply Received" at bounding box center [704, 320] width 80 height 15
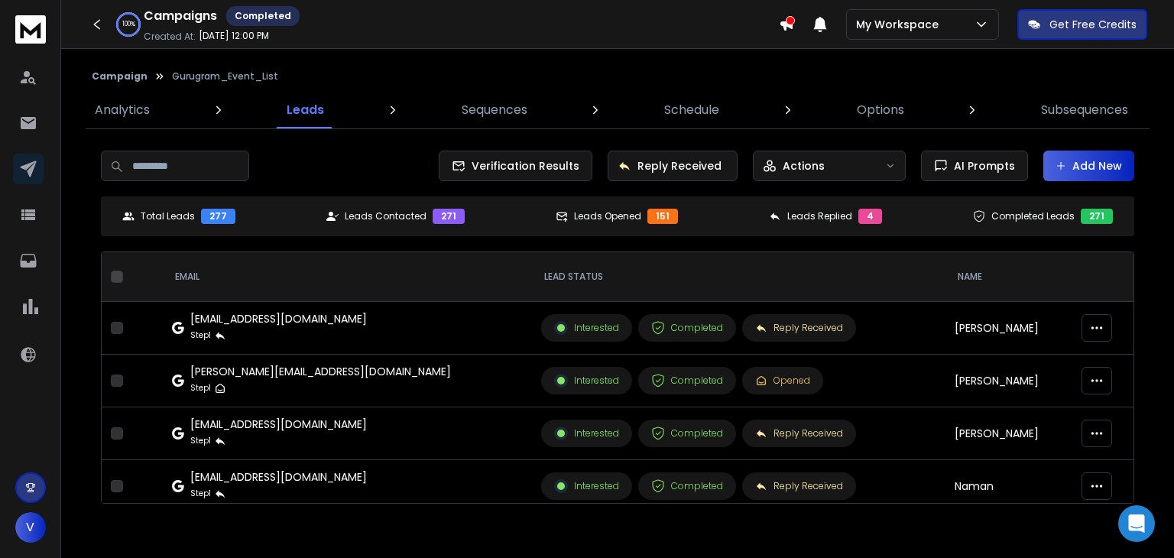
copy div
drag, startPoint x: 338, startPoint y: 318, endPoint x: 188, endPoint y: 321, distance: 149.8
click at [188, 321] on div "vikram@zingygifts.com Step 1" at bounding box center [347, 328] width 351 height 34
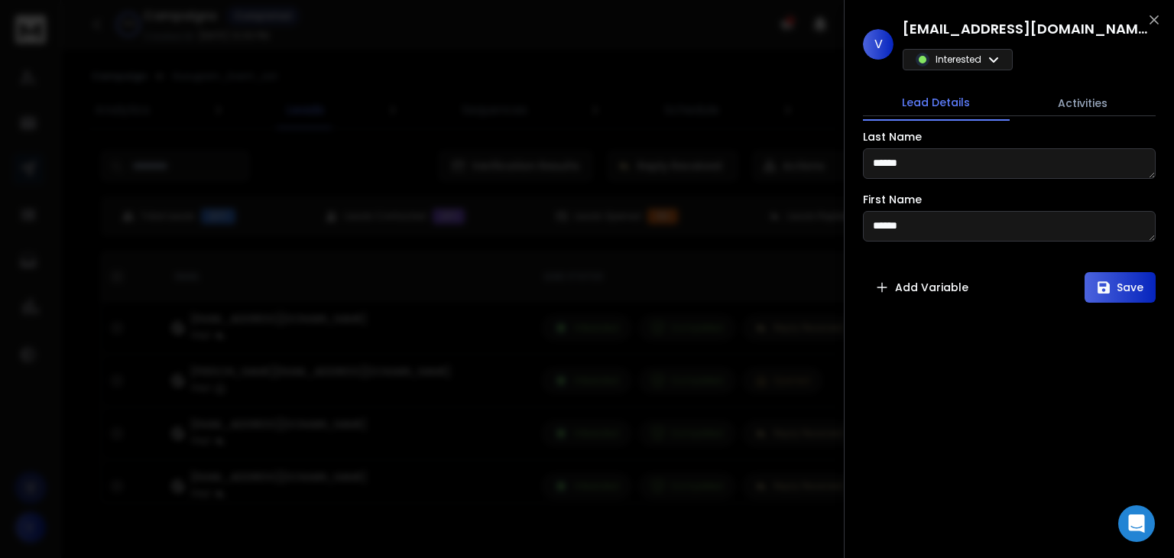
click at [306, 243] on div at bounding box center [587, 279] width 1174 height 558
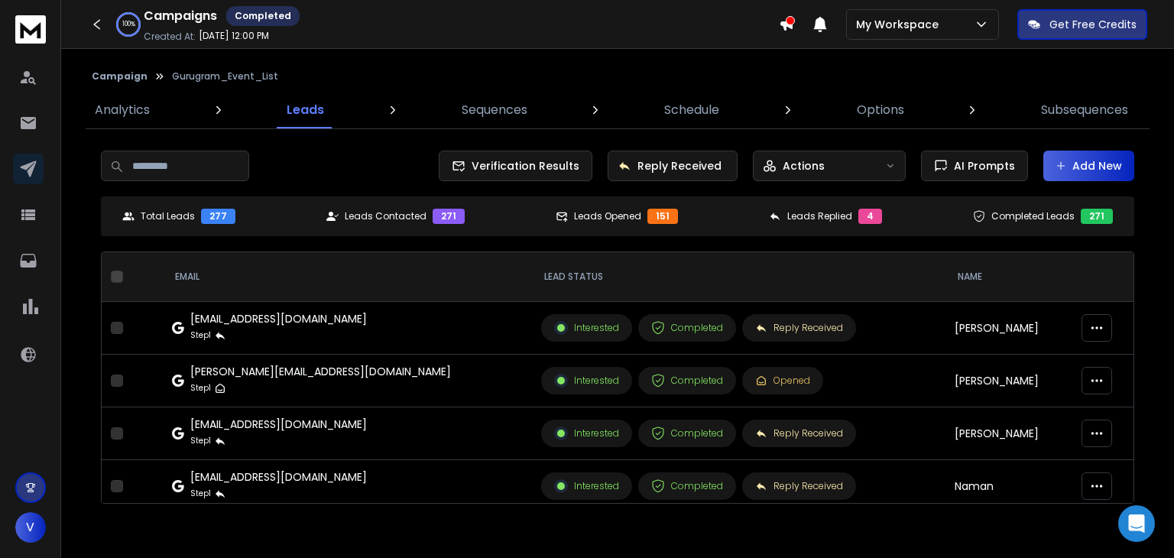
click at [316, 323] on div "vikram@zingygifts.com Step 1" at bounding box center [347, 328] width 351 height 34
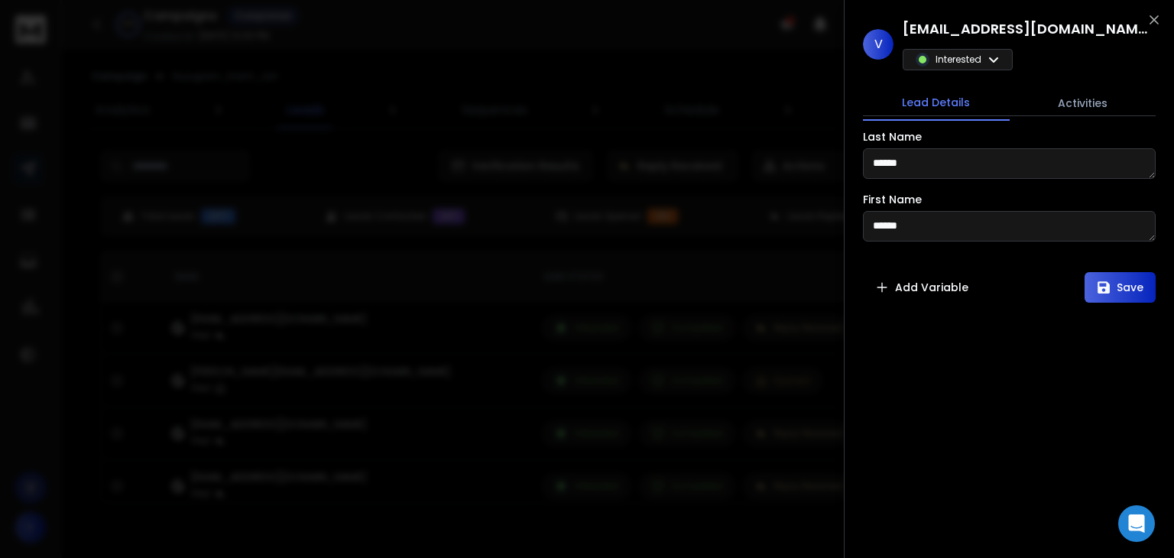
click at [965, 21] on h1 "vikram@zingygifts.com" at bounding box center [1025, 28] width 245 height 21
click at [967, 26] on h1 "vikram@zingygifts.com" at bounding box center [1025, 28] width 245 height 21
click at [1007, 31] on h1 "vikram@zingygifts.com" at bounding box center [1025, 28] width 245 height 21
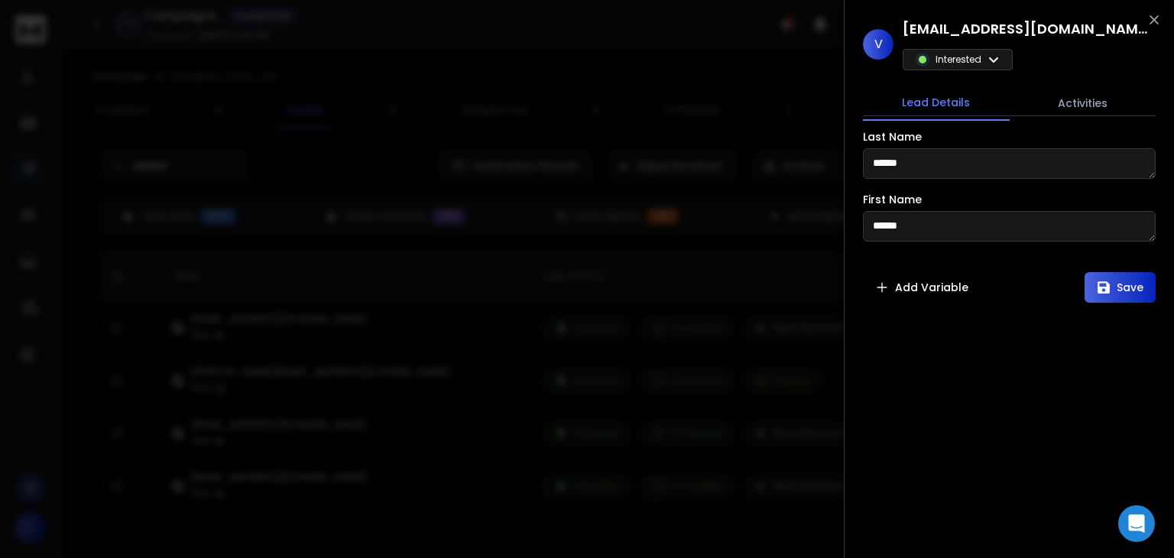
click at [665, 277] on div at bounding box center [587, 279] width 1174 height 558
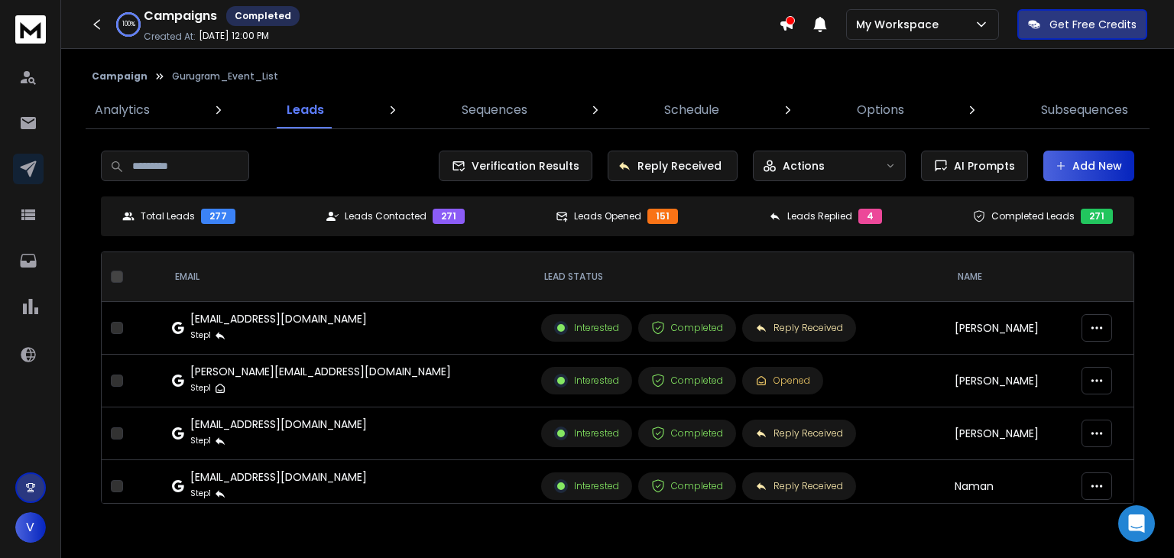
copy div
copy div "ceo@atroxfortuna.com"
drag, startPoint x: 342, startPoint y: 426, endPoint x: 170, endPoint y: 424, distance: 172.8
click at [170, 424] on td "ceo@atroxfortuna.com Step 1" at bounding box center [347, 433] width 369 height 53
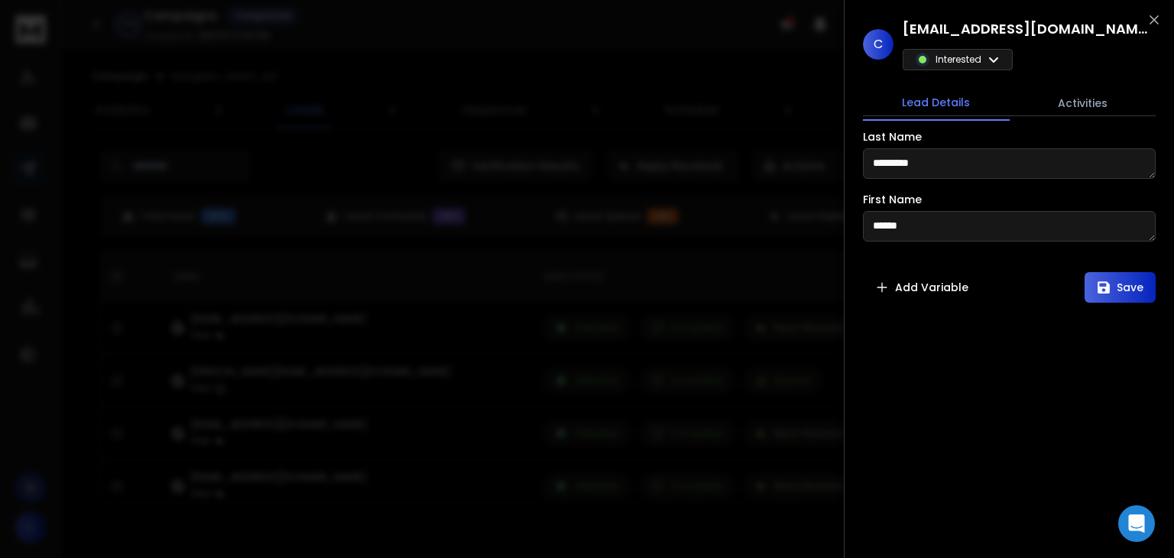
click at [556, 295] on div at bounding box center [587, 279] width 1174 height 558
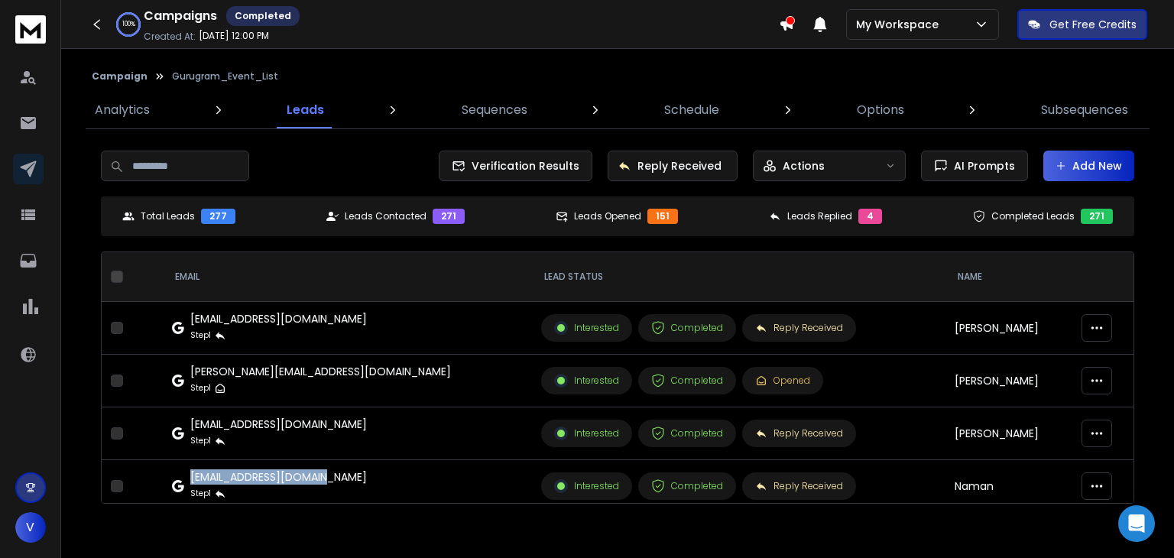
copy div "business@goadroute.com"
drag, startPoint x: 356, startPoint y: 472, endPoint x: 183, endPoint y: 475, distance: 173.5
click at [183, 475] on div "business@goadroute.com Step 1" at bounding box center [347, 486] width 351 height 34
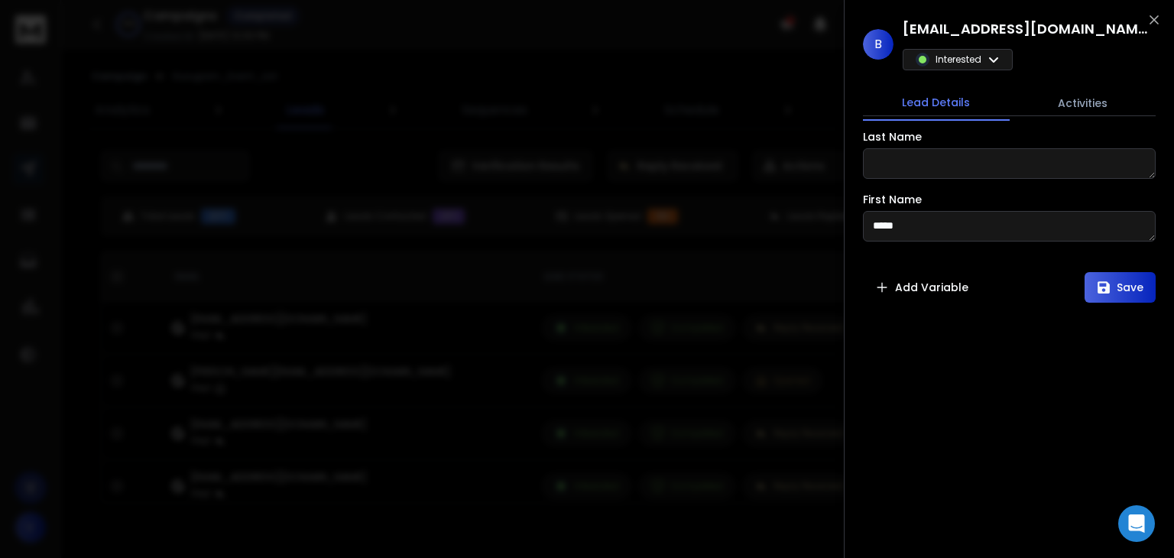
click at [274, 142] on div at bounding box center [587, 279] width 1174 height 558
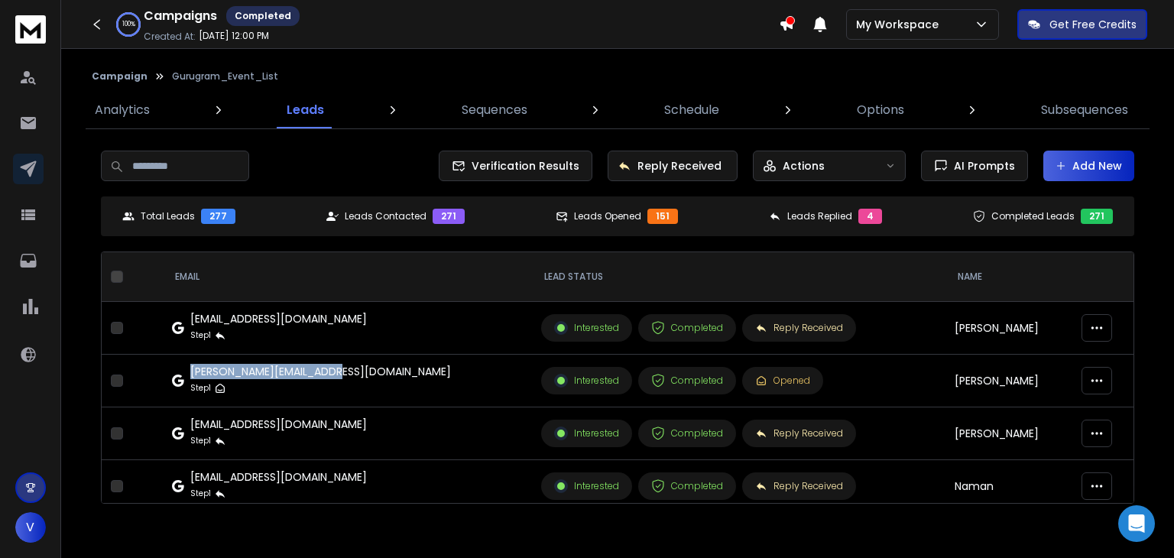
copy div "jatin.arora930@gmail.com"
drag, startPoint x: 328, startPoint y: 326, endPoint x: 191, endPoint y: 317, distance: 137.1
click at [191, 317] on div "vikram@zingygifts.com Step 1" at bounding box center [347, 328] width 351 height 34
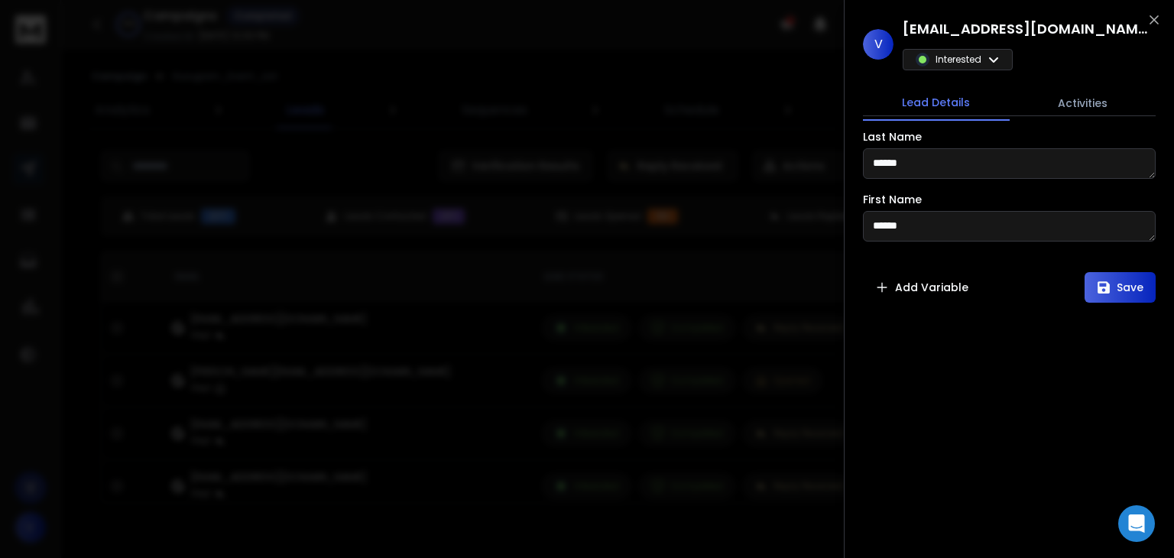
click at [378, 314] on div at bounding box center [587, 279] width 1174 height 558
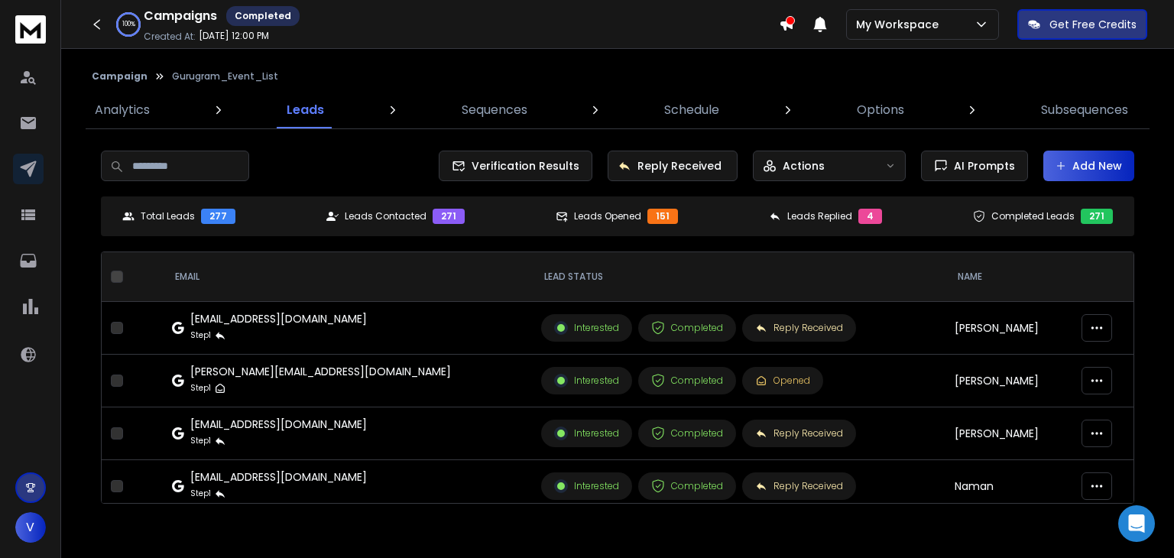
copy label
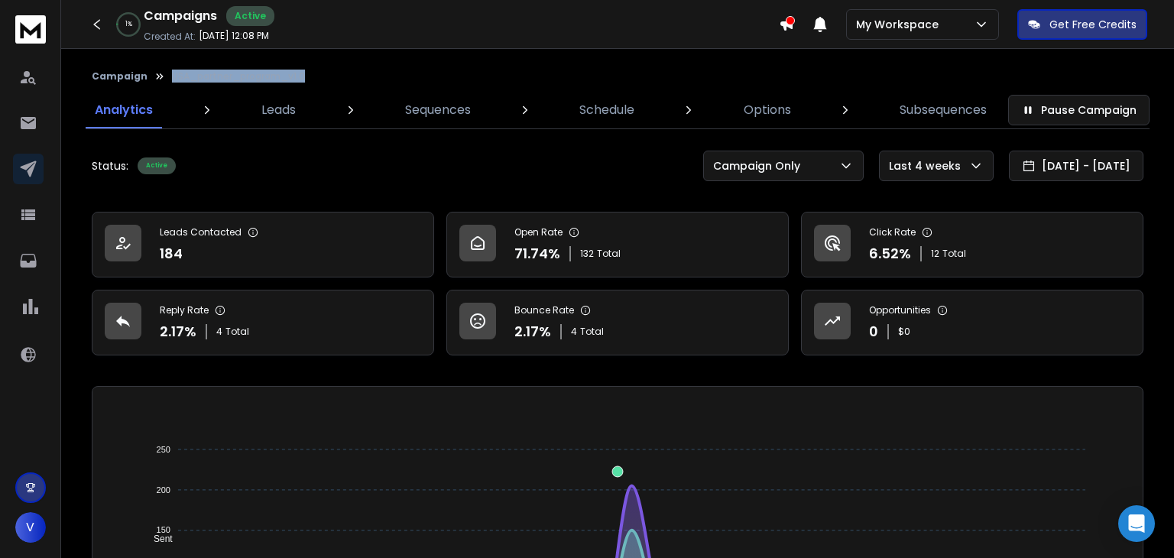
drag, startPoint x: 304, startPoint y: 77, endPoint x: 161, endPoint y: 73, distance: 143.8
click at [161, 73] on div "Campaign USA_partner_program_v1.0" at bounding box center [618, 76] width 1064 height 24
click at [281, 109] on p "Leads" at bounding box center [278, 110] width 34 height 18
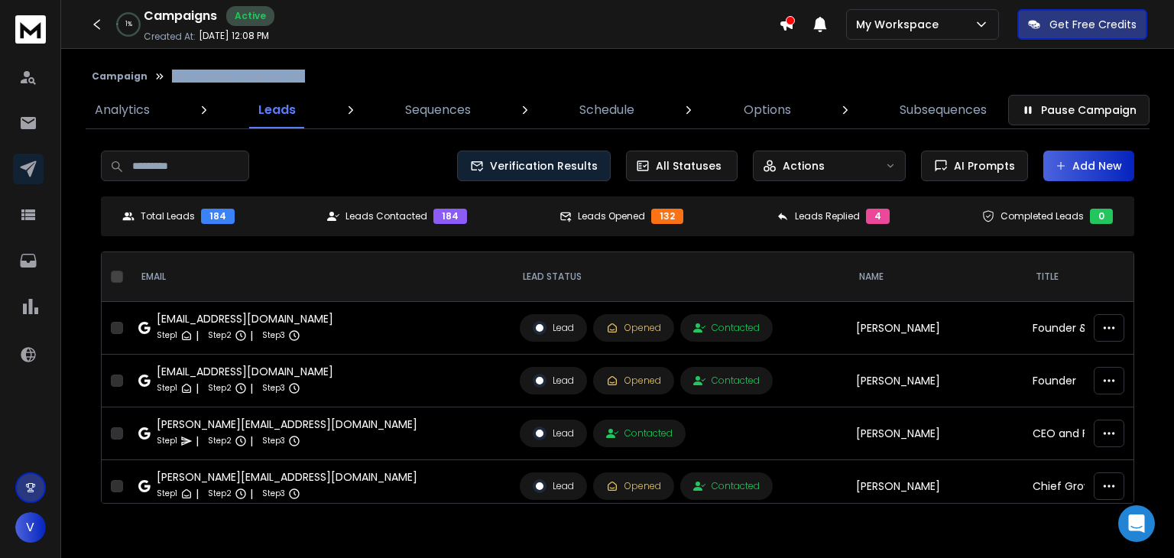
click at [541, 158] on span "Verification Results" at bounding box center [541, 165] width 114 height 15
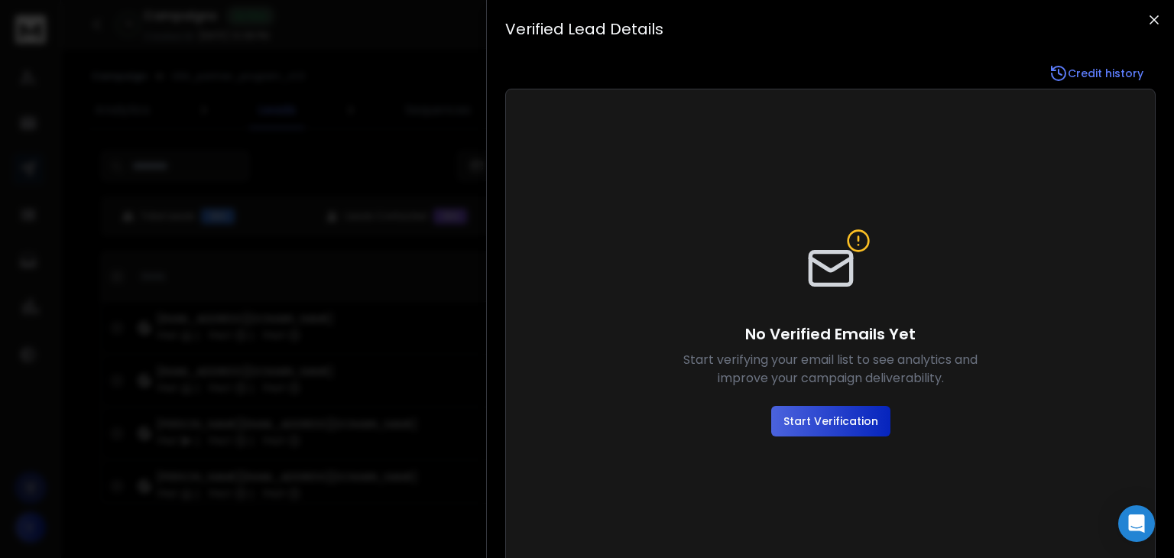
click at [1156, 22] on icon "button" at bounding box center [1154, 20] width 8 height 8
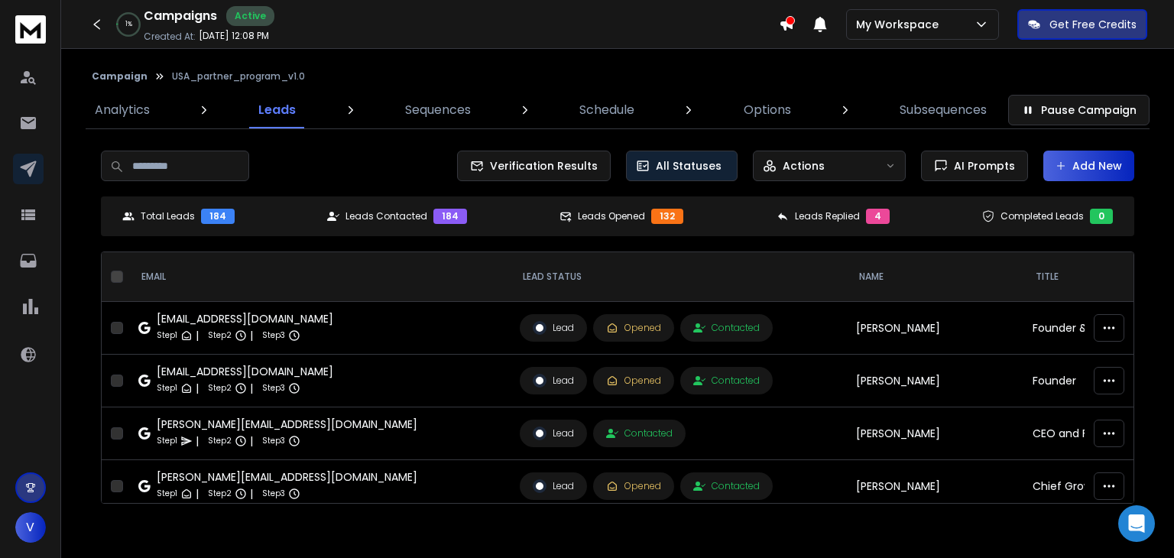
click at [650, 170] on icon "button" at bounding box center [643, 166] width 14 height 14
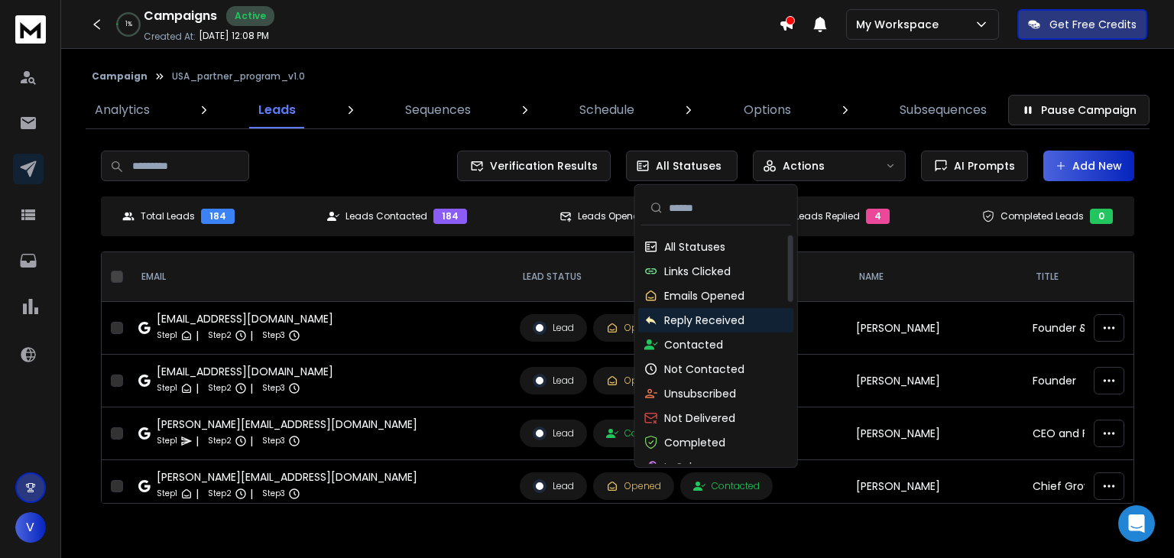
click at [690, 315] on p "Reply Received" at bounding box center [704, 320] width 80 height 15
